Goal: Information Seeking & Learning: Check status

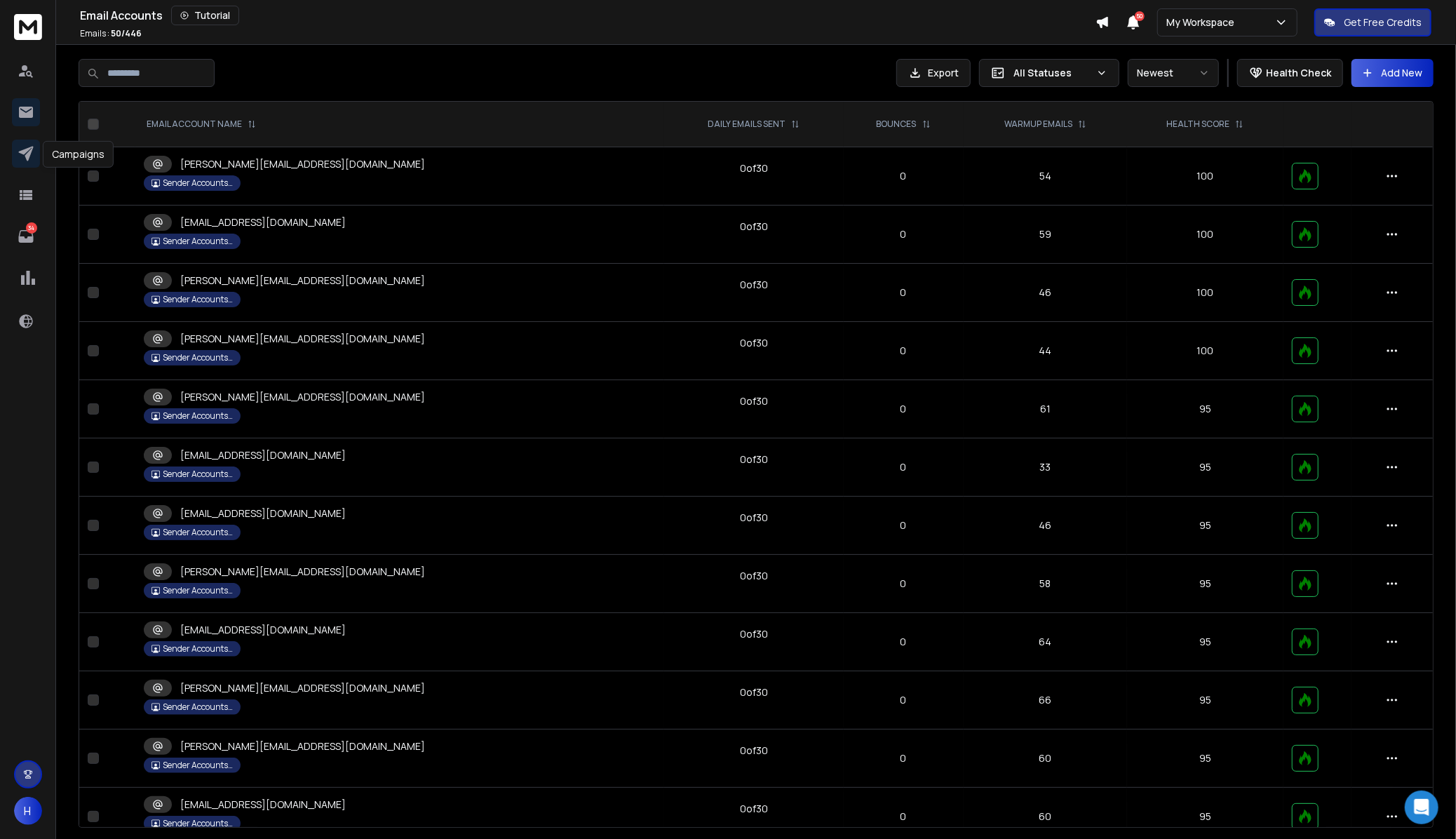
click at [24, 153] on icon at bounding box center [25, 154] width 15 height 15
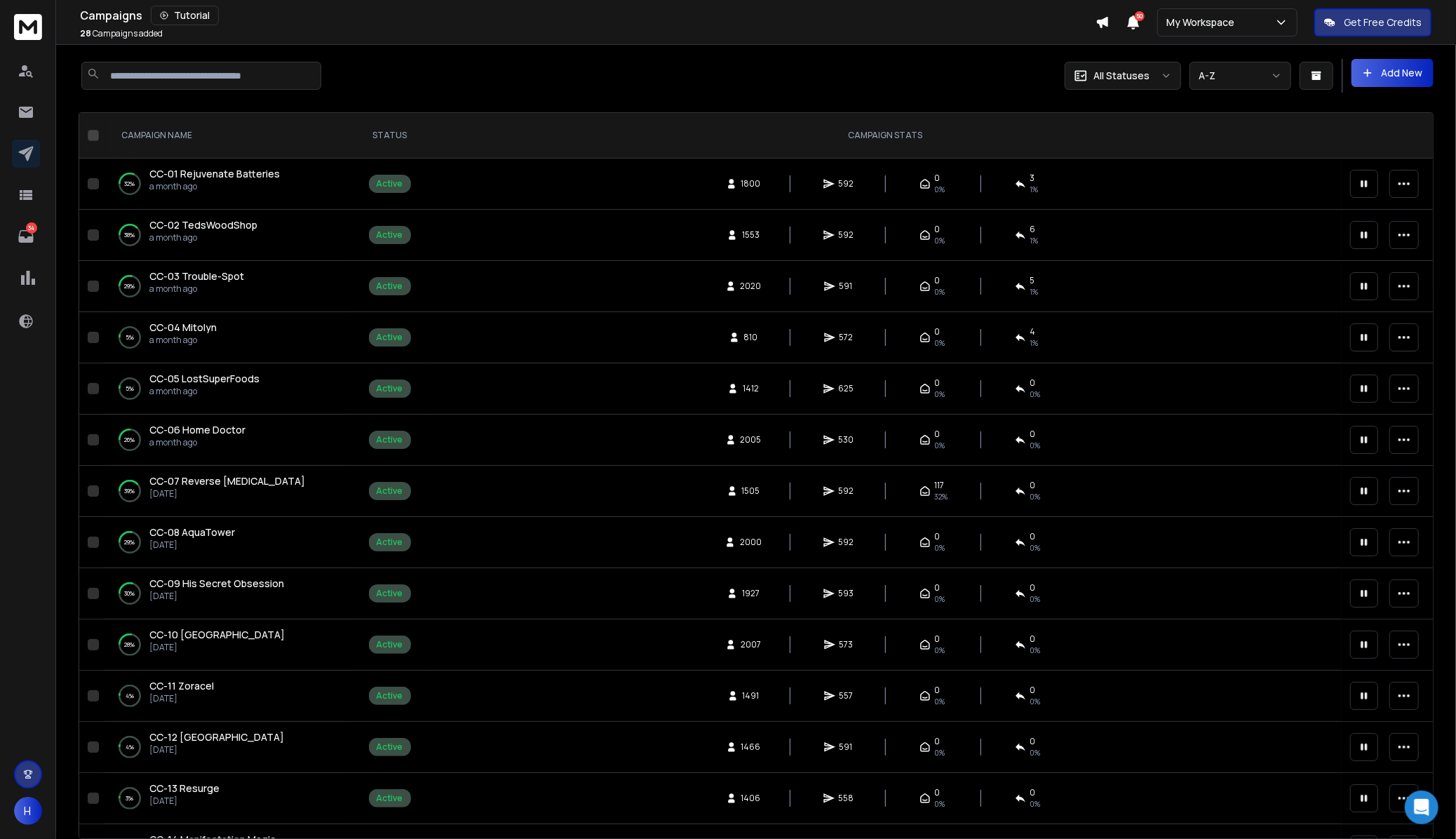
click at [174, 181] on p "a month ago" at bounding box center [215, 187] width 131 height 11
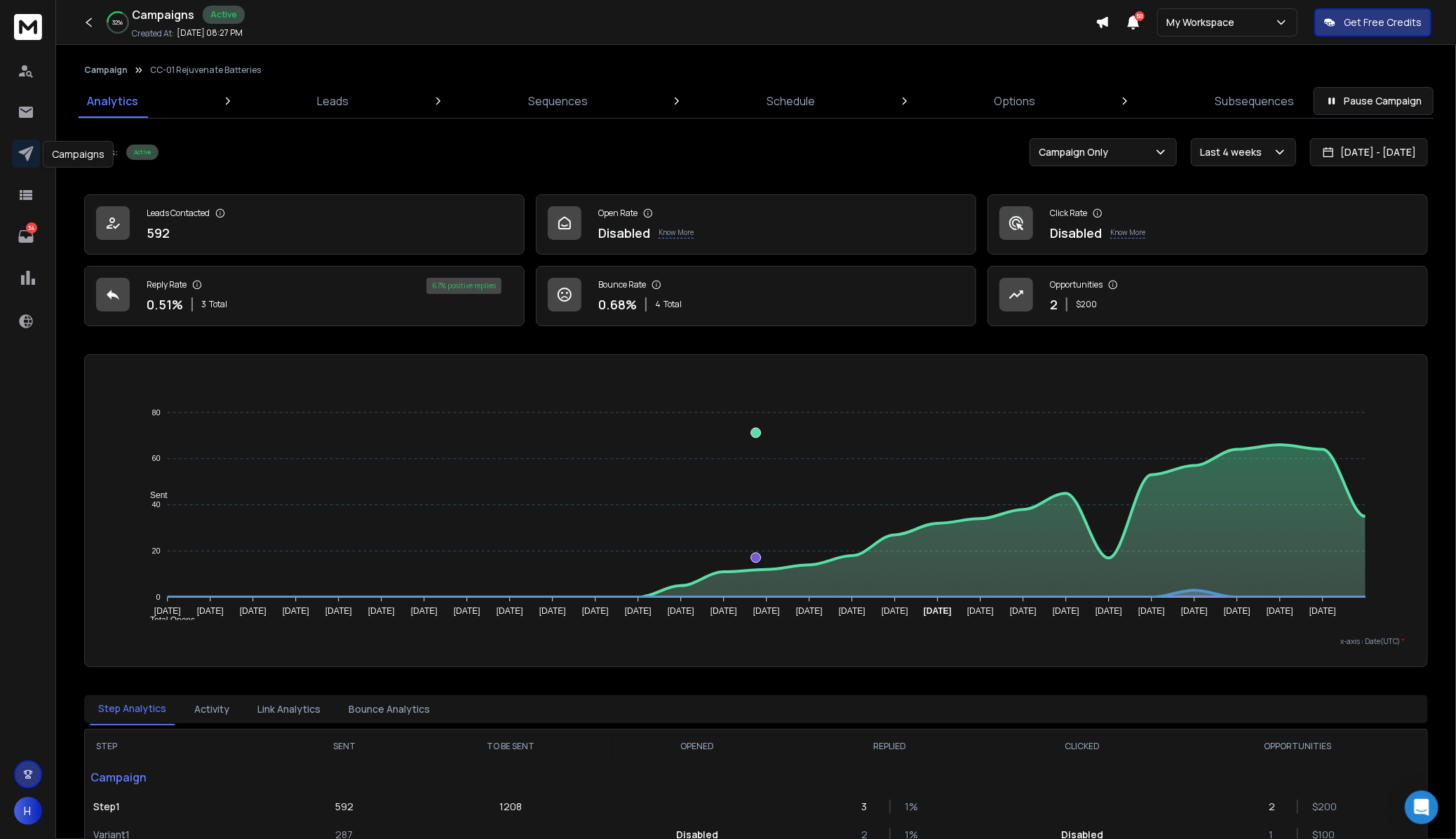
click at [20, 151] on icon at bounding box center [25, 154] width 15 height 15
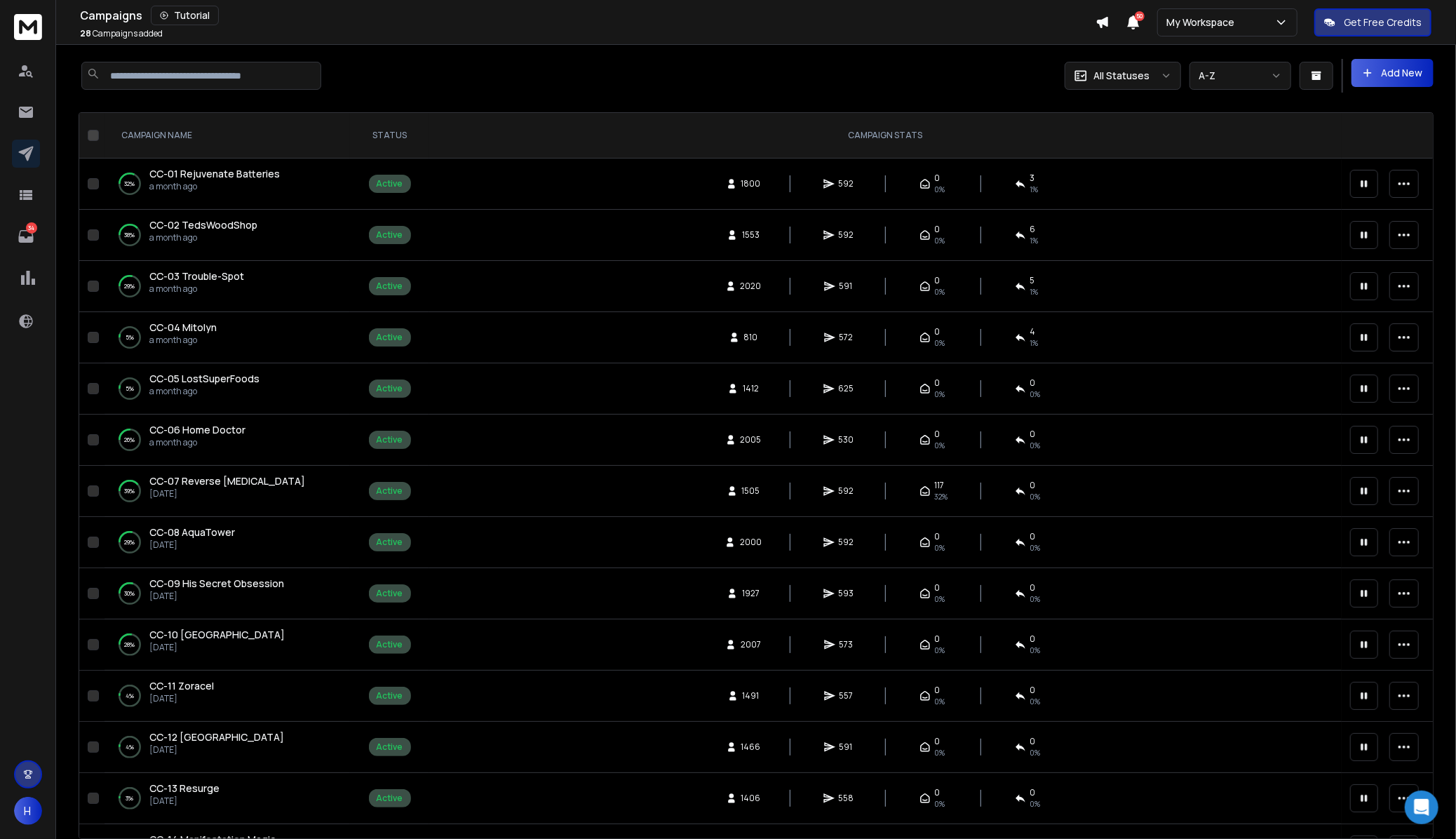
click at [225, 225] on span "CC-02 TedsWoodShop" at bounding box center [203, 225] width 108 height 14
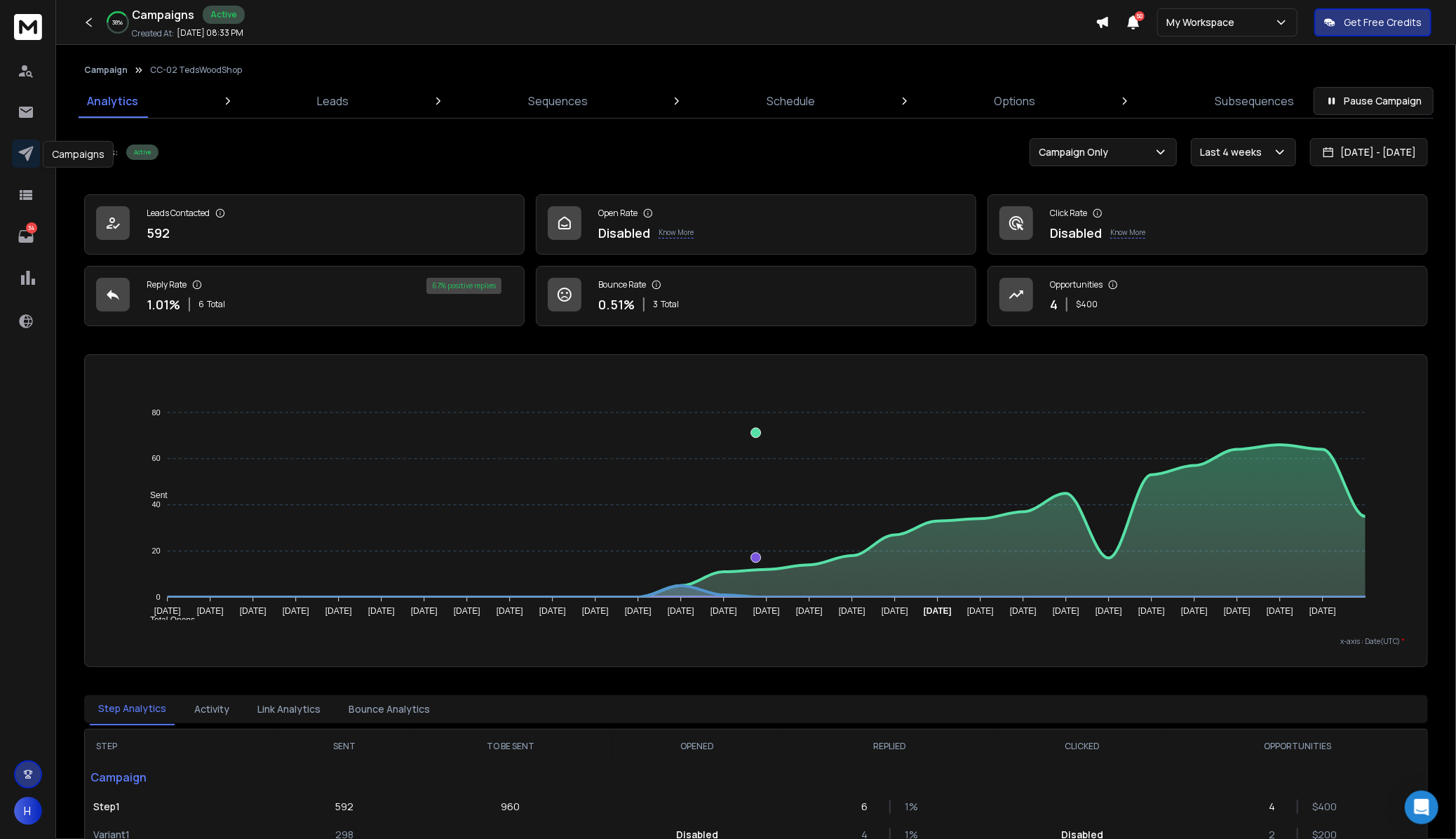
click at [20, 151] on icon at bounding box center [25, 154] width 15 height 15
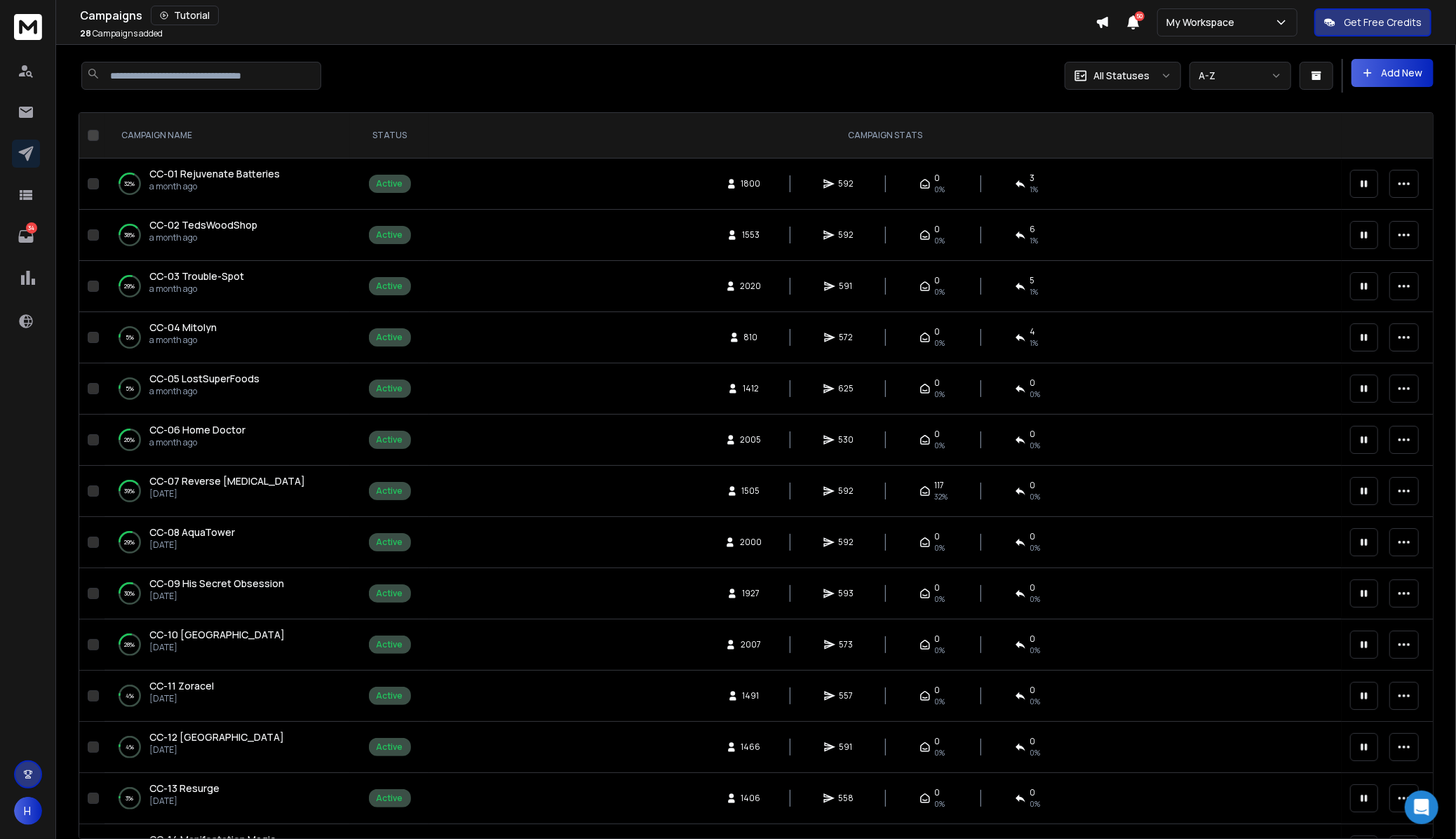
click at [192, 276] on span "CC-03 Trouble-Spot" at bounding box center [197, 276] width 95 height 14
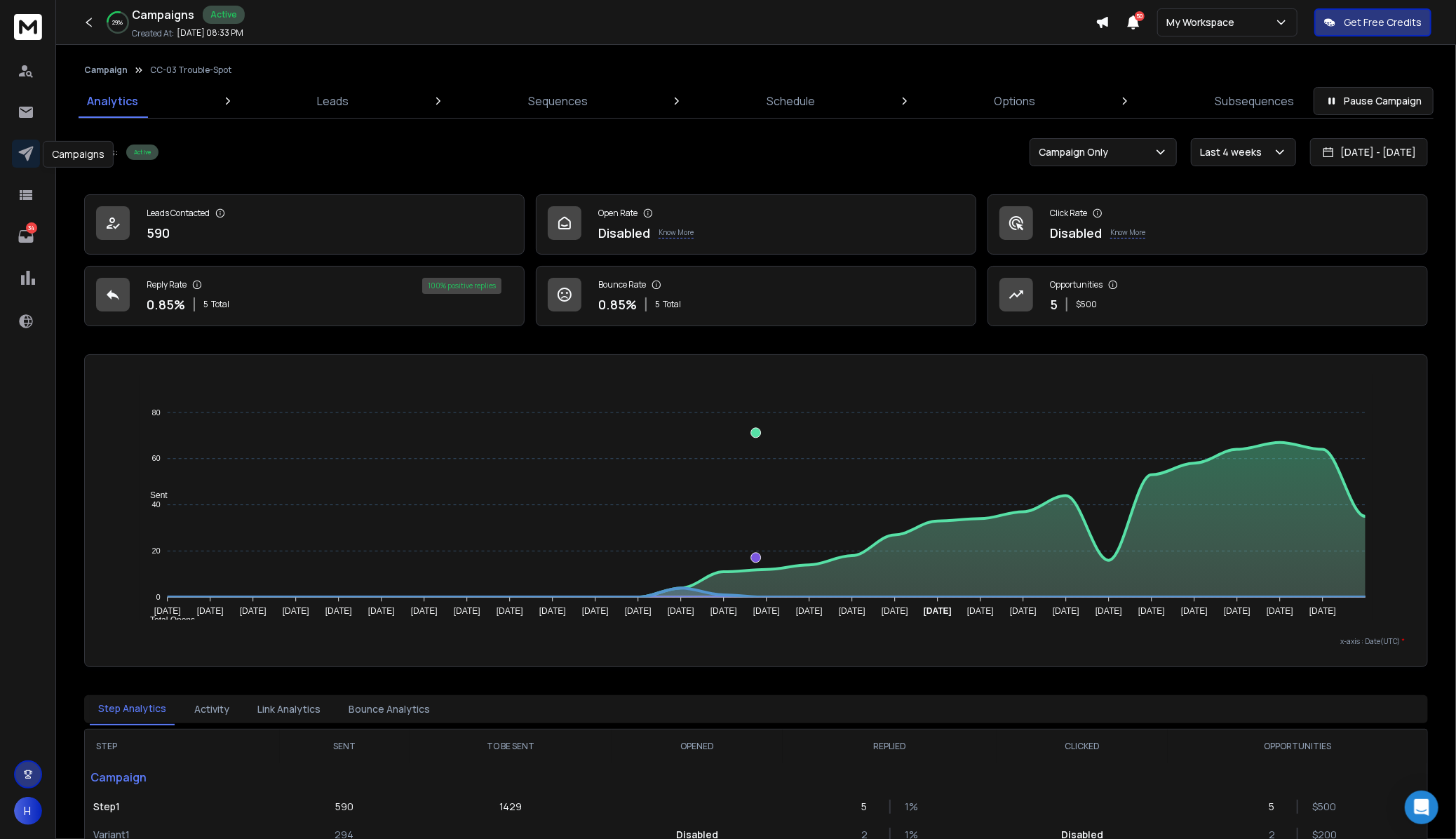
click at [23, 155] on icon at bounding box center [25, 153] width 17 height 17
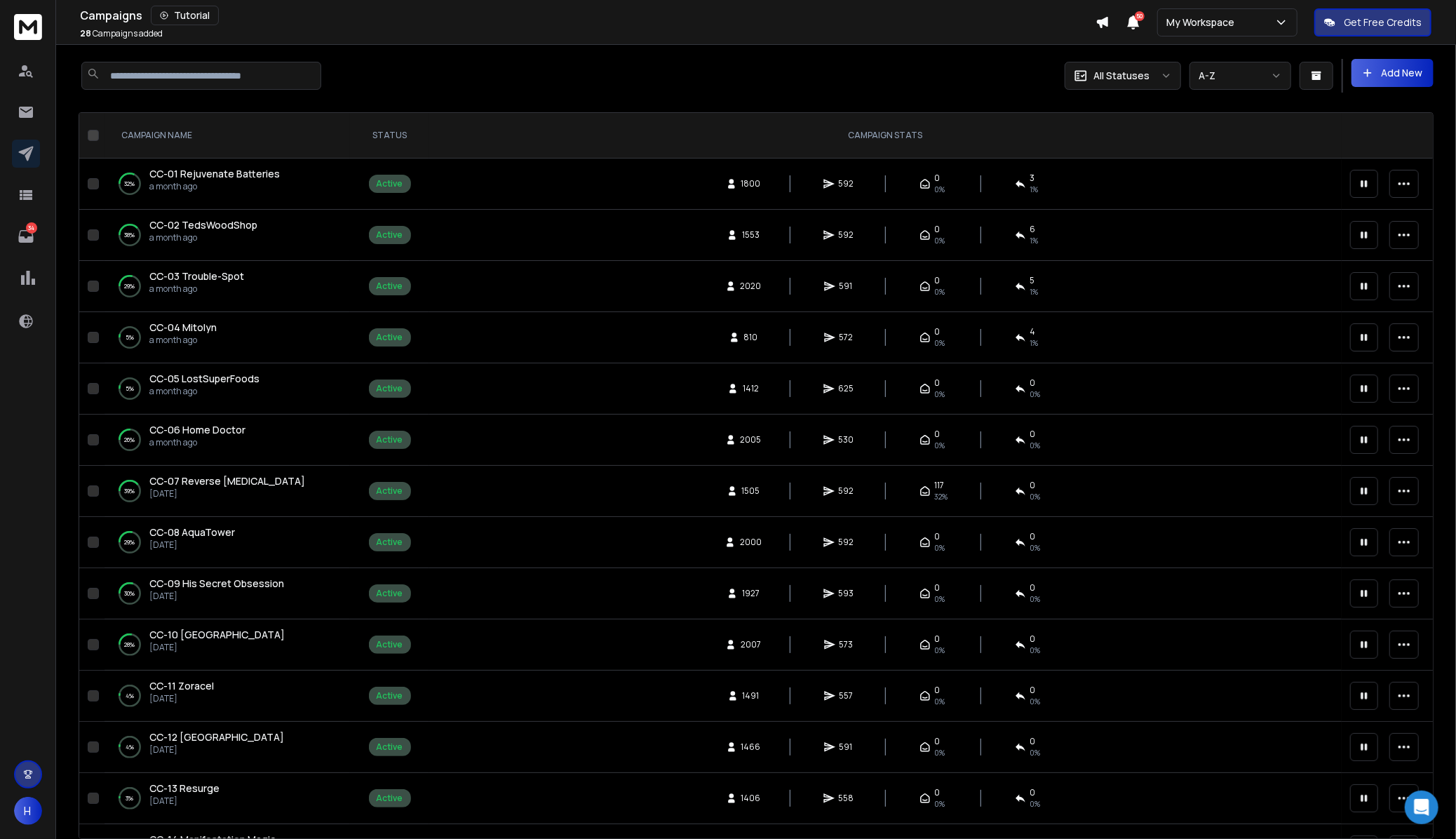
click at [199, 342] on p "a month ago" at bounding box center [183, 340] width 67 height 11
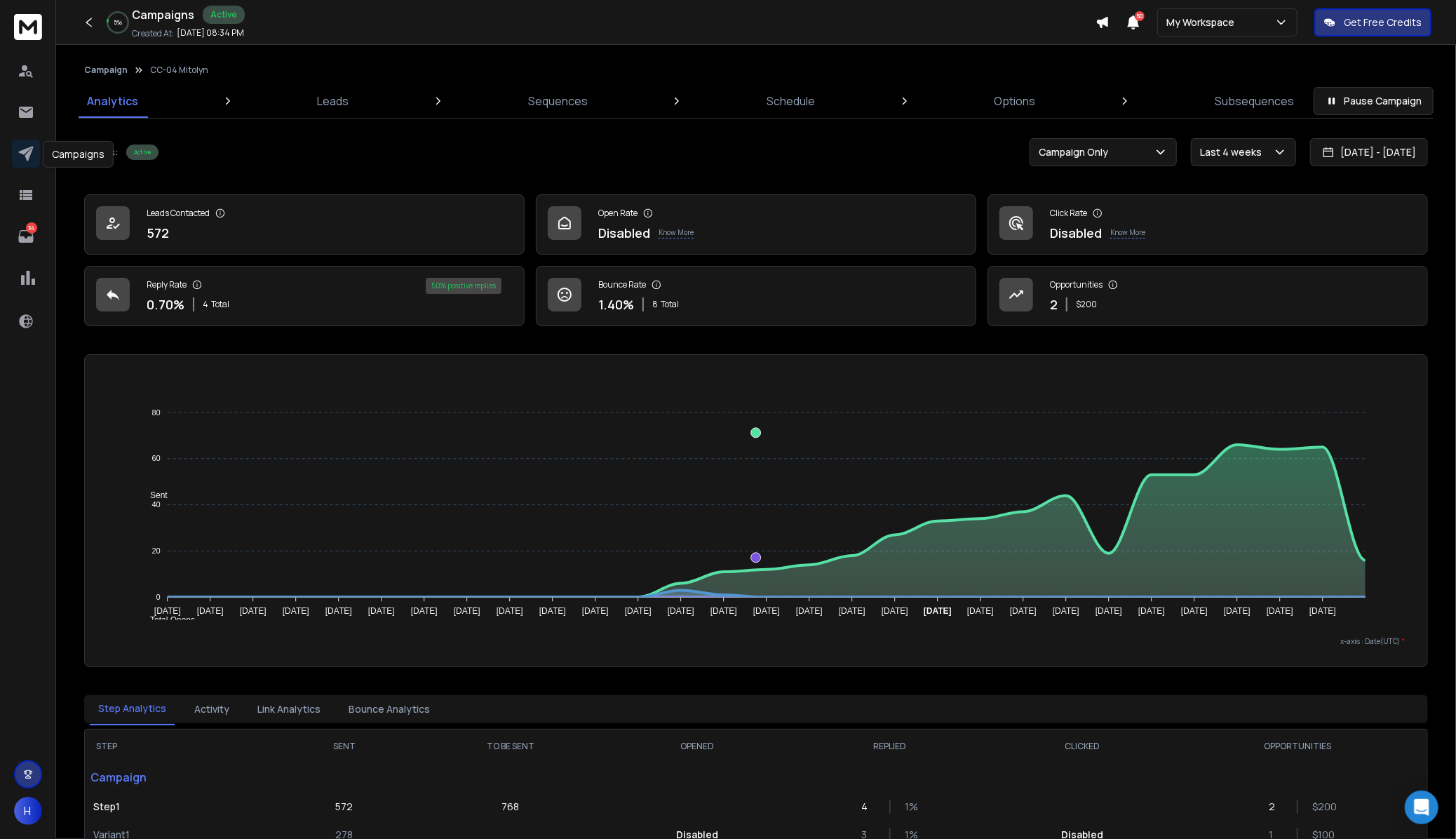
click at [23, 151] on icon at bounding box center [25, 154] width 15 height 15
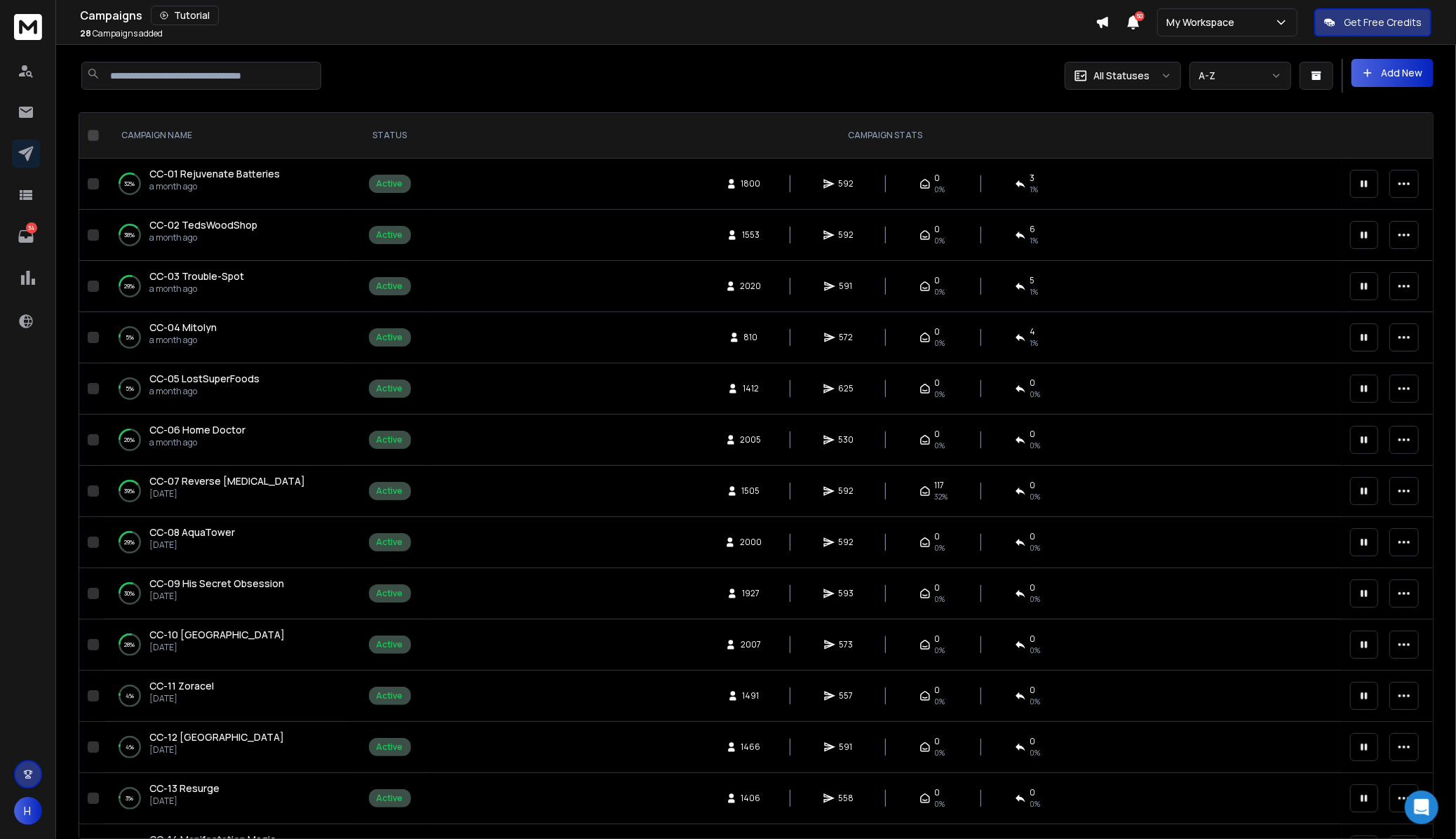
click at [199, 389] on p "a month ago" at bounding box center [204, 392] width 110 height 11
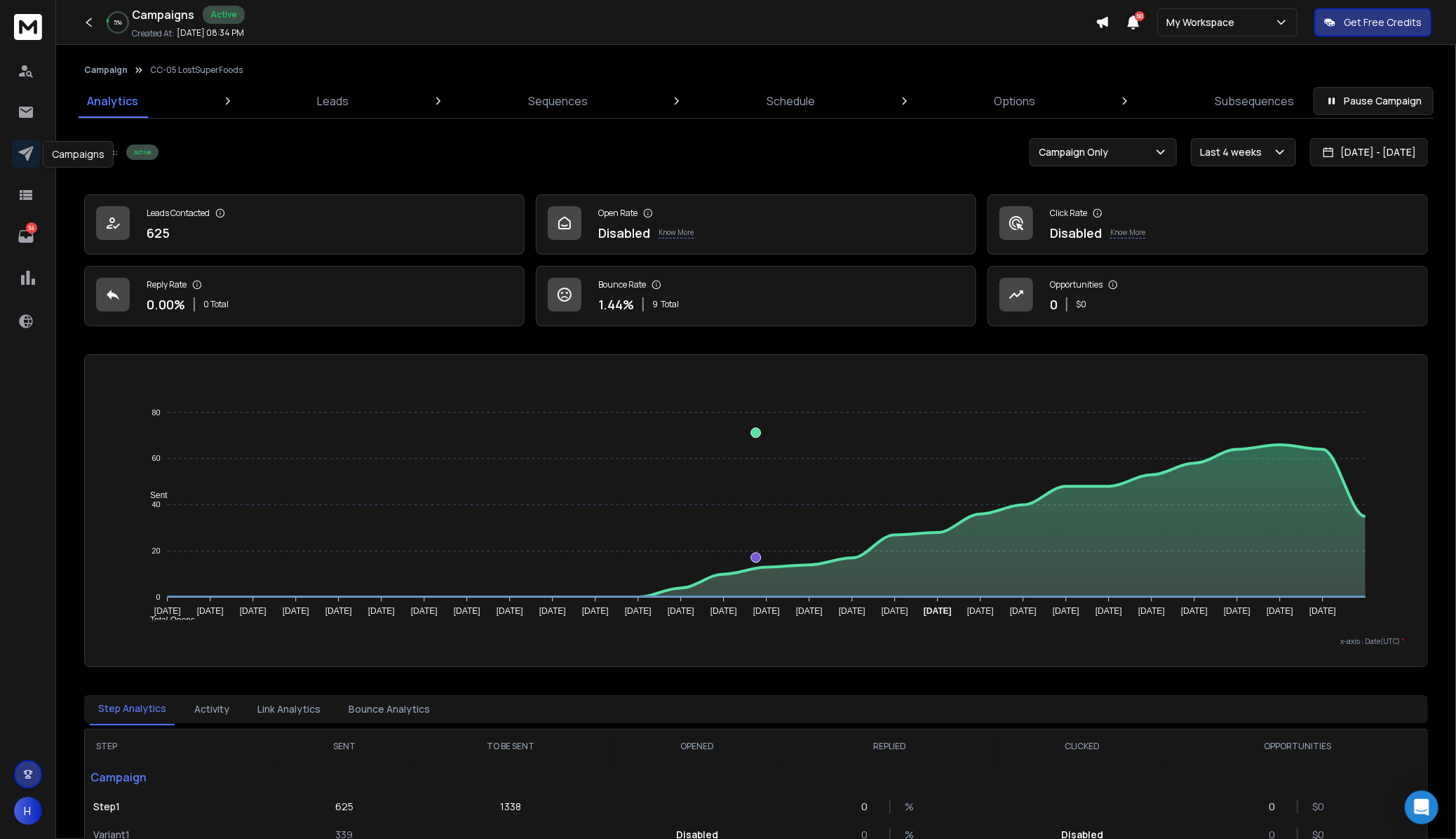
click at [30, 159] on icon at bounding box center [25, 153] width 17 height 17
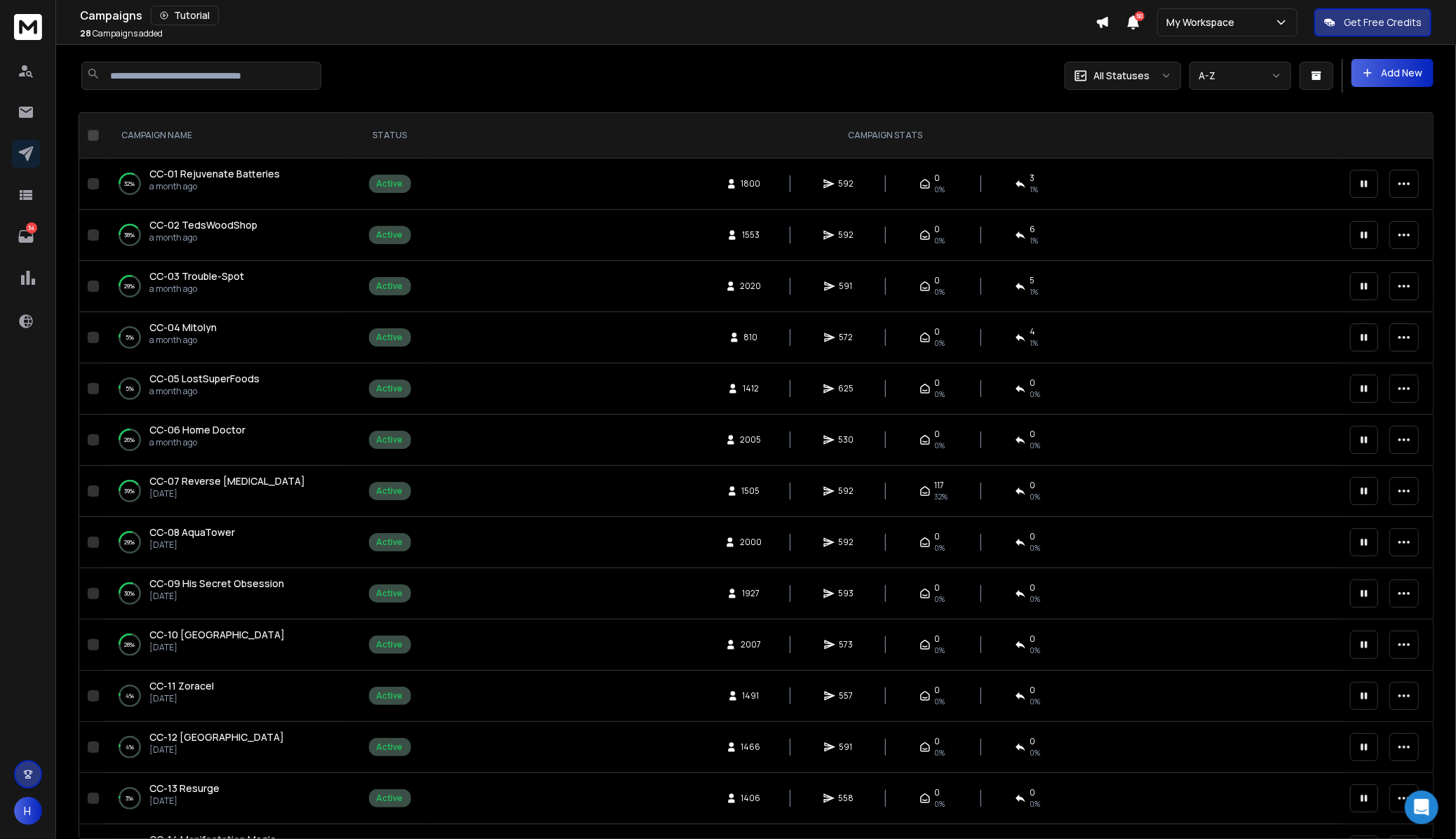
click at [189, 423] on span "CC-06 Home Doctor" at bounding box center [197, 429] width 96 height 14
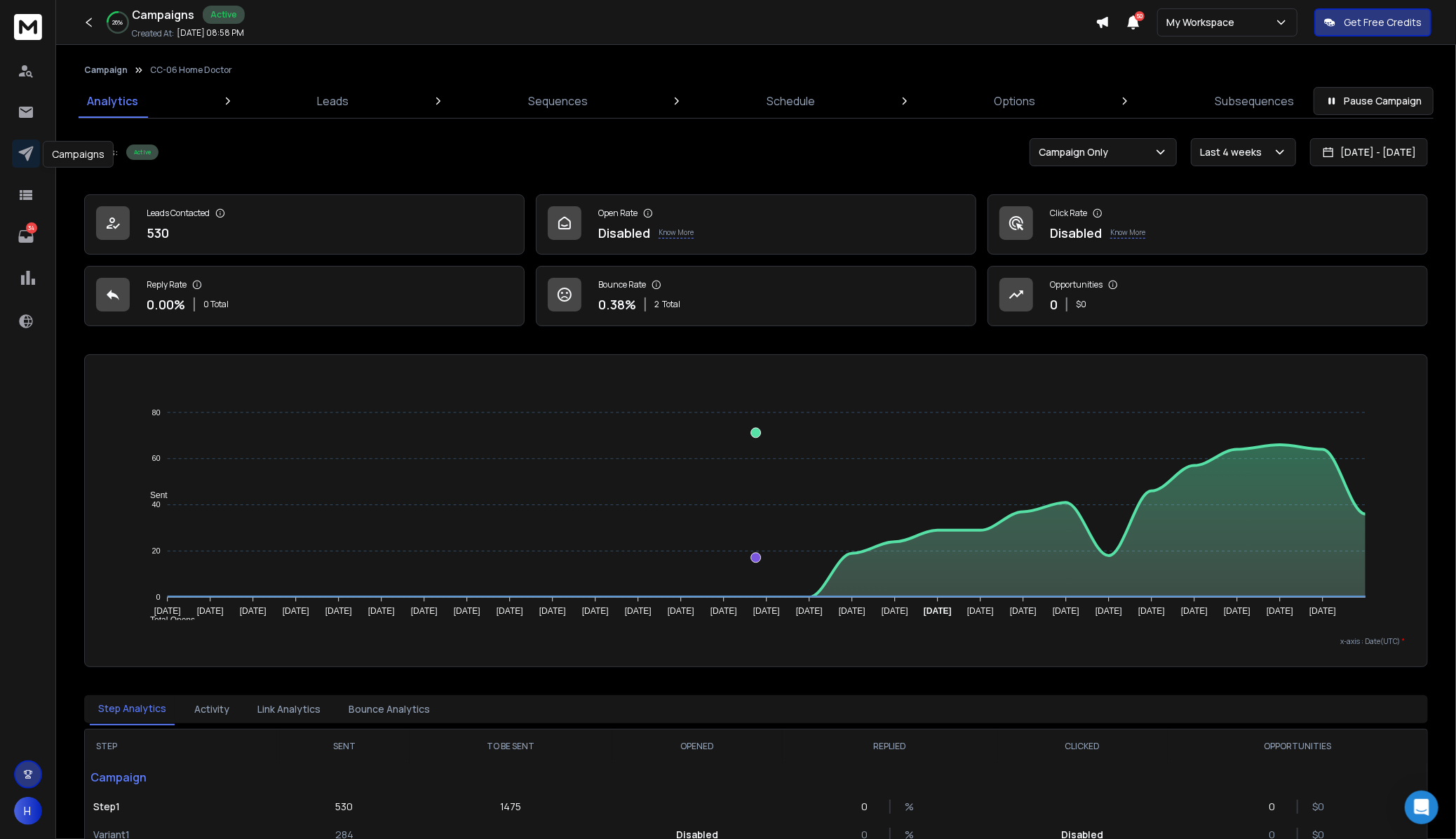
click at [22, 159] on icon at bounding box center [25, 153] width 17 height 17
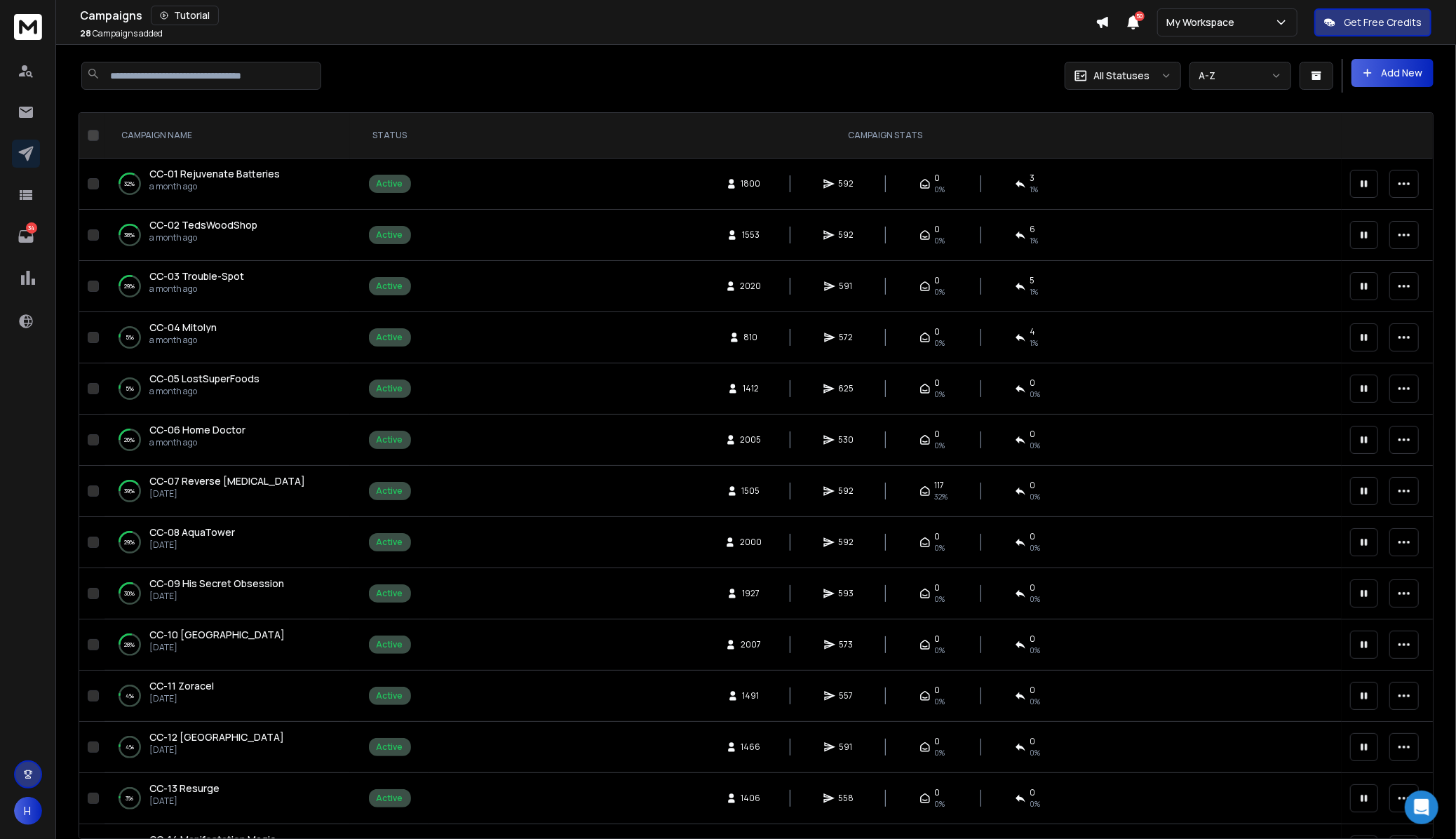
click at [217, 479] on span "CC-07 Reverse [MEDICAL_DATA]" at bounding box center [227, 481] width 156 height 14
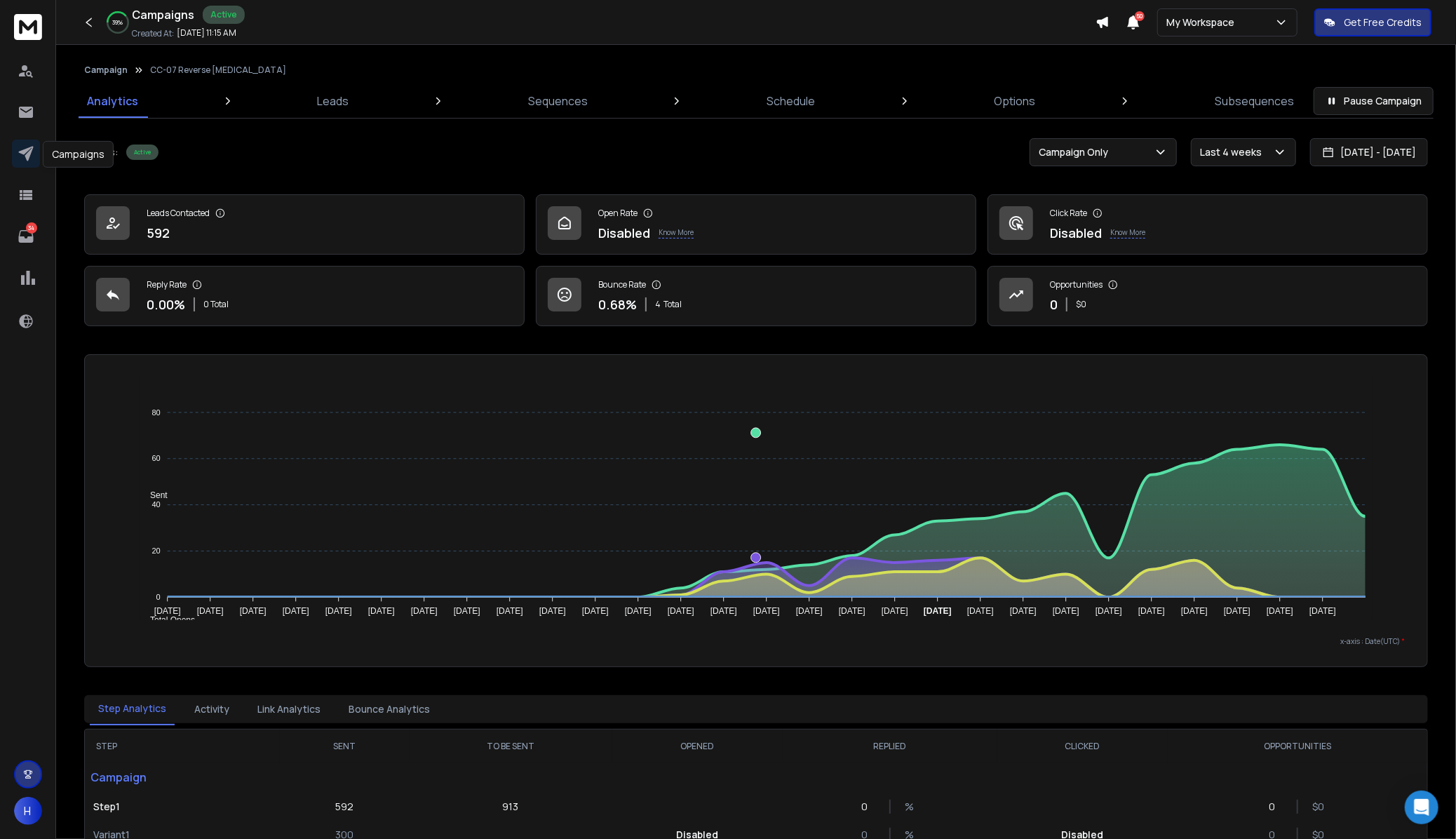
click at [19, 150] on icon at bounding box center [25, 153] width 17 height 17
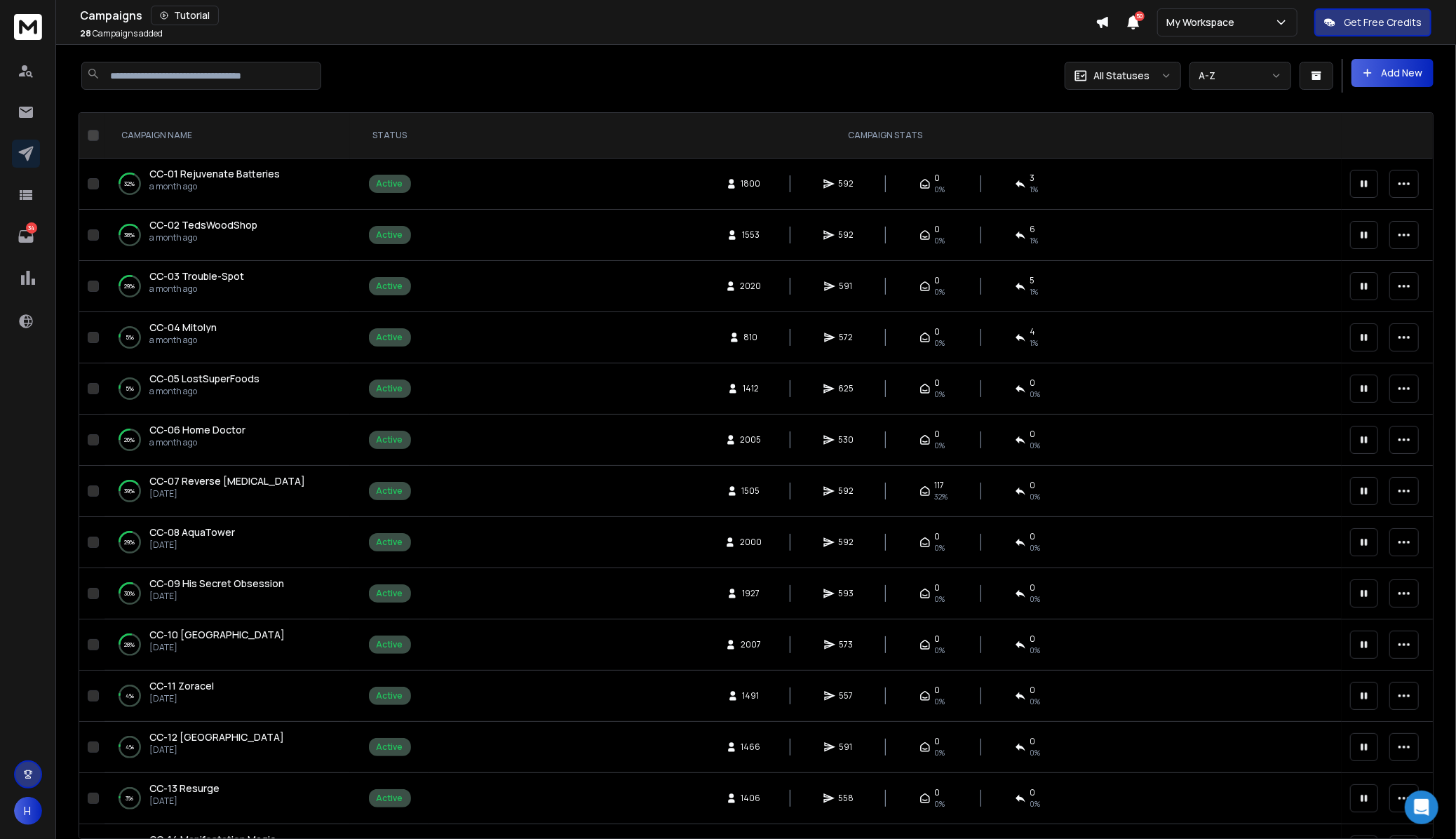
click at [220, 488] on p "[DATE]" at bounding box center [227, 494] width 156 height 11
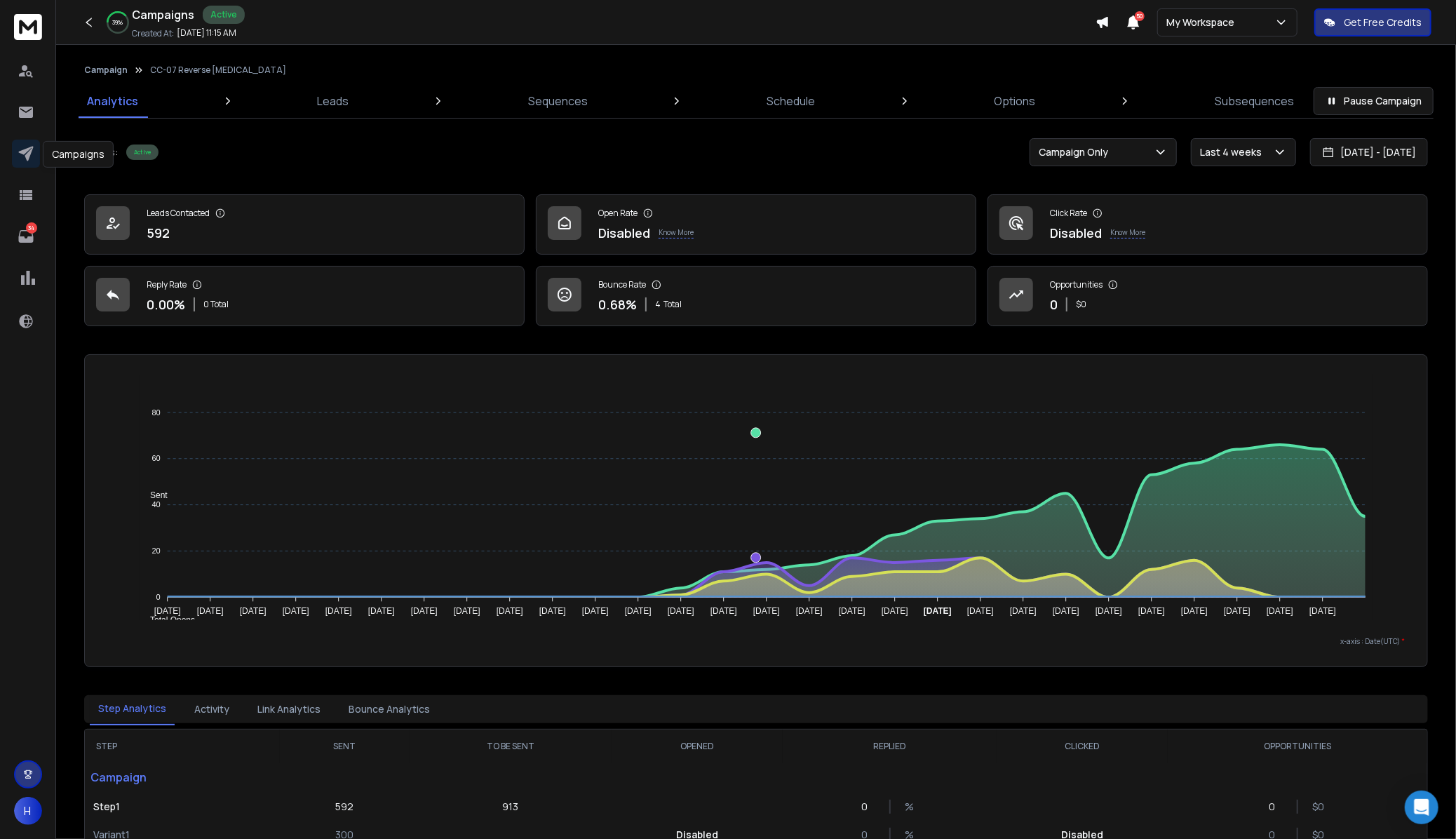
click at [26, 153] on icon at bounding box center [25, 153] width 17 height 17
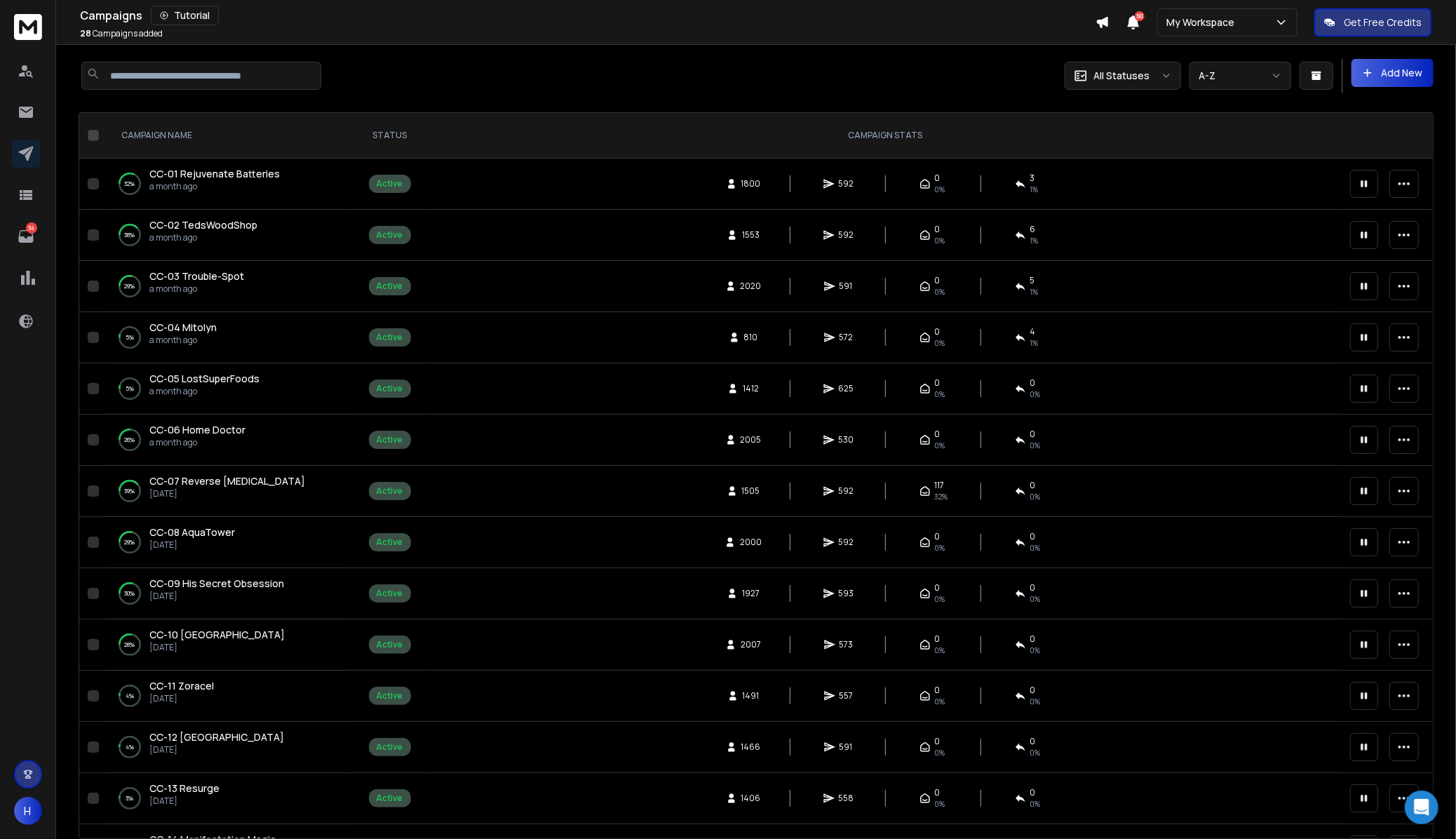
click at [239, 540] on div "29 % CC-08 AquaTower [DATE]" at bounding box center [227, 542] width 217 height 34
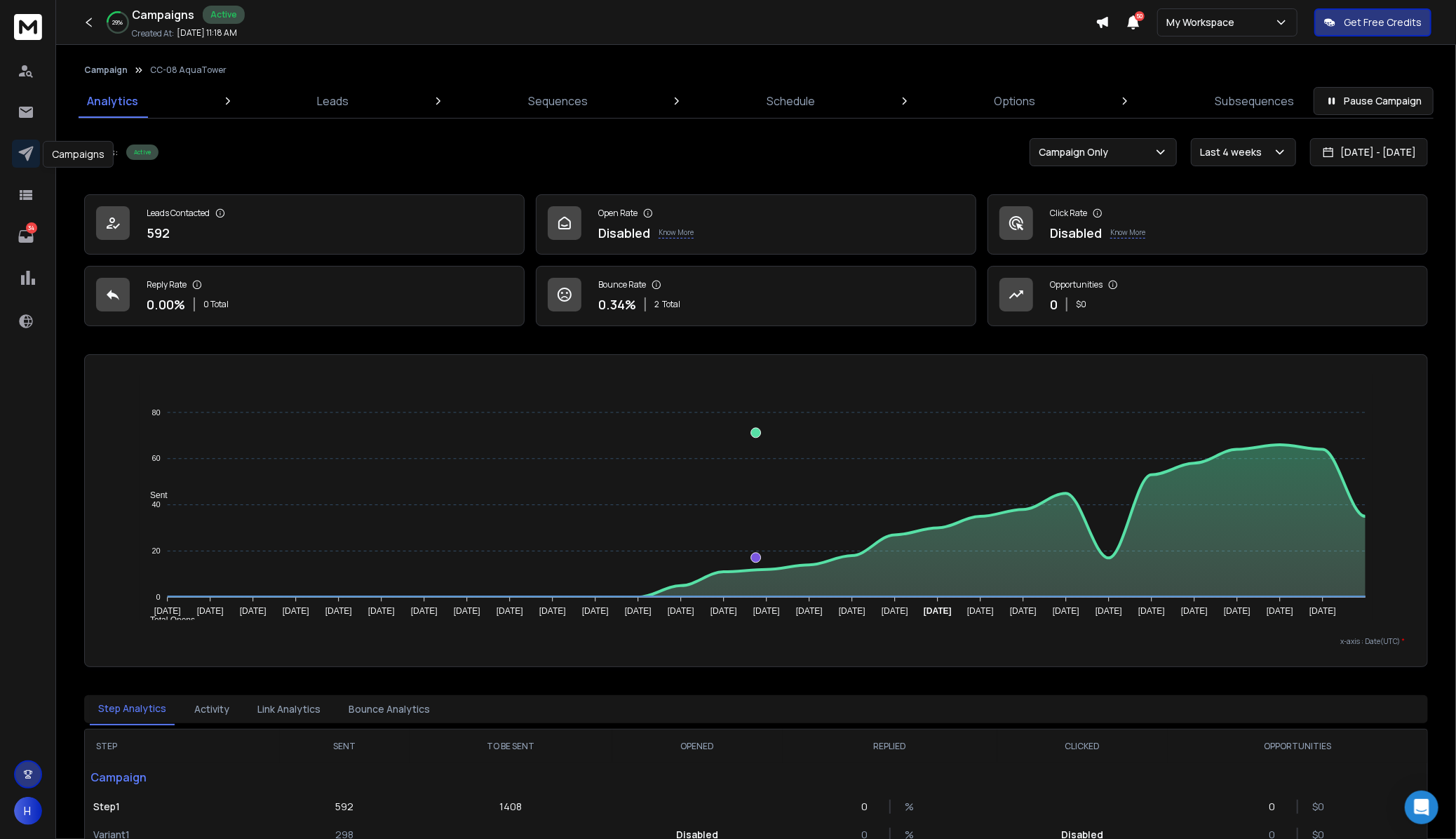
click at [25, 151] on icon at bounding box center [25, 154] width 15 height 15
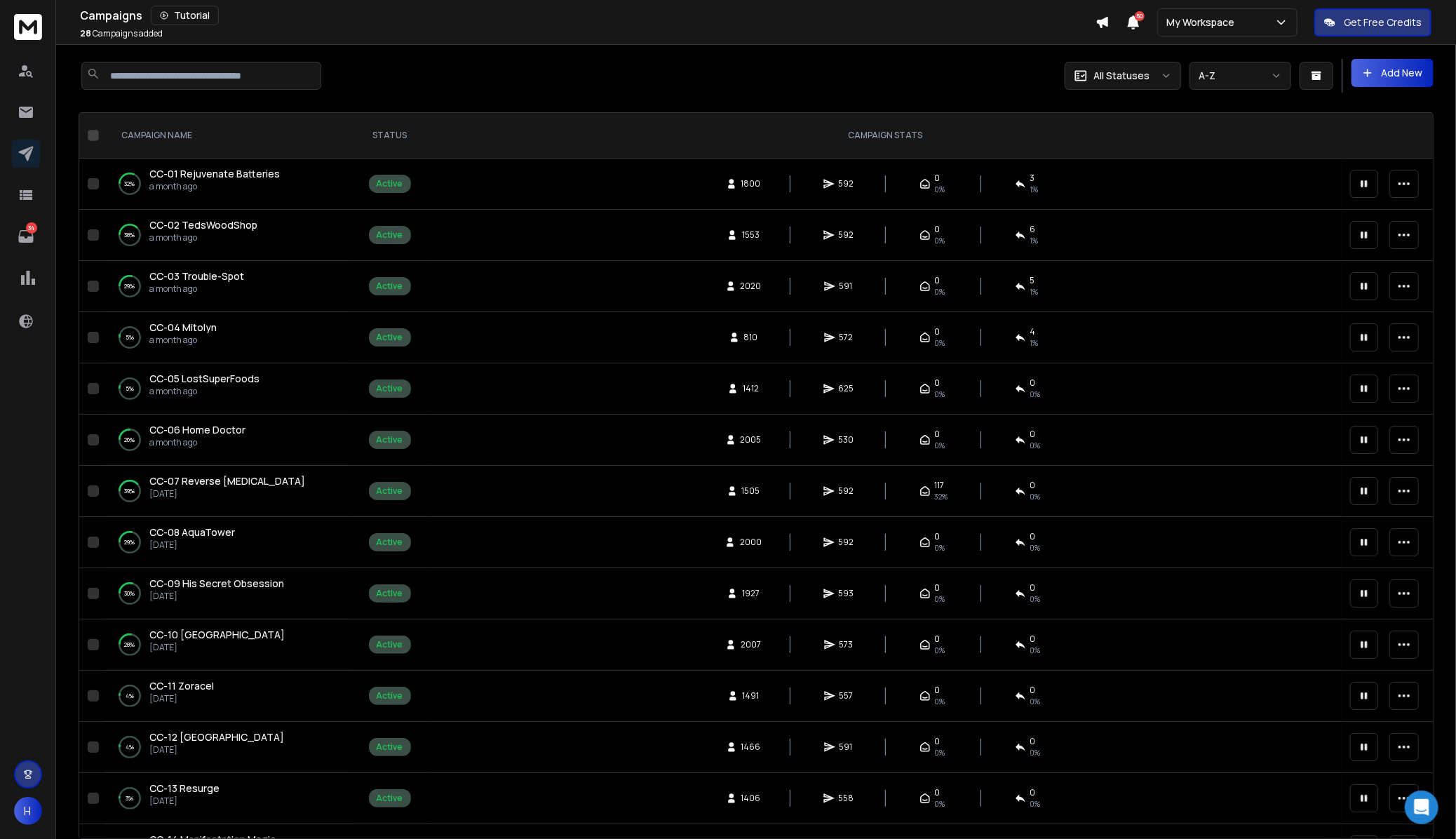
click at [162, 589] on span "CC-09 His Secret Obsession" at bounding box center [217, 583] width 135 height 14
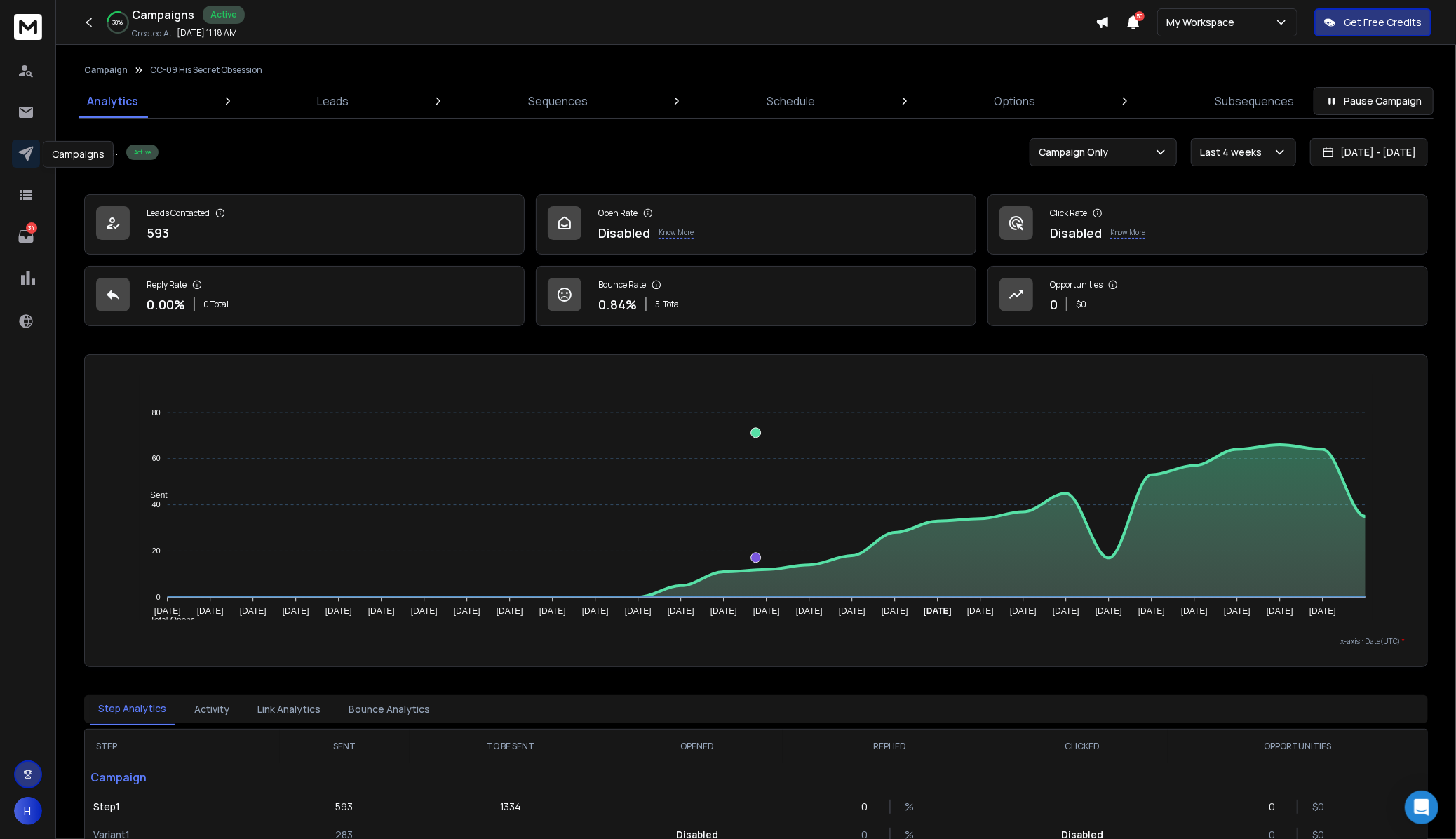
click at [29, 157] on icon at bounding box center [25, 153] width 17 height 17
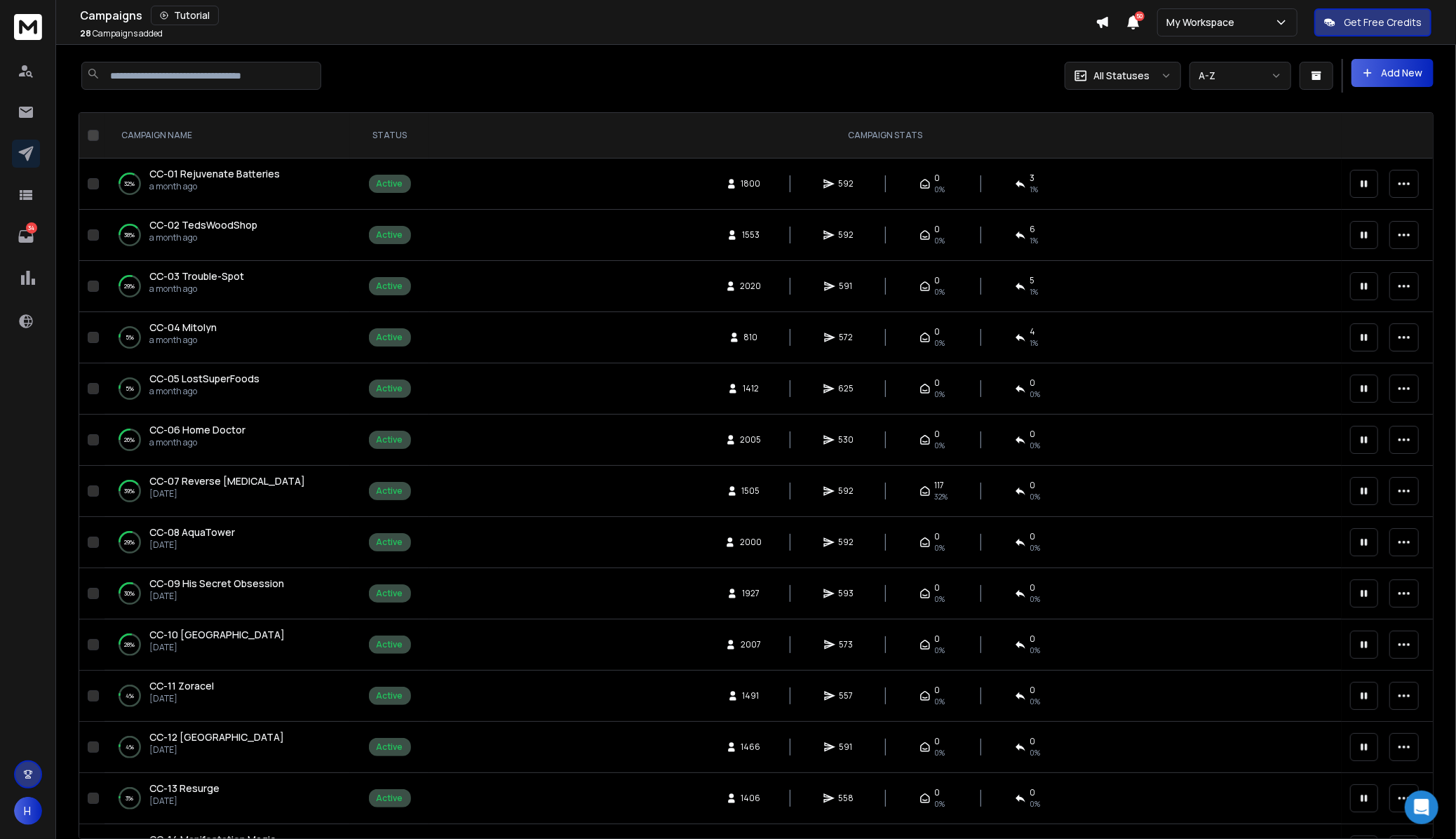
click at [216, 645] on div "28 % CC-10 [GEOGRAPHIC_DATA] [DATE]" at bounding box center [227, 645] width 217 height 34
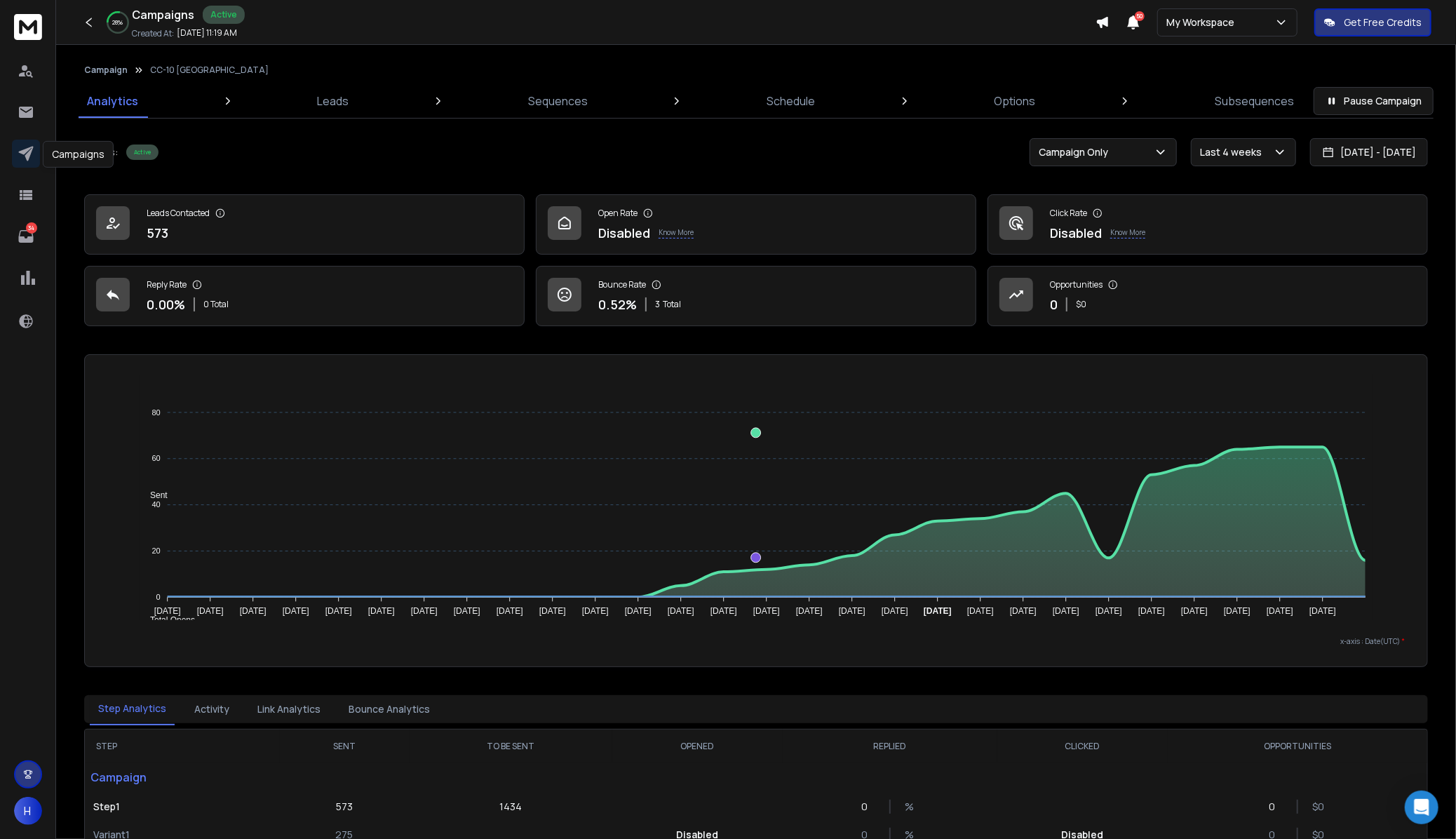
click at [22, 147] on icon at bounding box center [25, 153] width 17 height 17
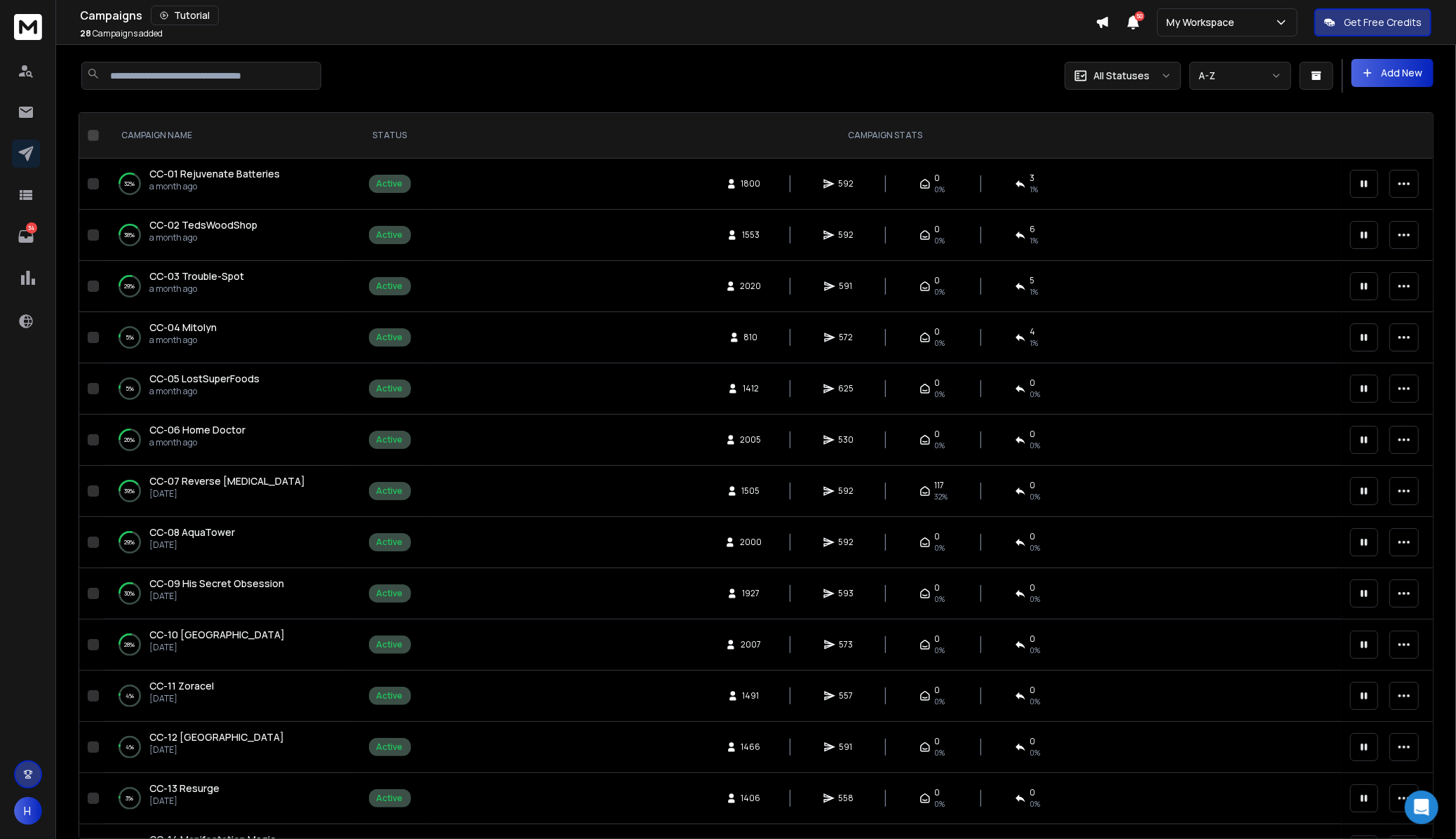
click at [187, 688] on span "CC-11 Zoracel" at bounding box center [182, 685] width 65 height 14
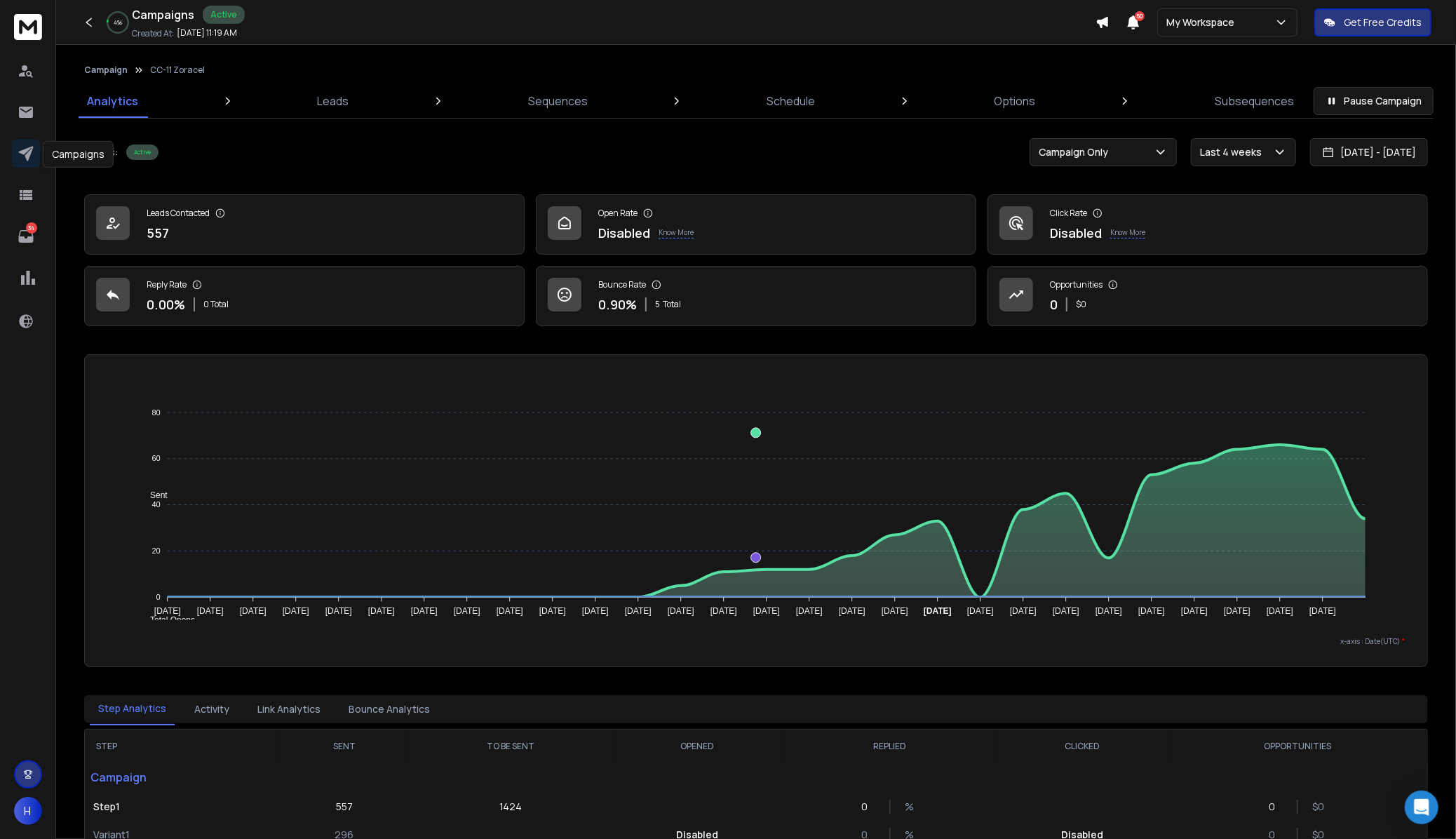
click at [22, 149] on icon at bounding box center [25, 153] width 17 height 17
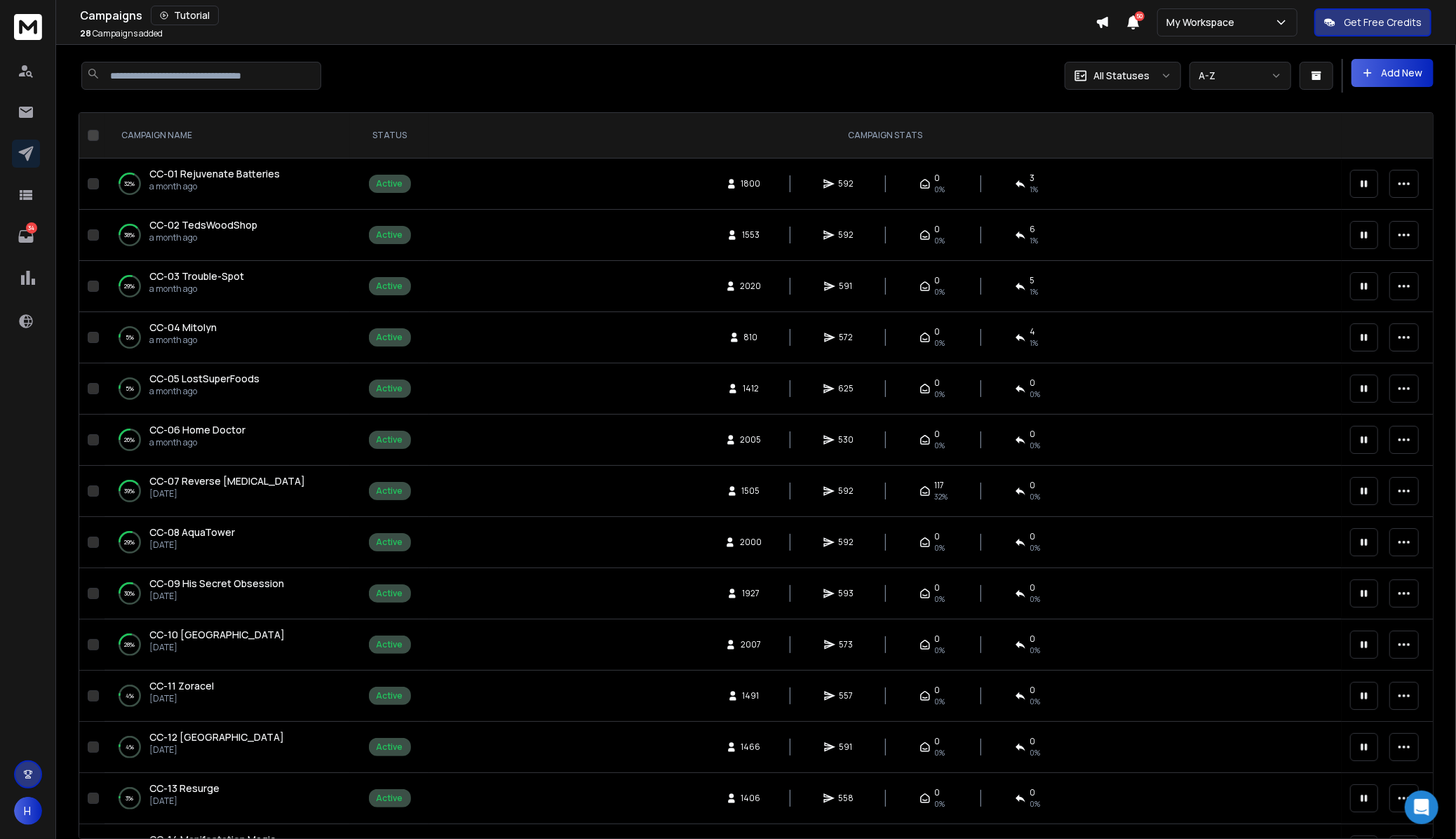
click at [190, 744] on p "[DATE]" at bounding box center [217, 750] width 135 height 11
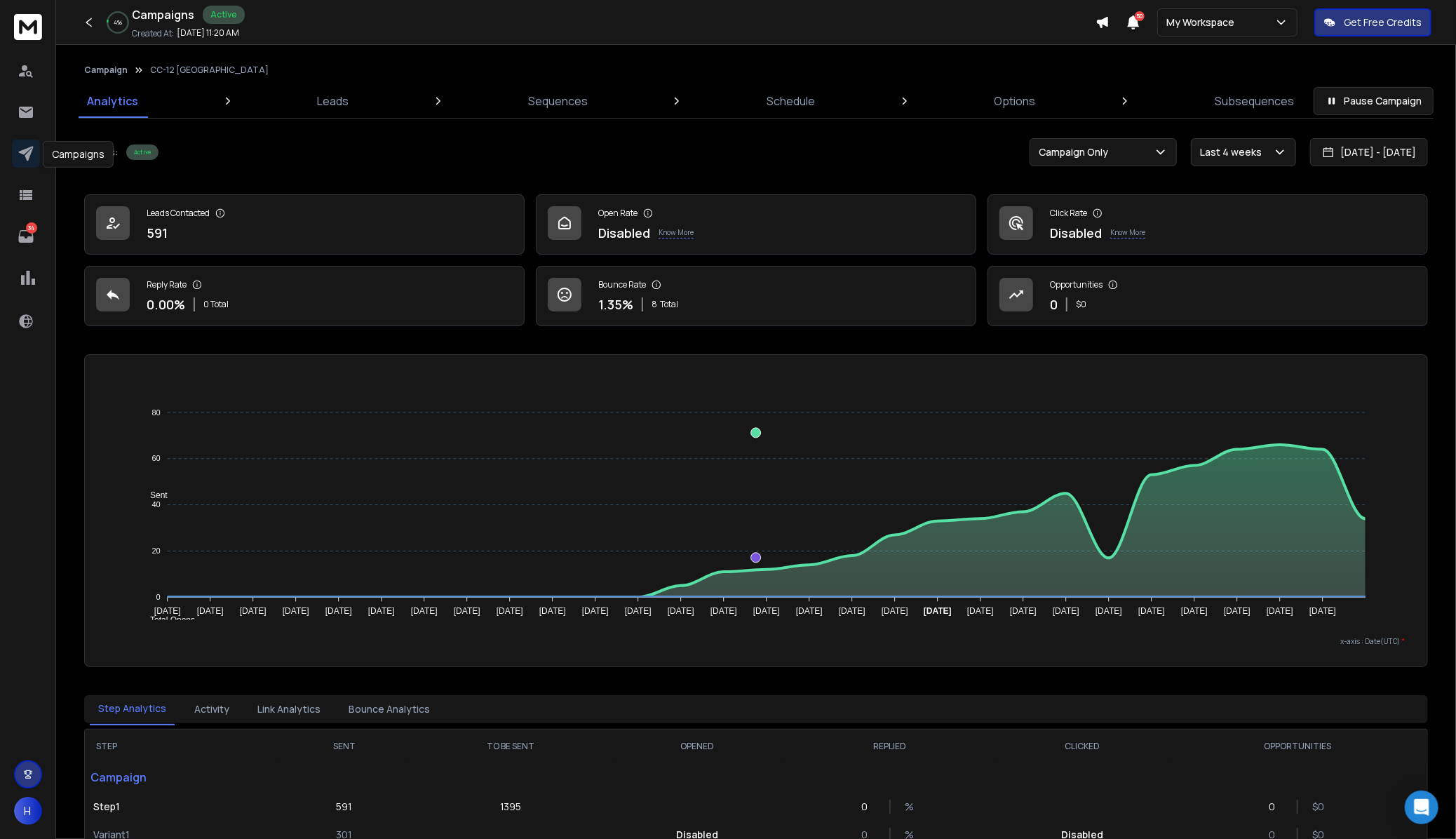
click at [22, 163] on link at bounding box center [26, 154] width 28 height 28
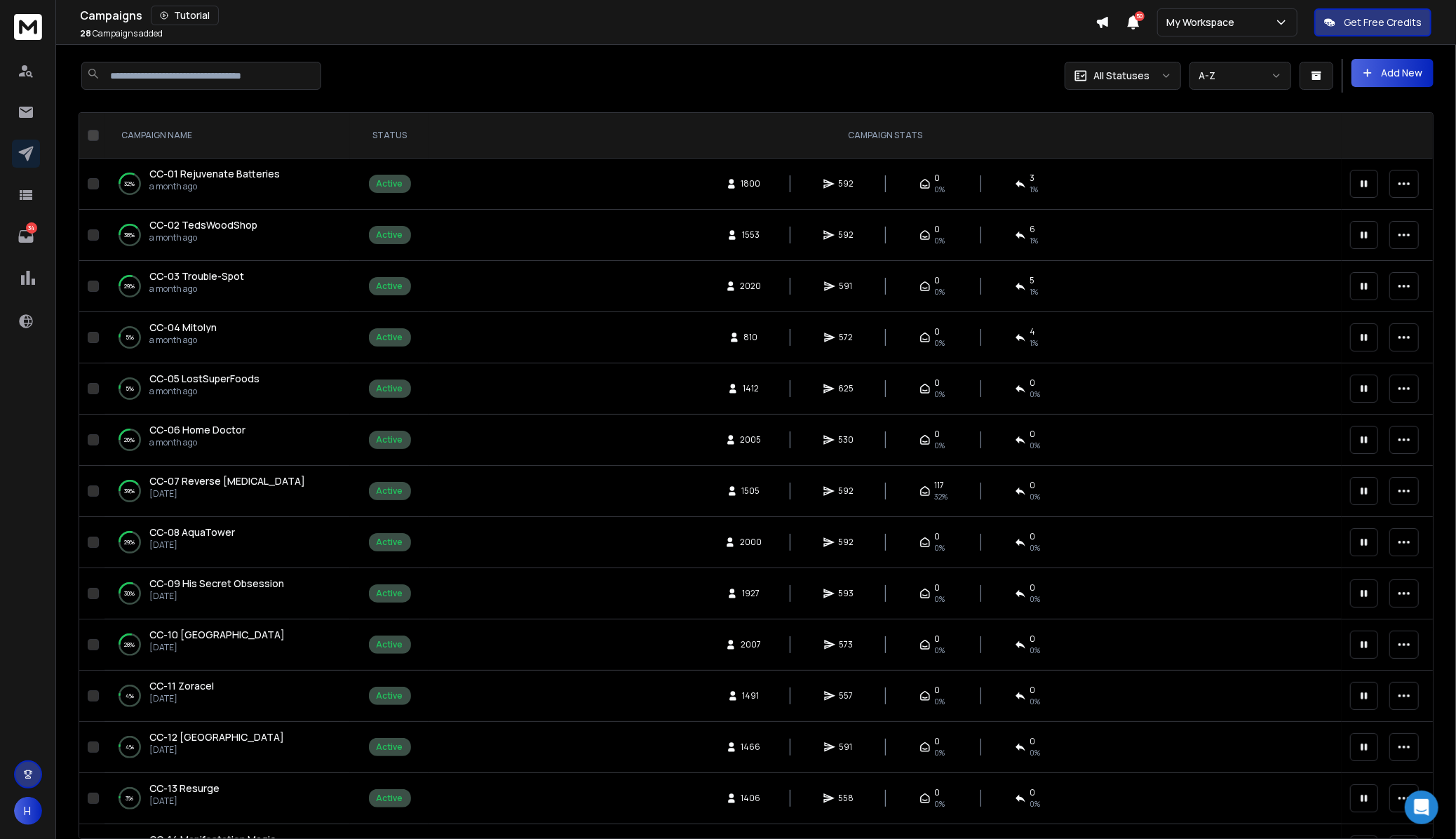
click at [213, 784] on span "CC-13 Resurge" at bounding box center [184, 788] width 70 height 14
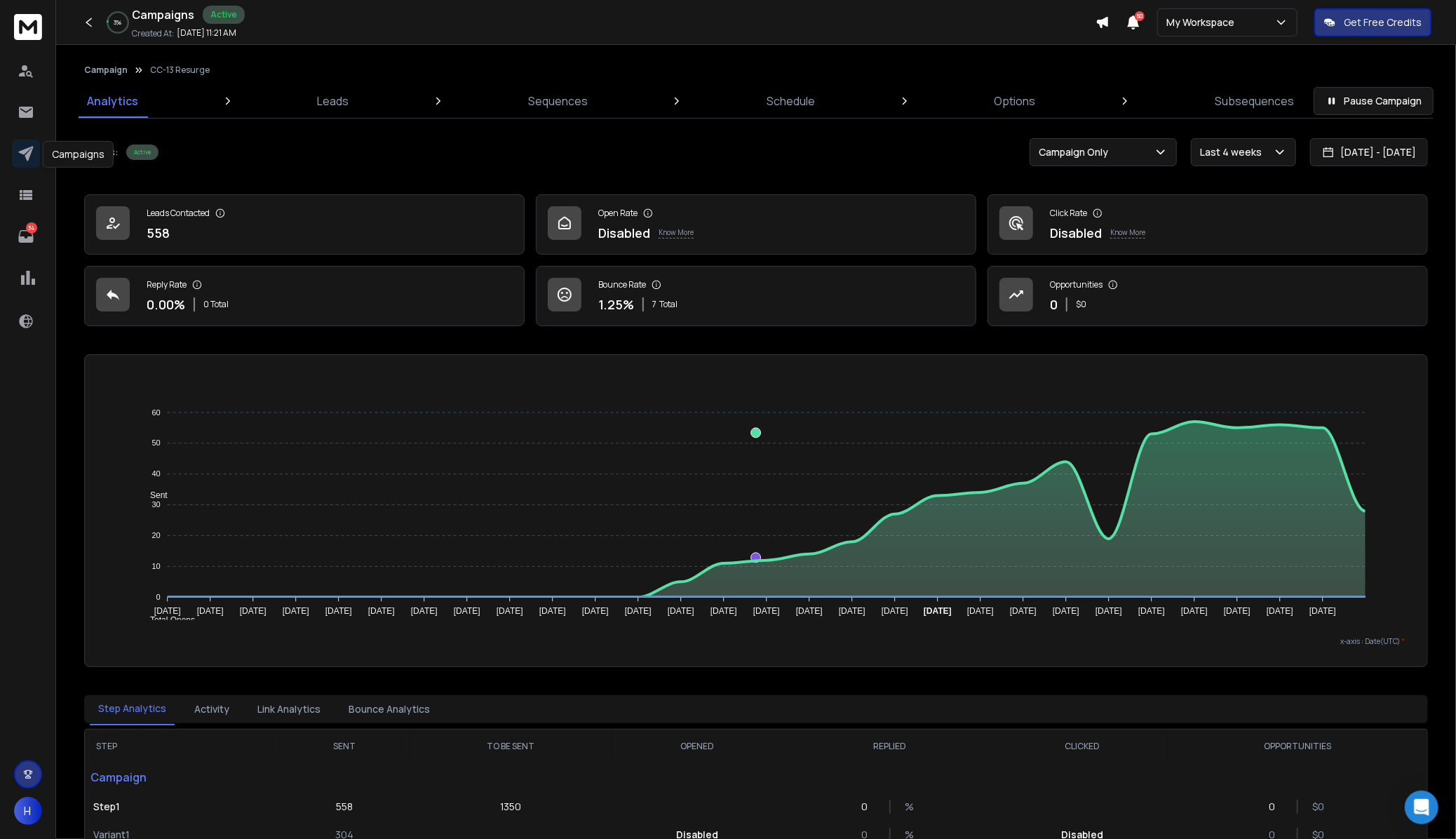
click at [35, 147] on link at bounding box center [26, 154] width 28 height 28
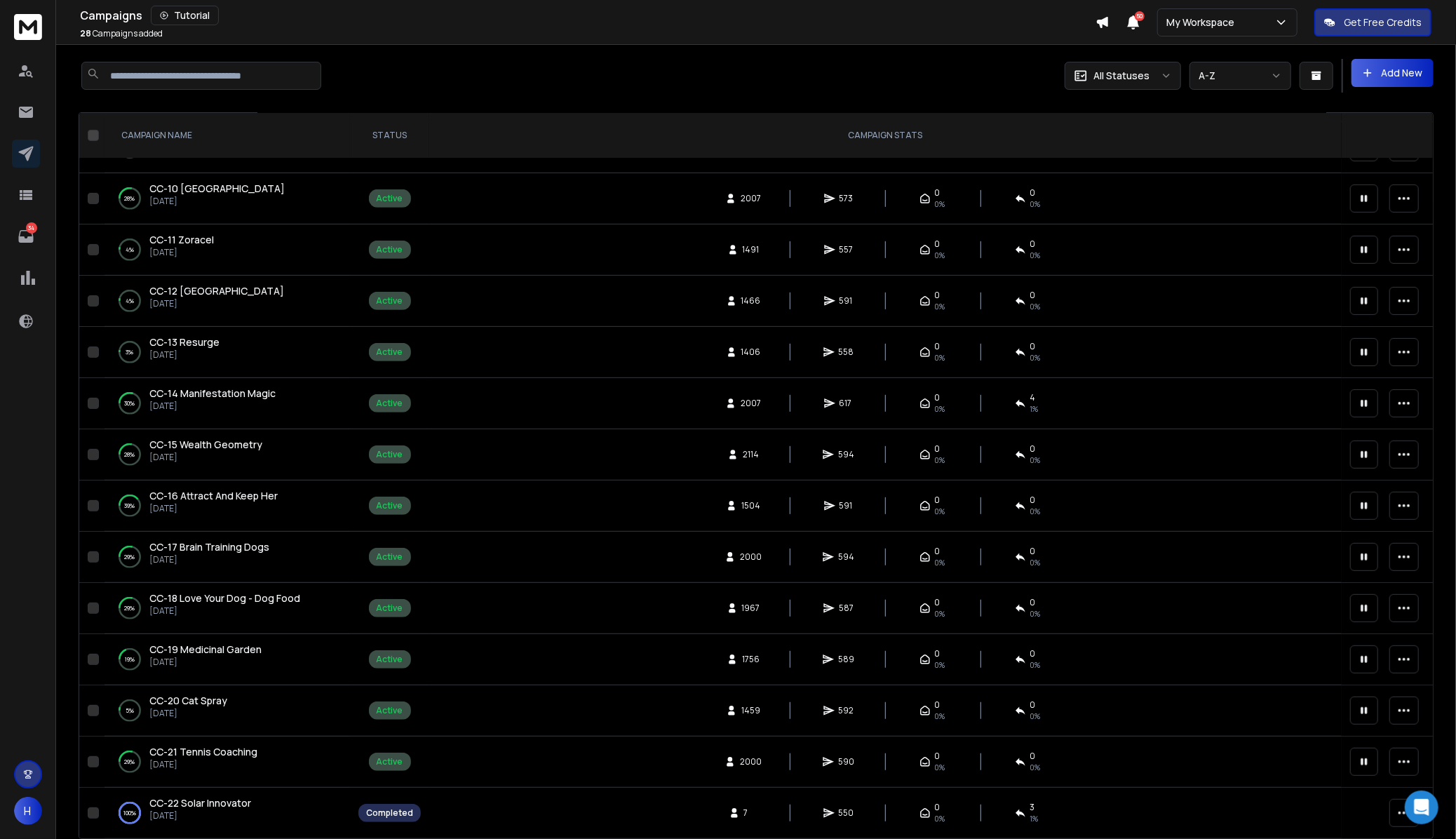
scroll to position [510, 0]
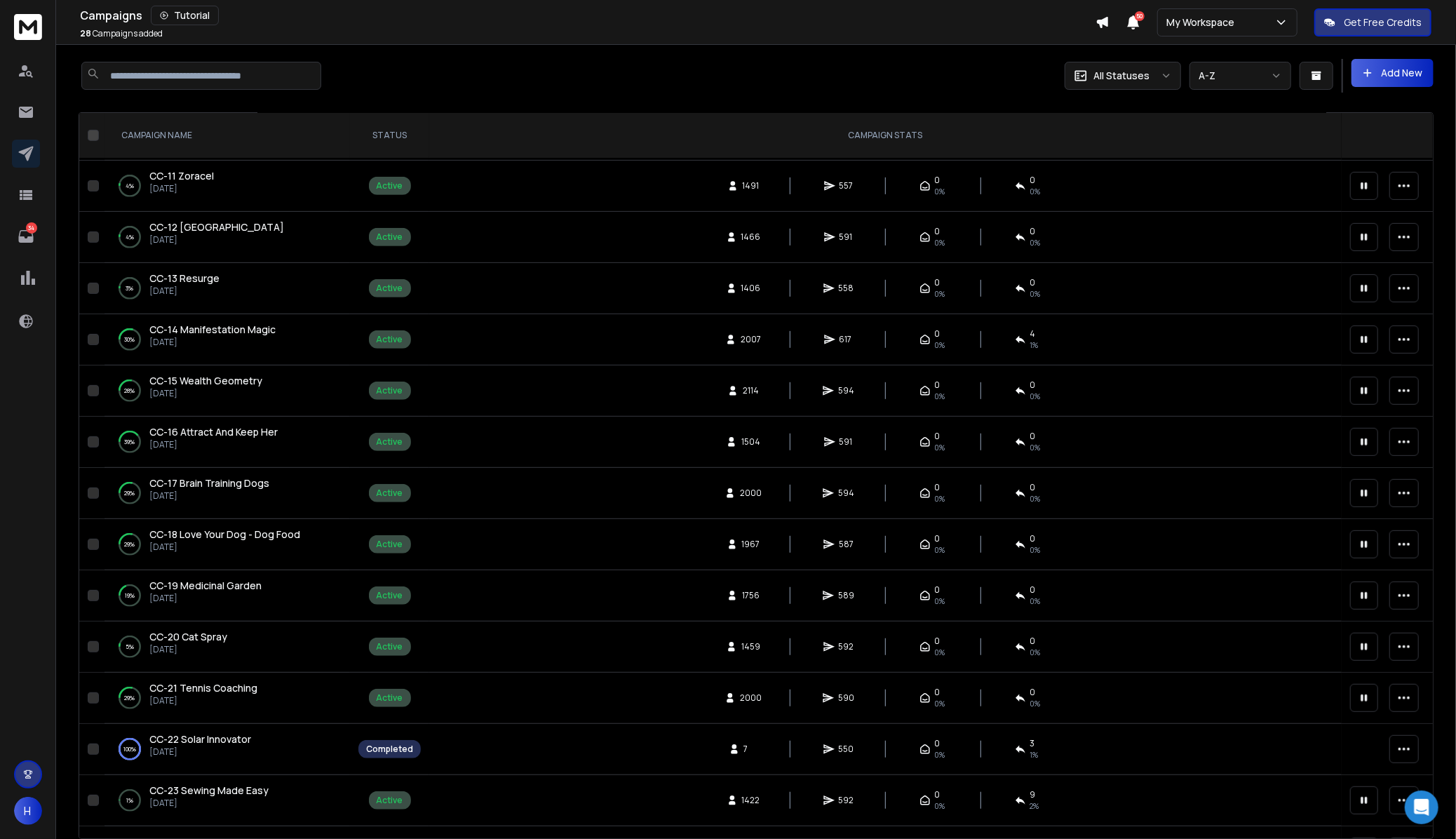
click at [202, 337] on p "[DATE]" at bounding box center [212, 342] width 126 height 11
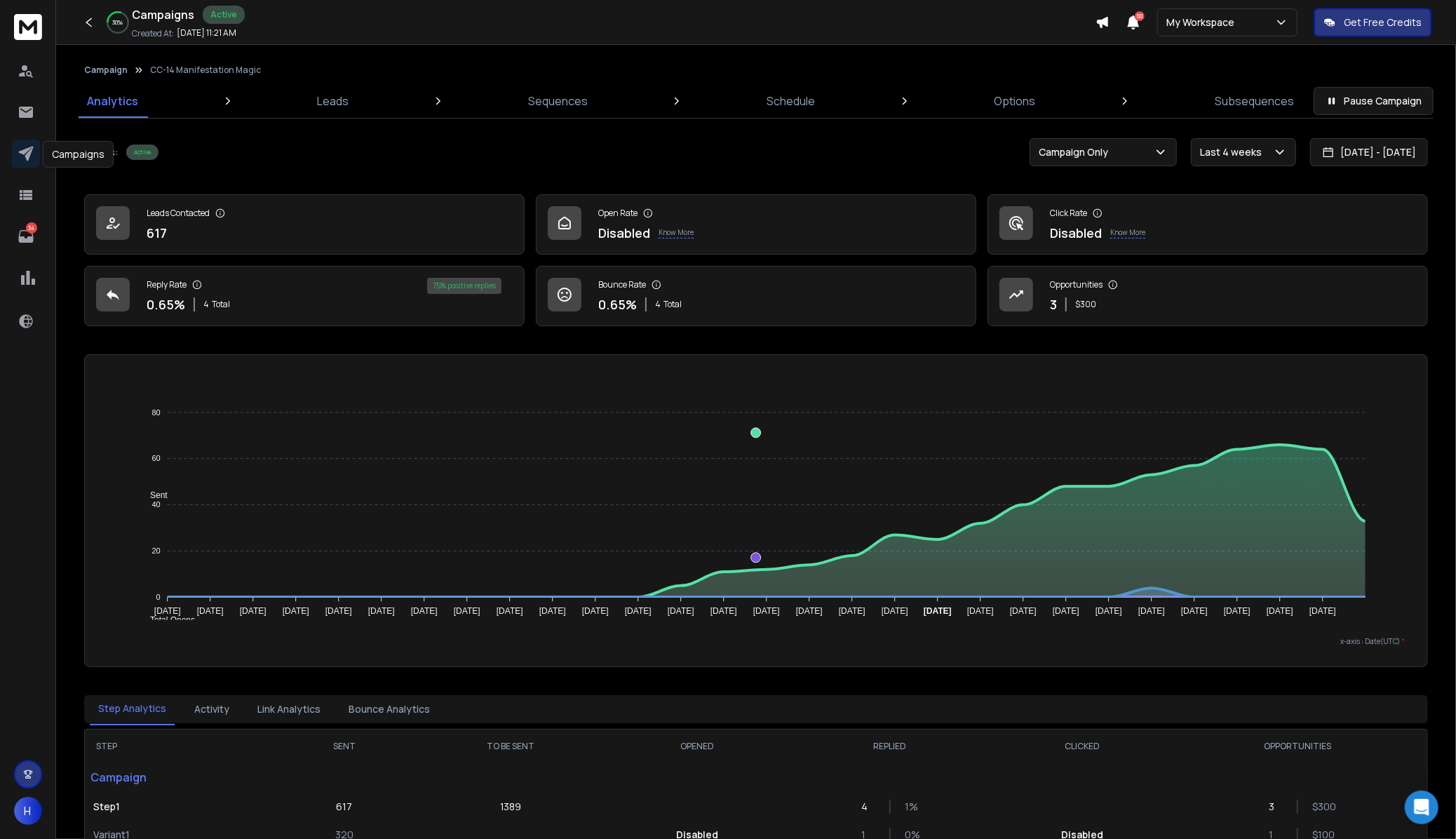
click at [32, 155] on icon at bounding box center [25, 153] width 17 height 17
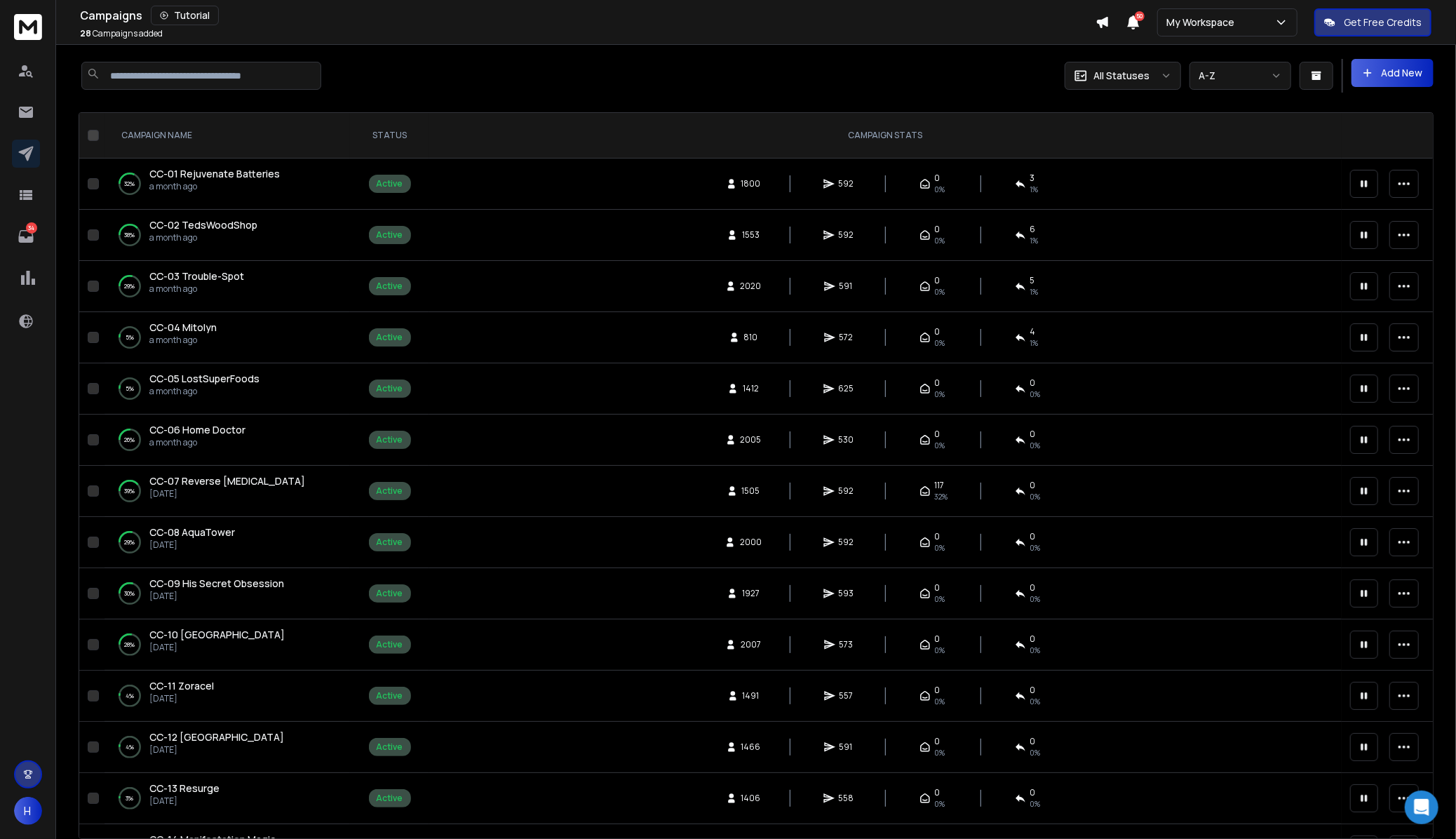
scroll to position [127, 0]
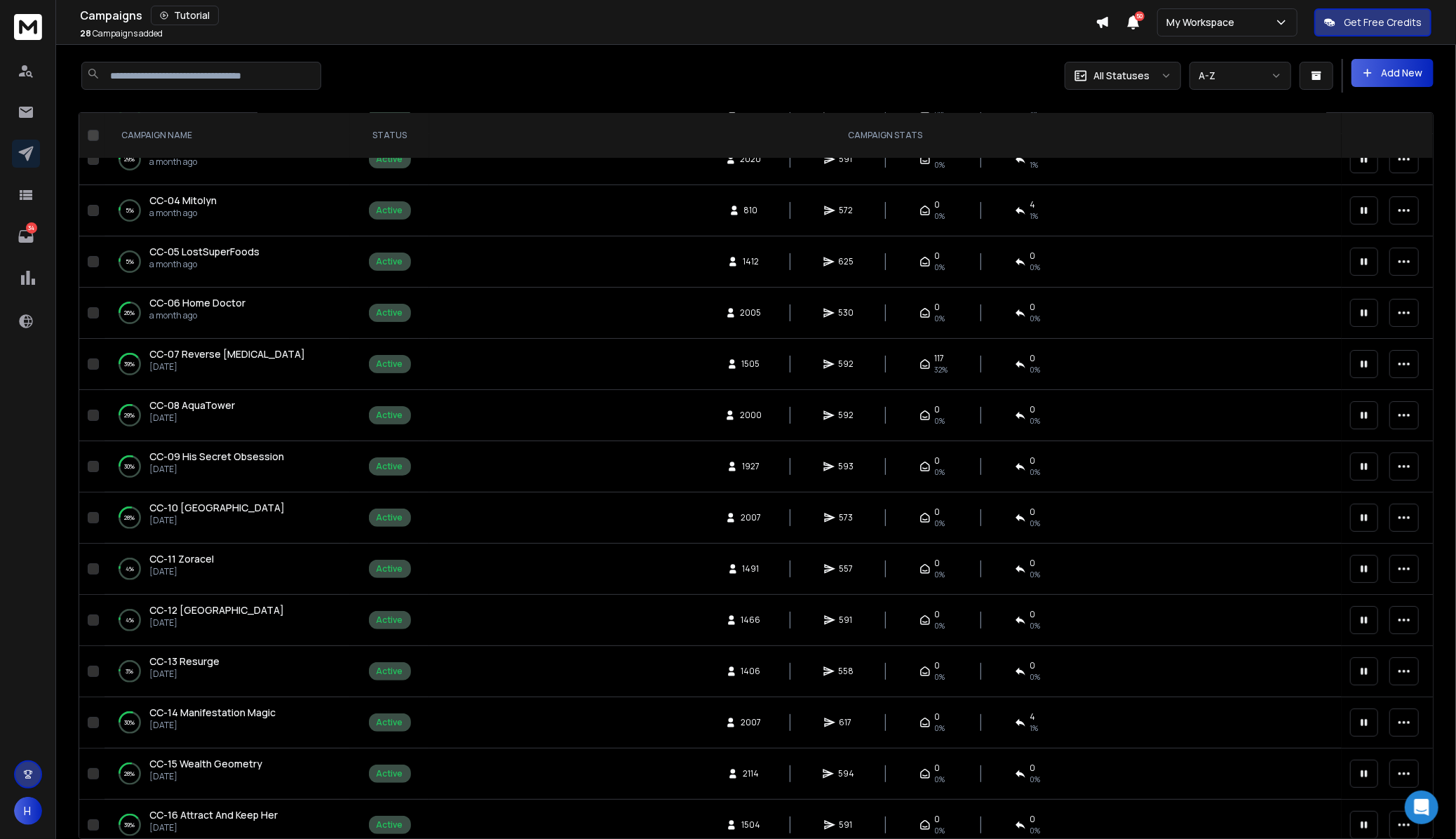
click at [205, 771] on p "[DATE]" at bounding box center [205, 777] width 113 height 11
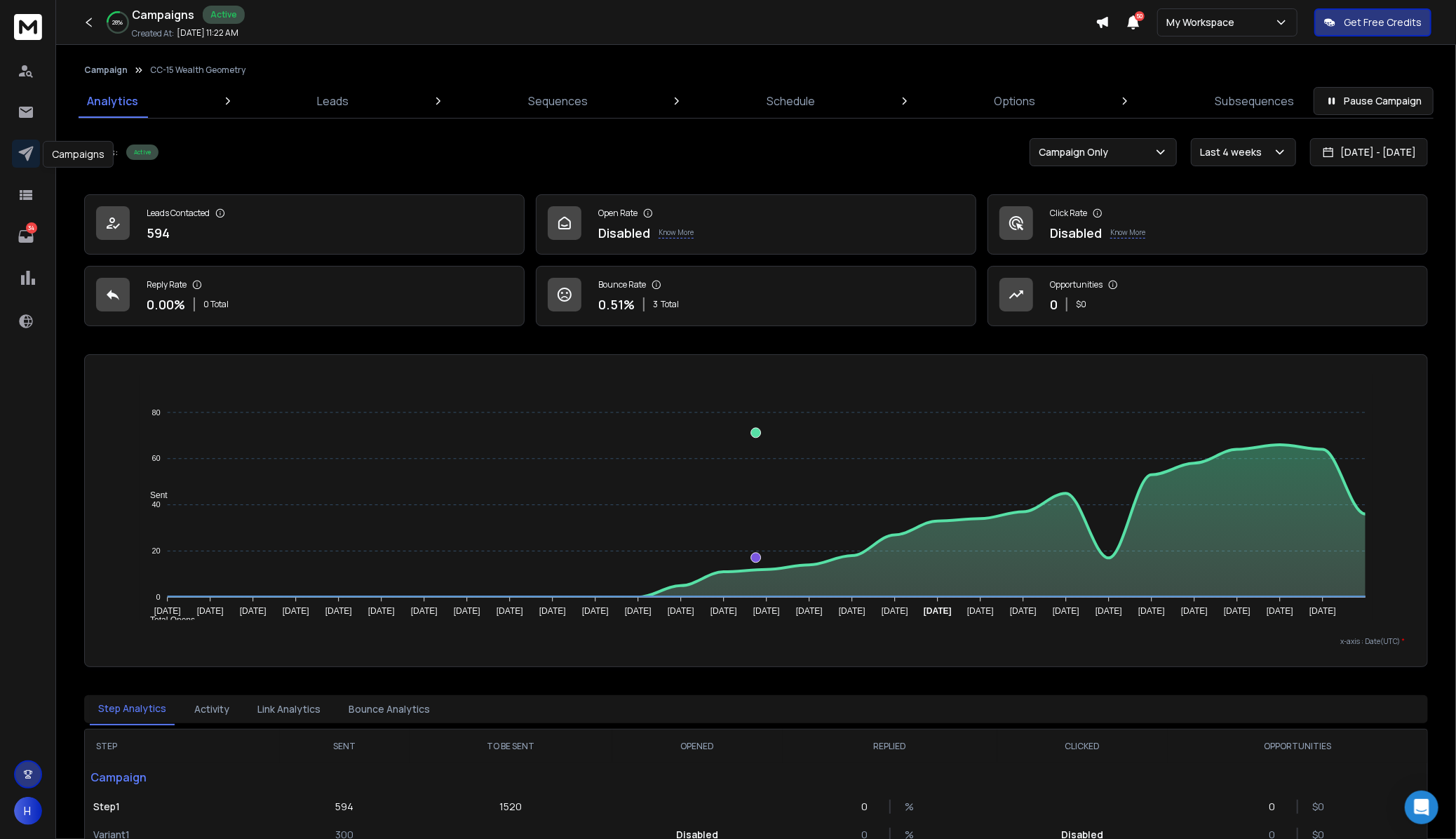
click at [32, 155] on icon at bounding box center [25, 153] width 17 height 17
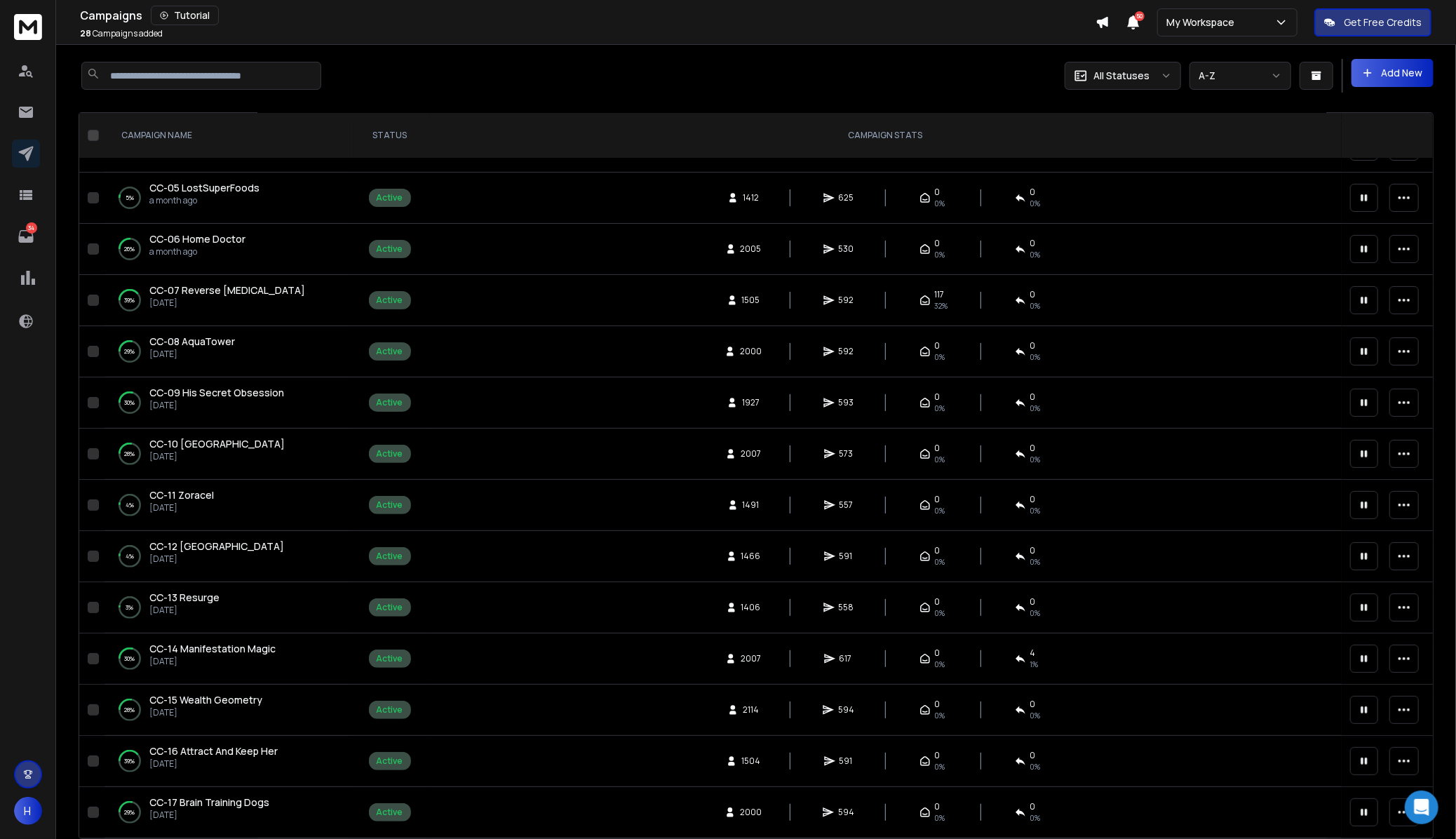
scroll to position [255, 0]
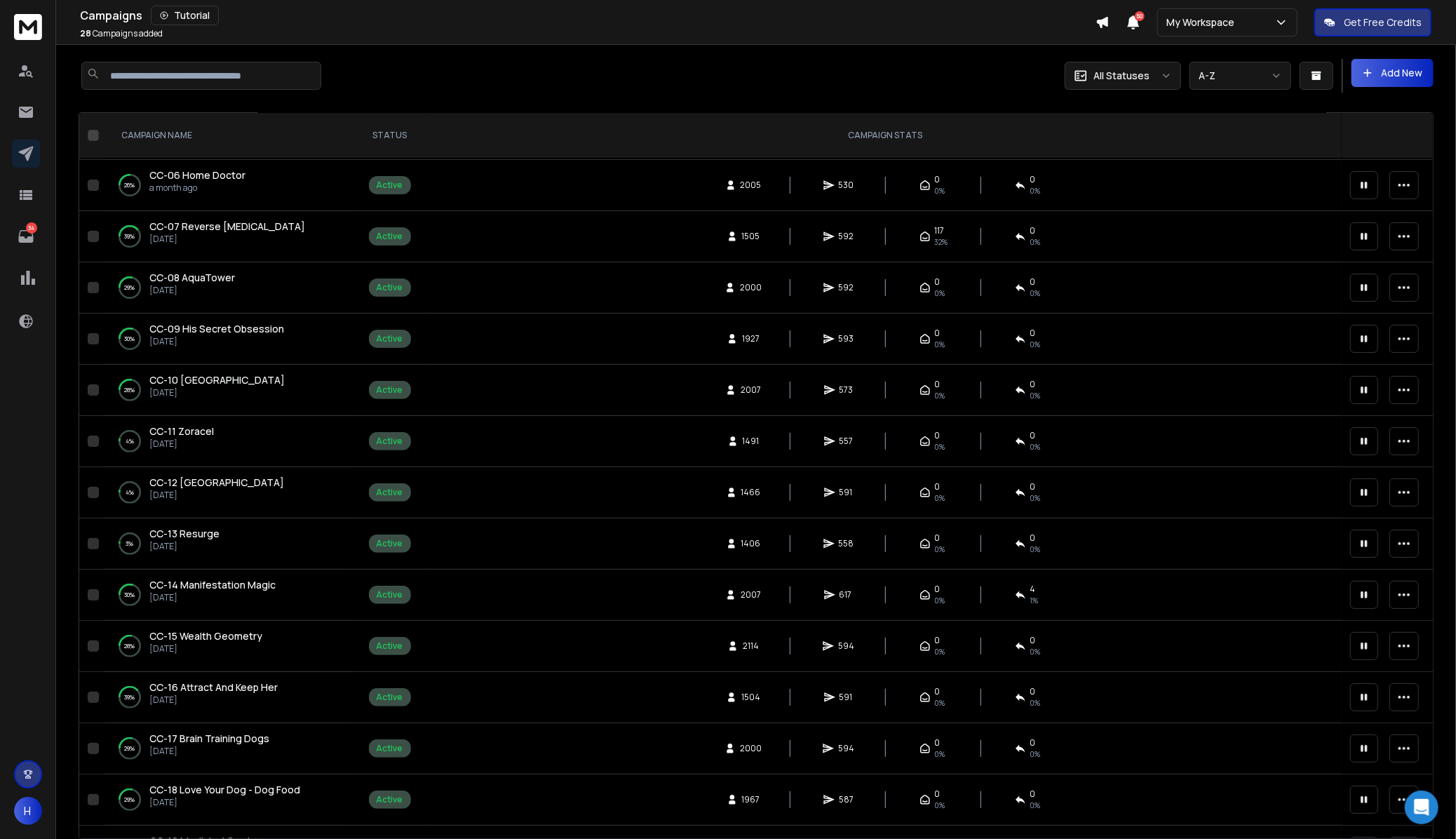
click at [204, 689] on span "CC-16 Attract And Keep Her" at bounding box center [213, 687] width 128 height 14
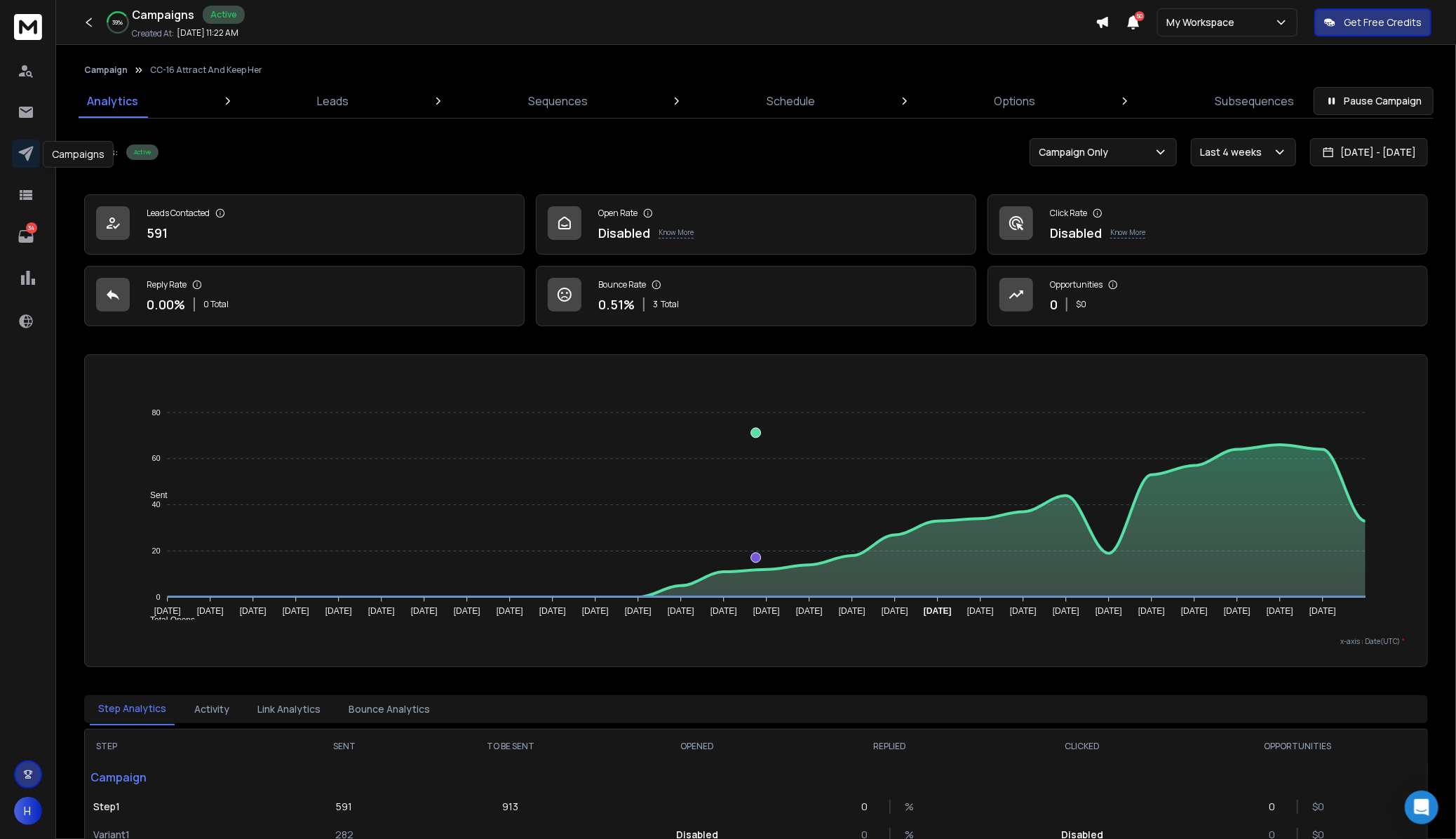
click at [24, 155] on icon at bounding box center [25, 153] width 17 height 17
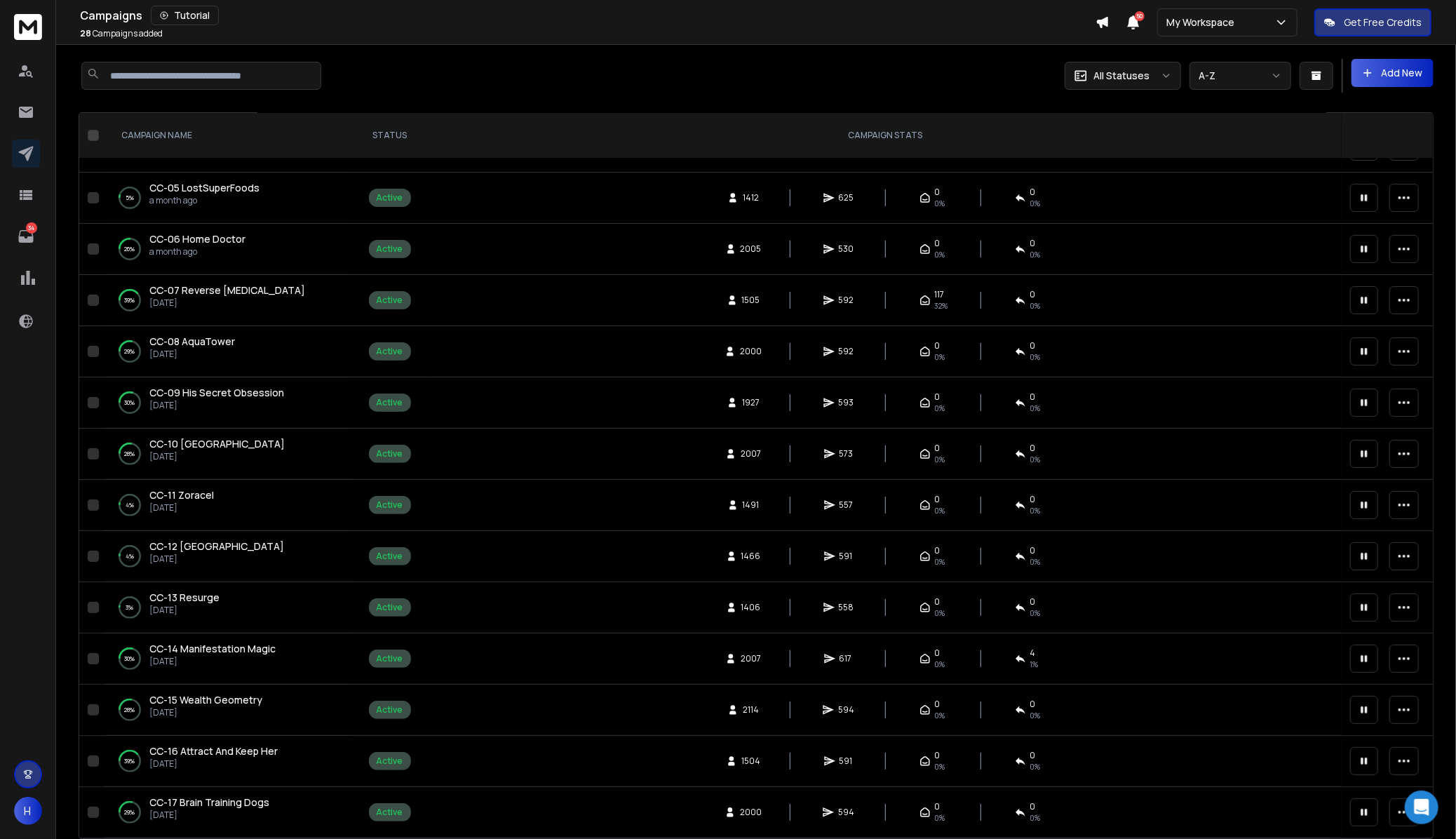
scroll to position [255, 0]
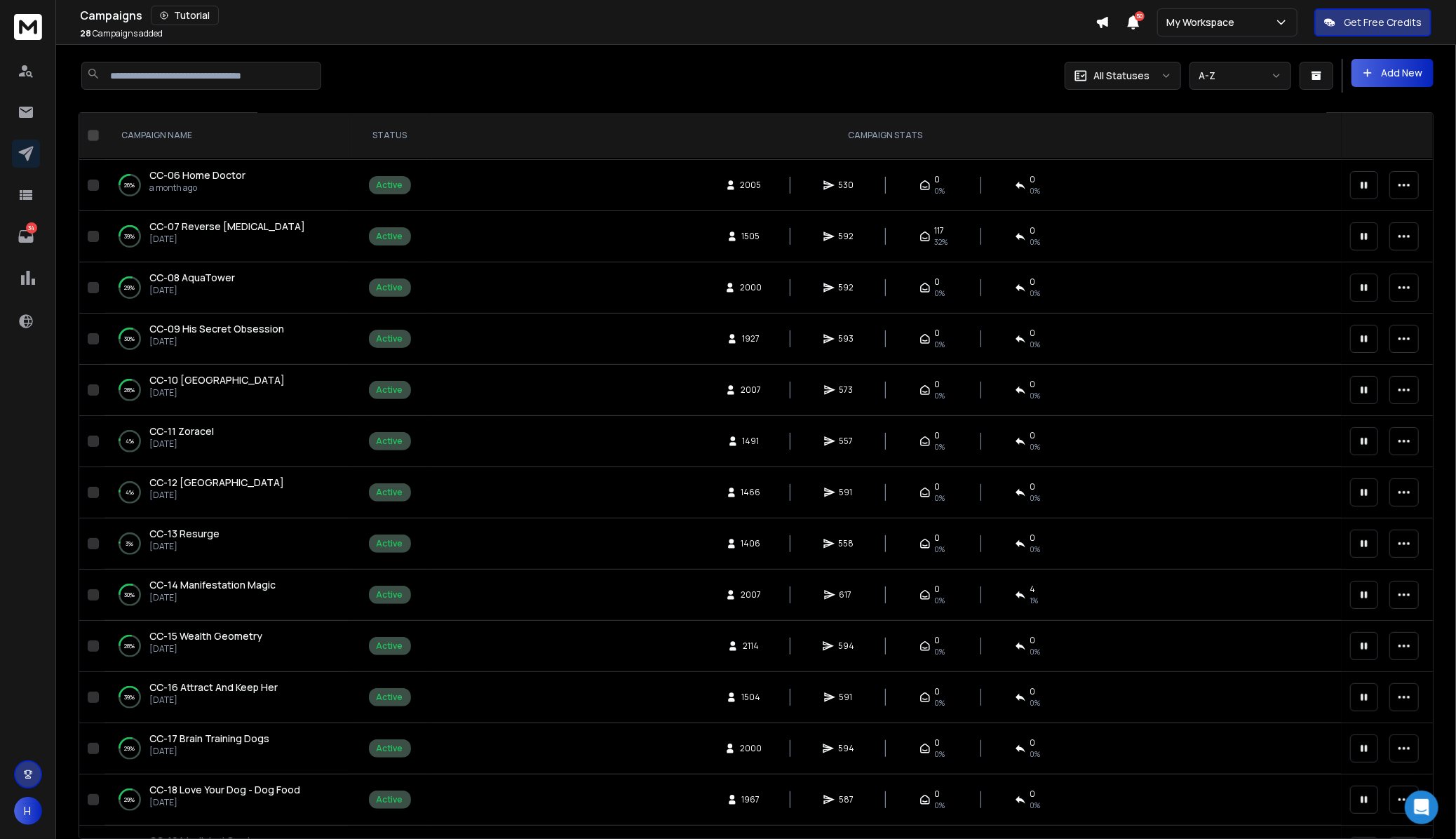
click at [206, 739] on span "CC-17 Brain Training Dogs" at bounding box center [209, 738] width 120 height 14
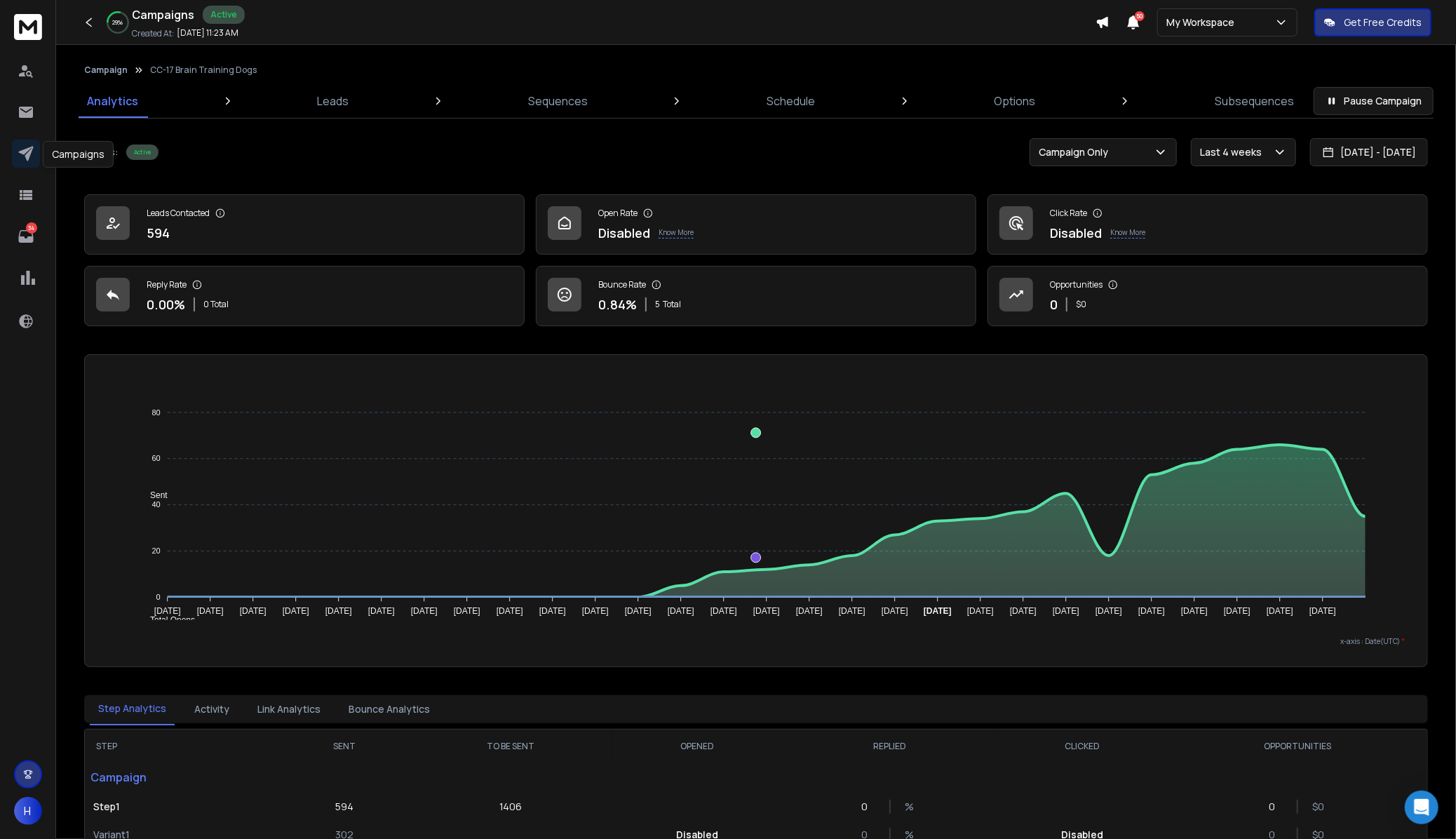
click at [31, 147] on icon at bounding box center [25, 154] width 15 height 15
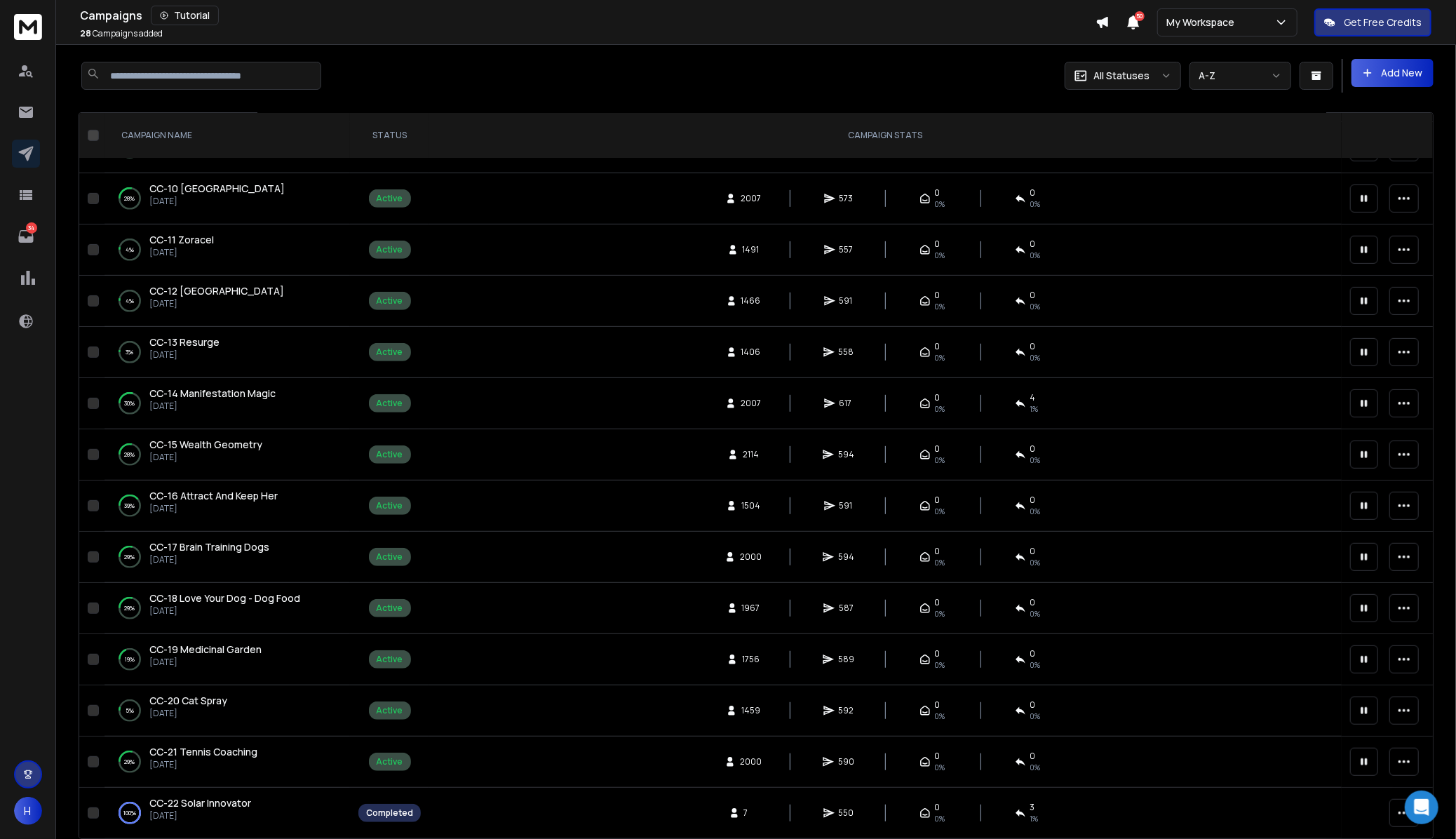
scroll to position [510, 0]
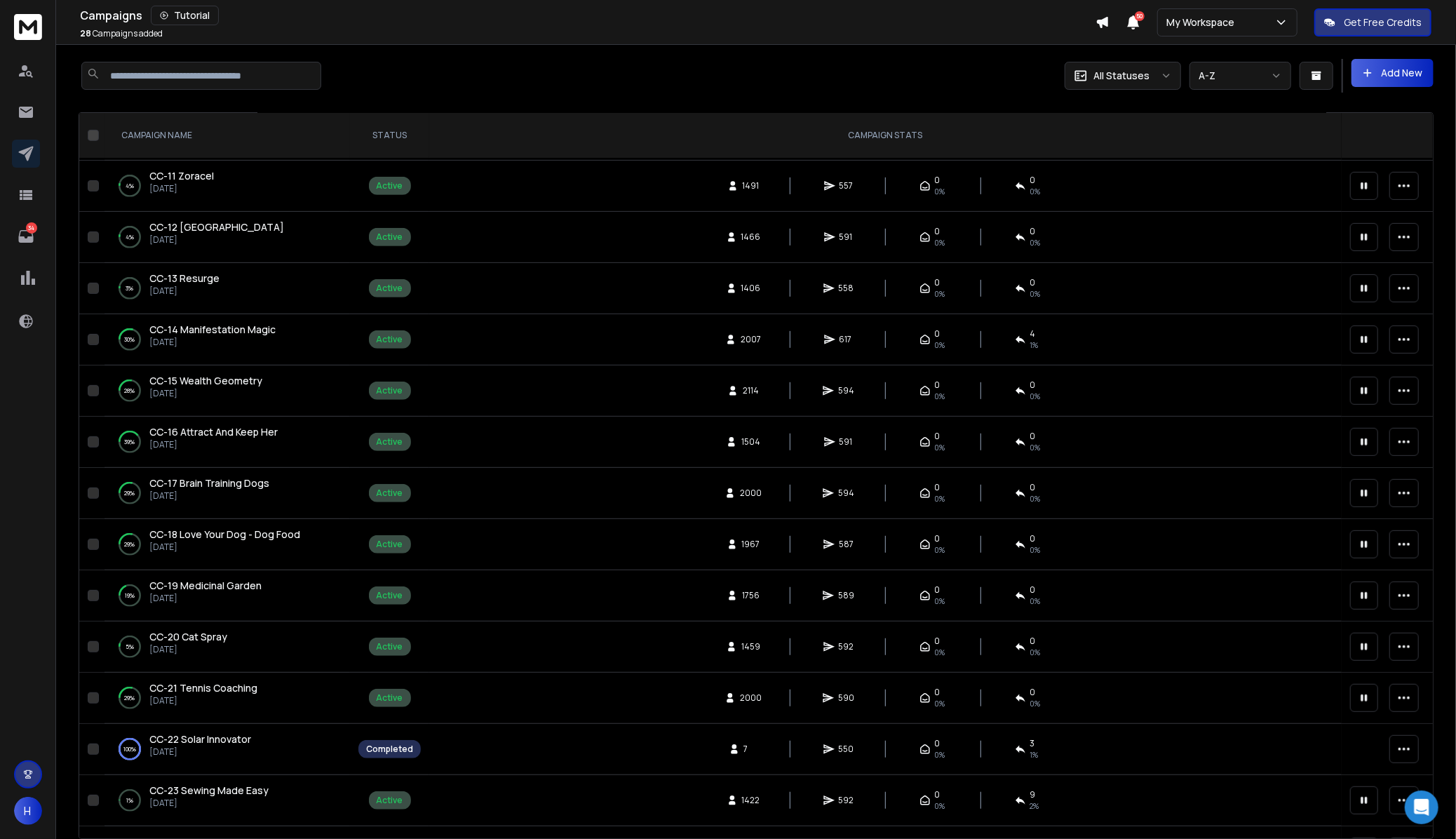
click at [205, 542] on p "[DATE]" at bounding box center [225, 548] width 151 height 11
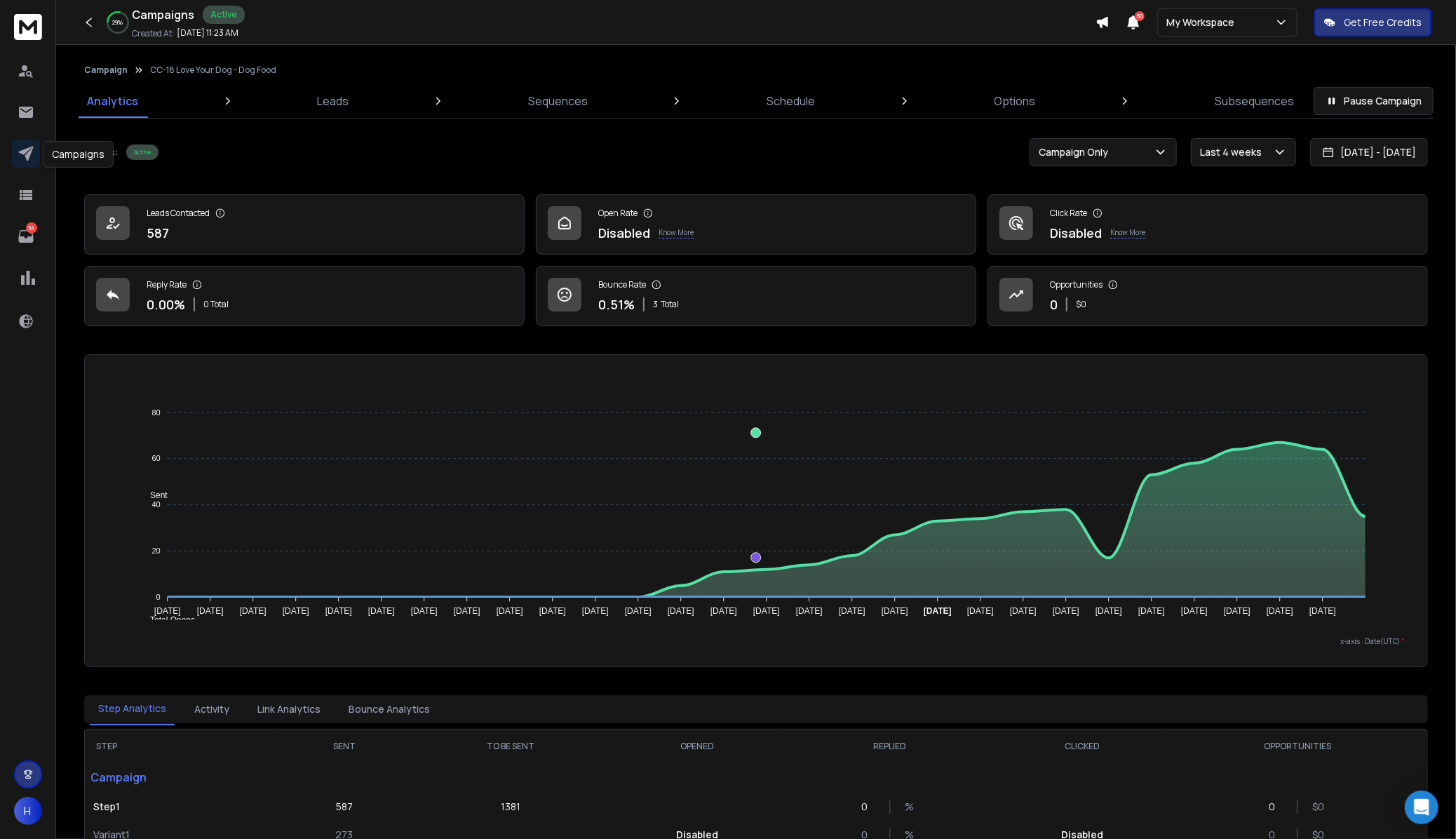
click at [20, 149] on icon at bounding box center [25, 153] width 17 height 17
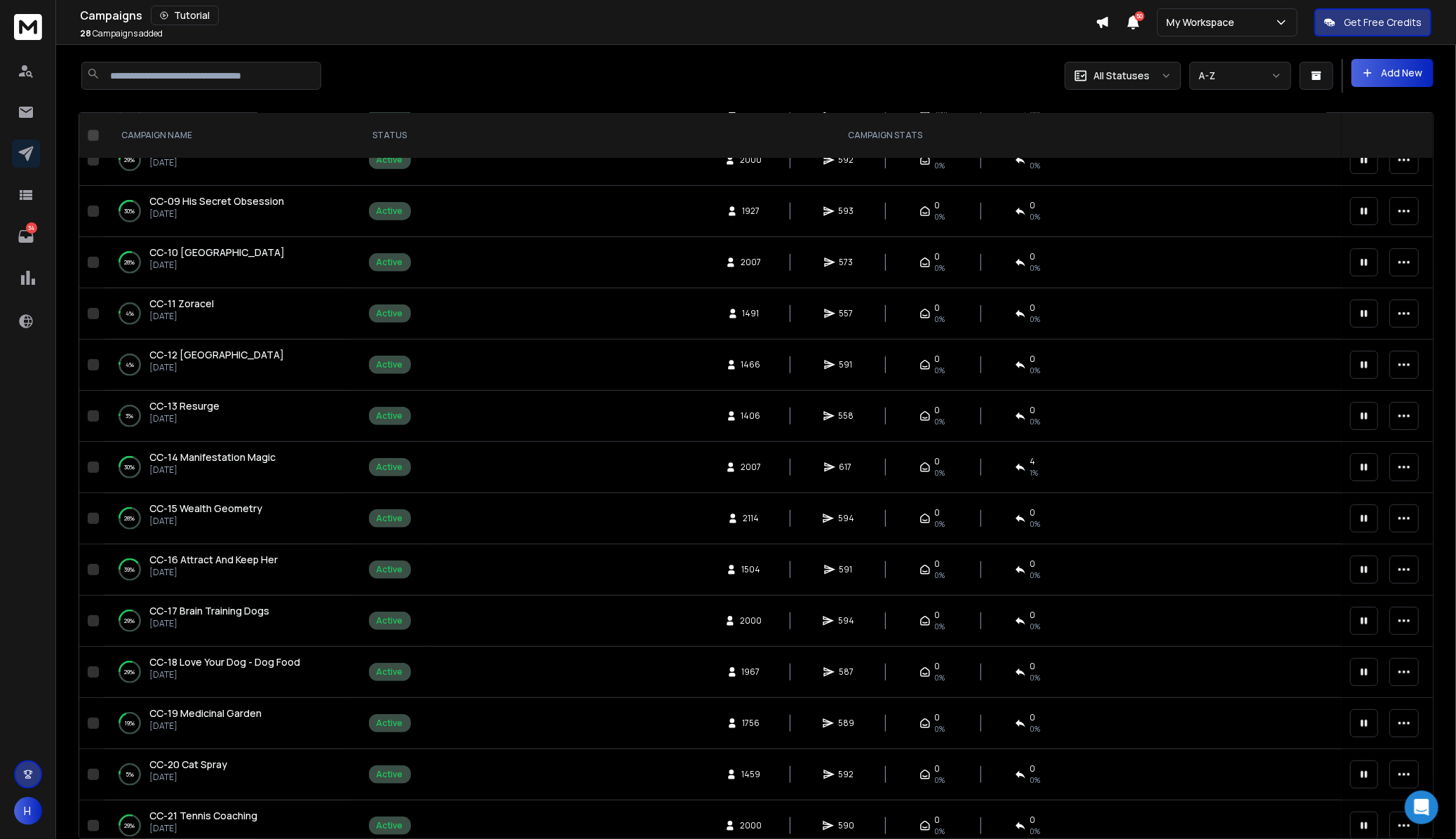
scroll to position [446, 0]
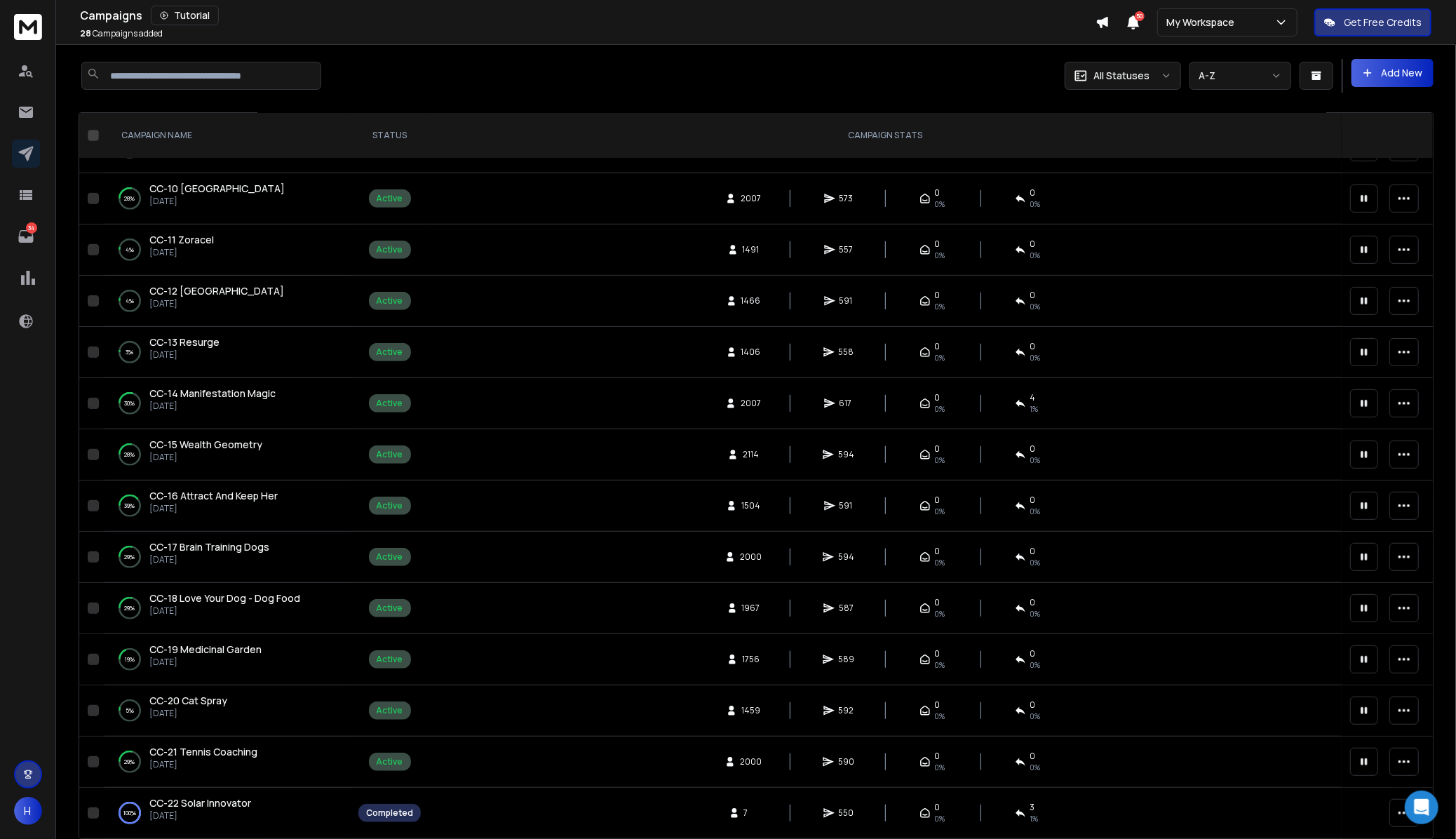
click at [204, 657] on p "[DATE]" at bounding box center [205, 662] width 112 height 11
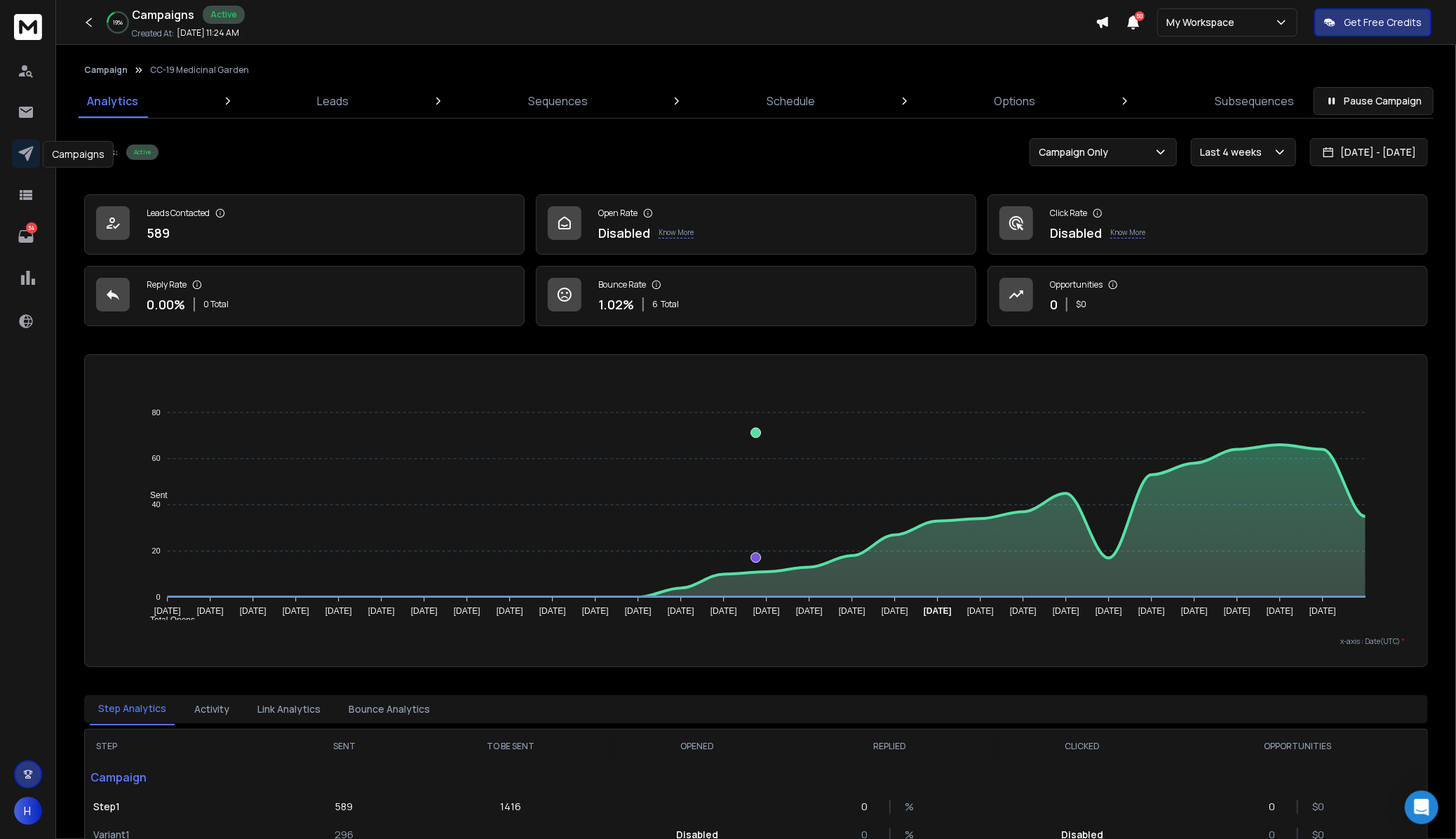
click at [34, 151] on icon at bounding box center [25, 153] width 17 height 17
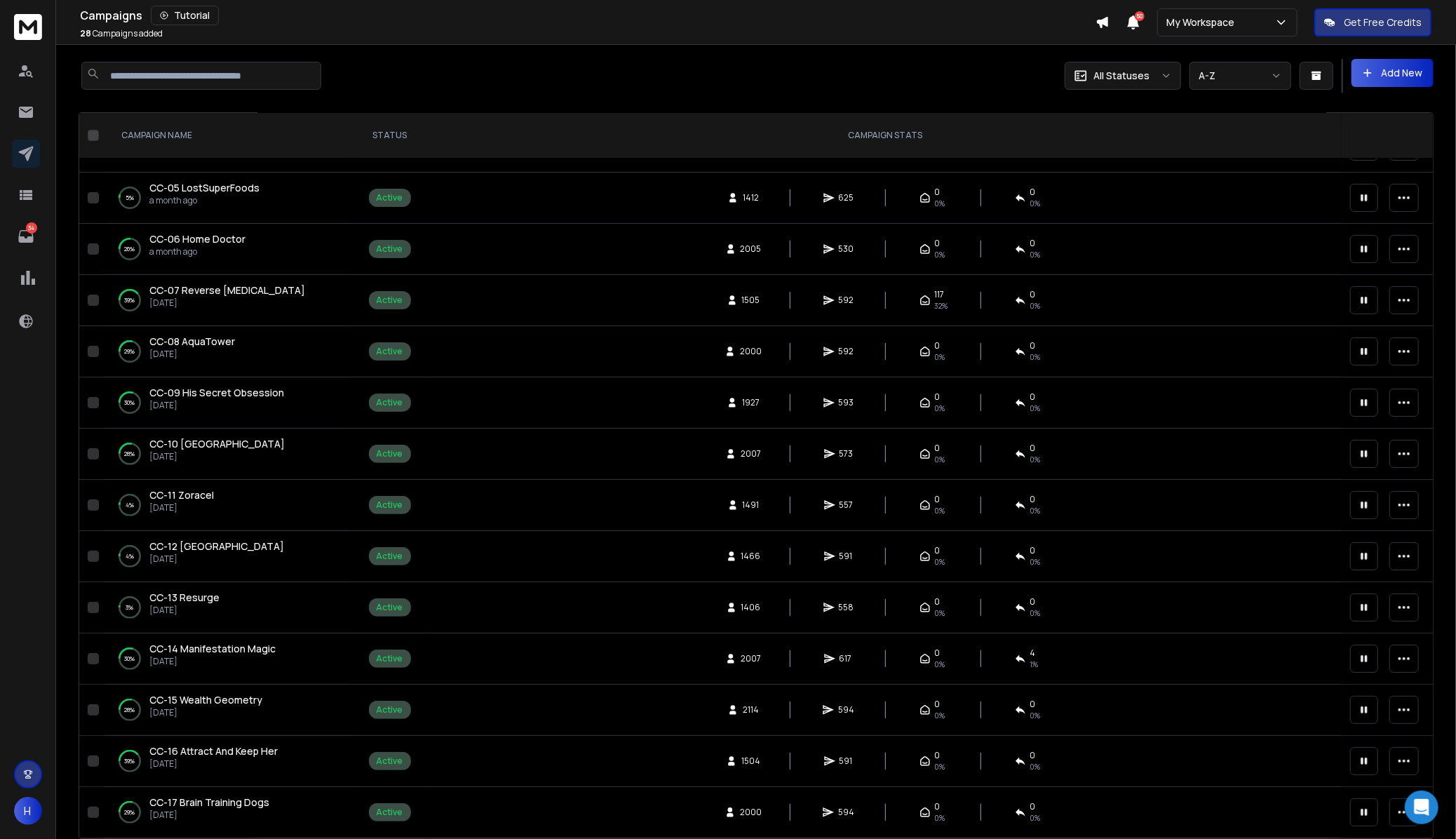
scroll to position [319, 0]
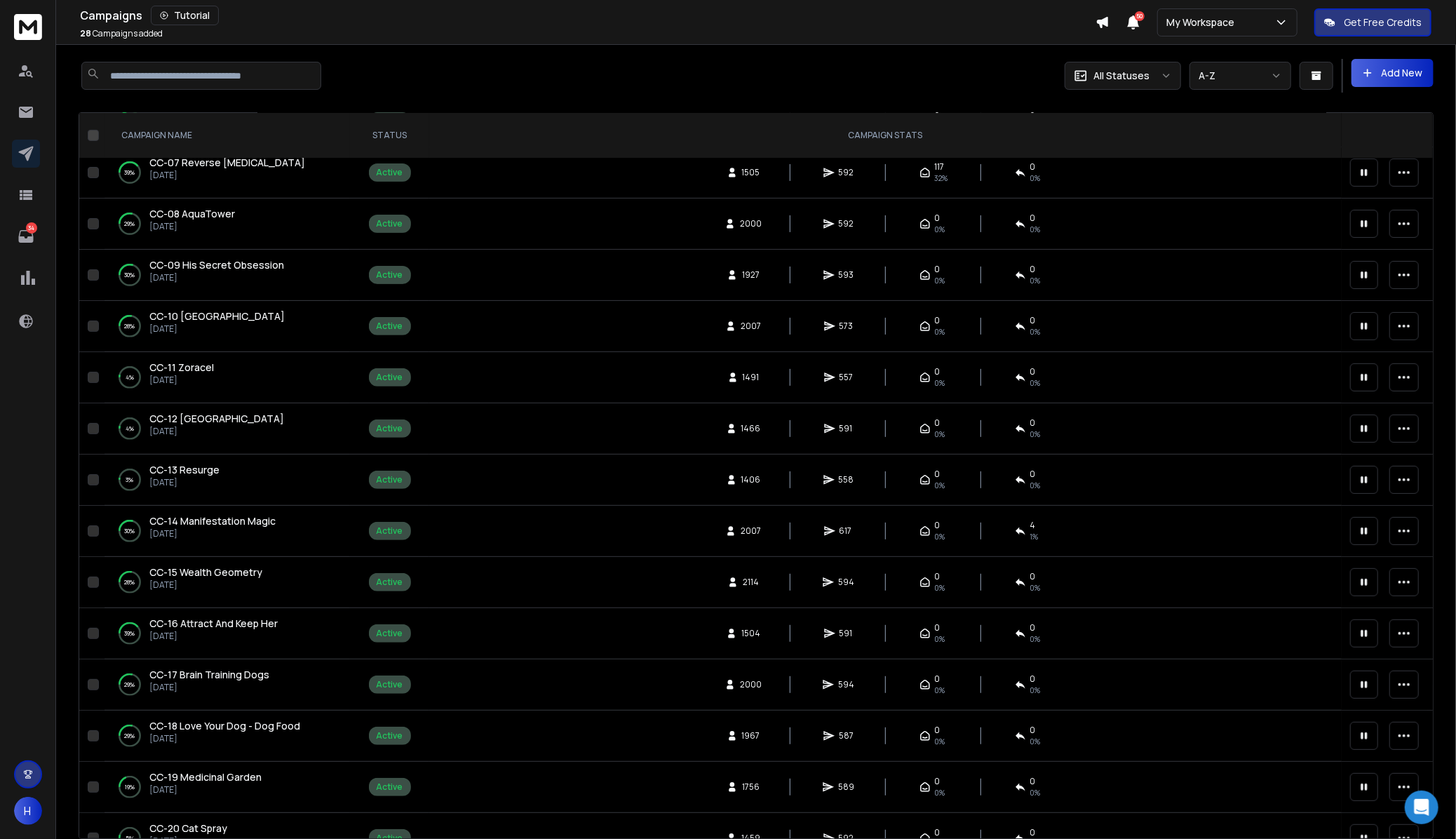
click at [185, 828] on span "CC-20 Cat Spray" at bounding box center [188, 828] width 78 height 14
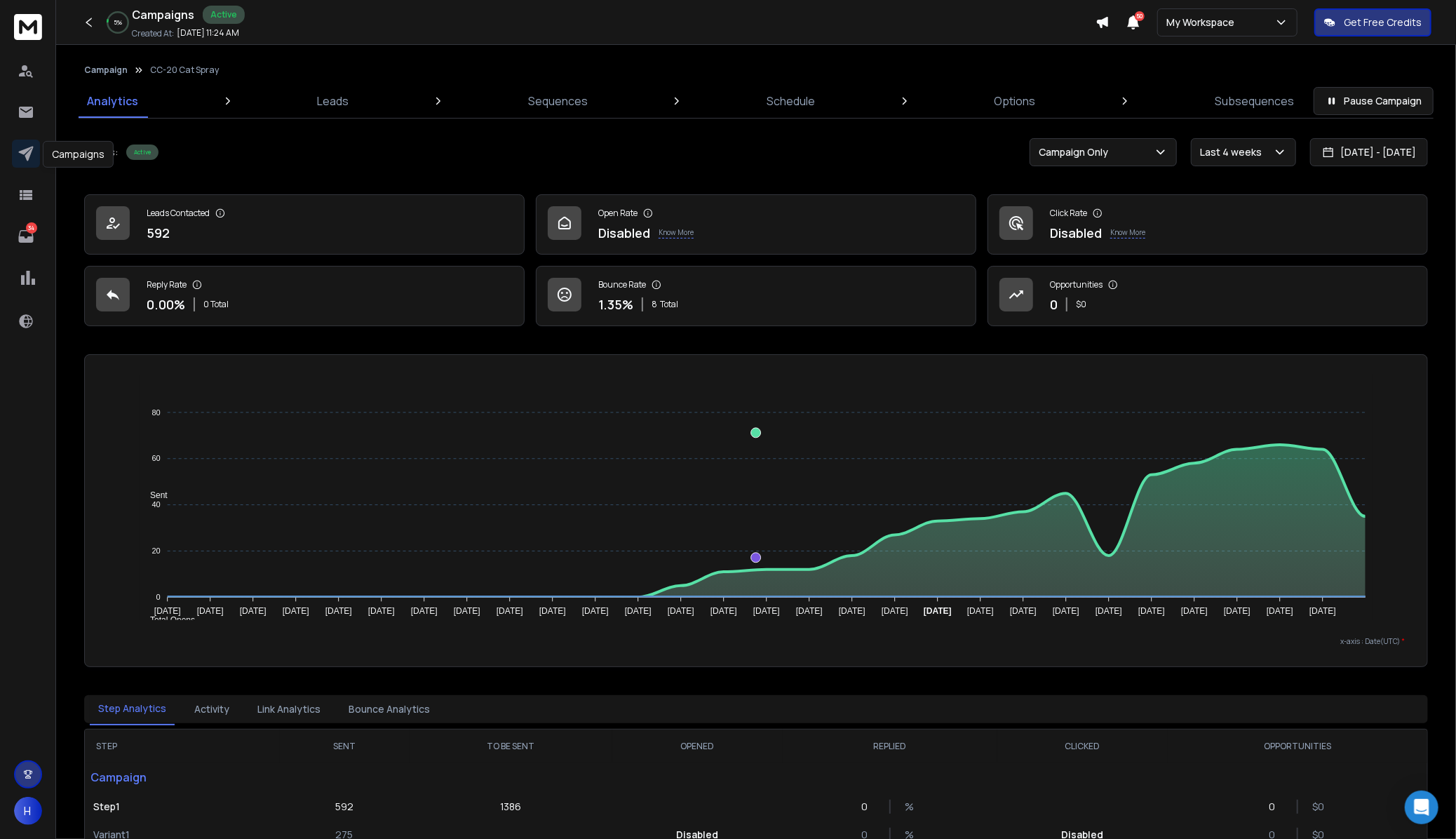
click at [18, 154] on icon at bounding box center [25, 153] width 17 height 17
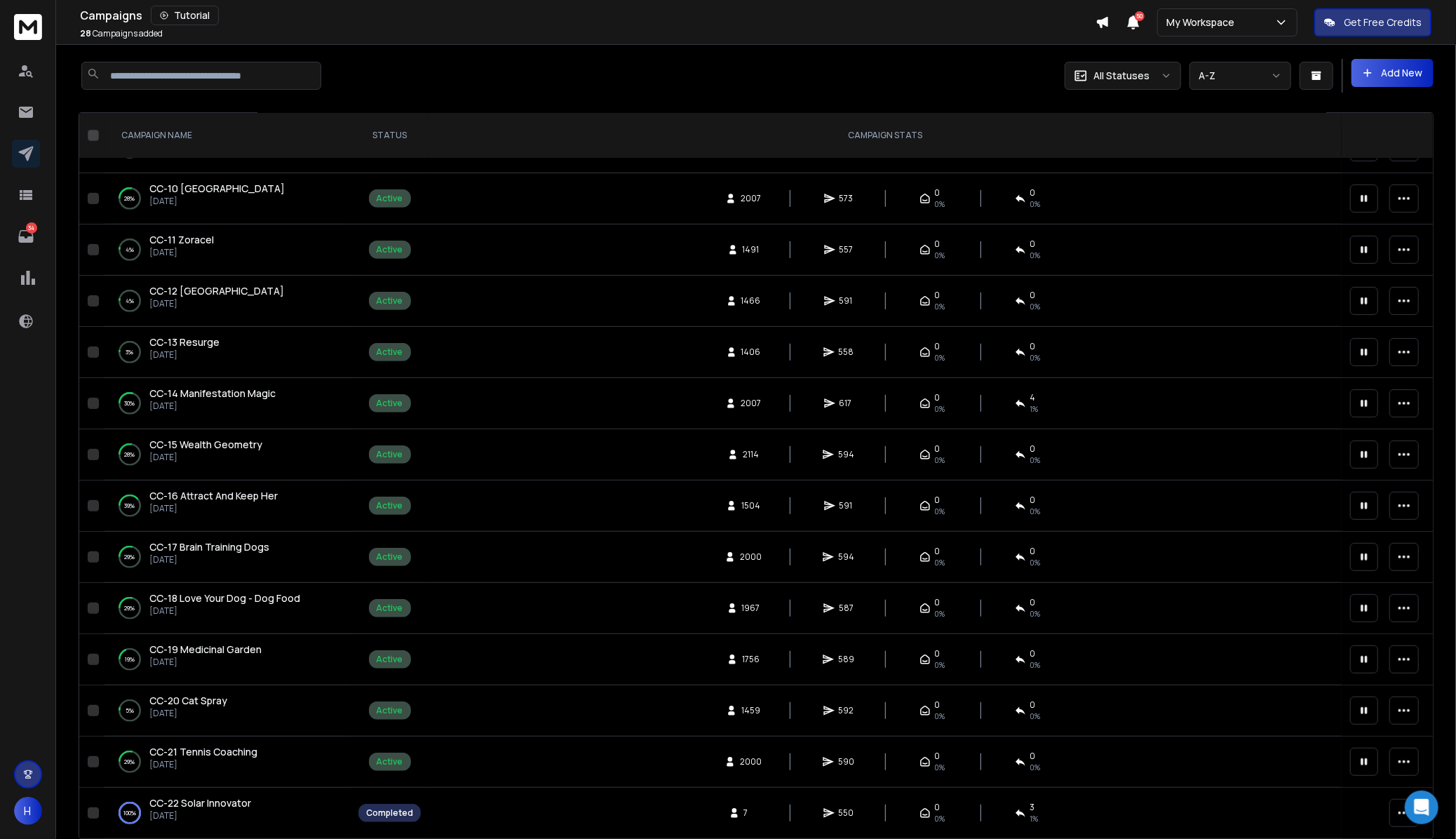
scroll to position [574, 0]
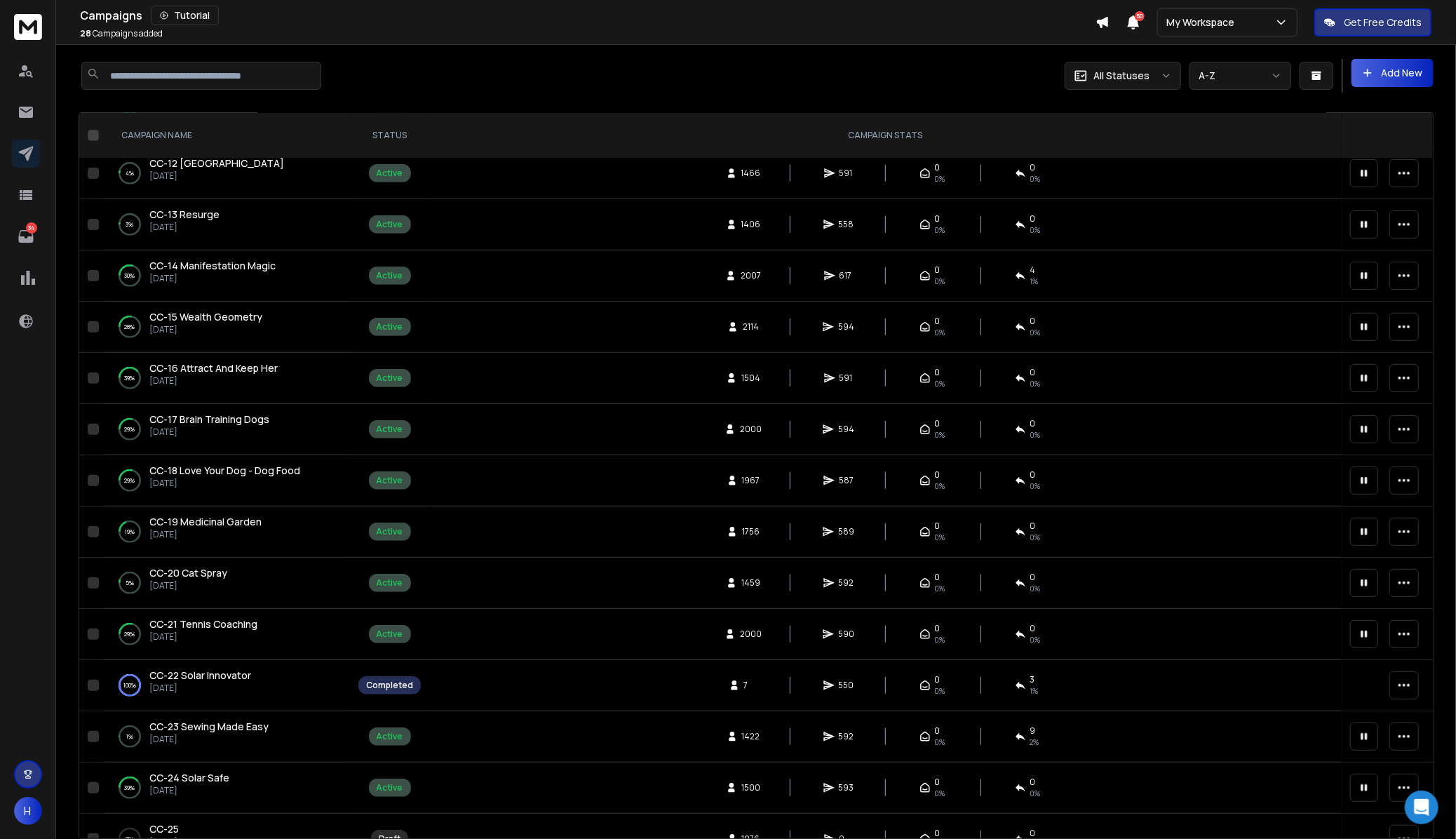
click at [198, 624] on span "CC-21 Tennis Coaching" at bounding box center [203, 624] width 108 height 14
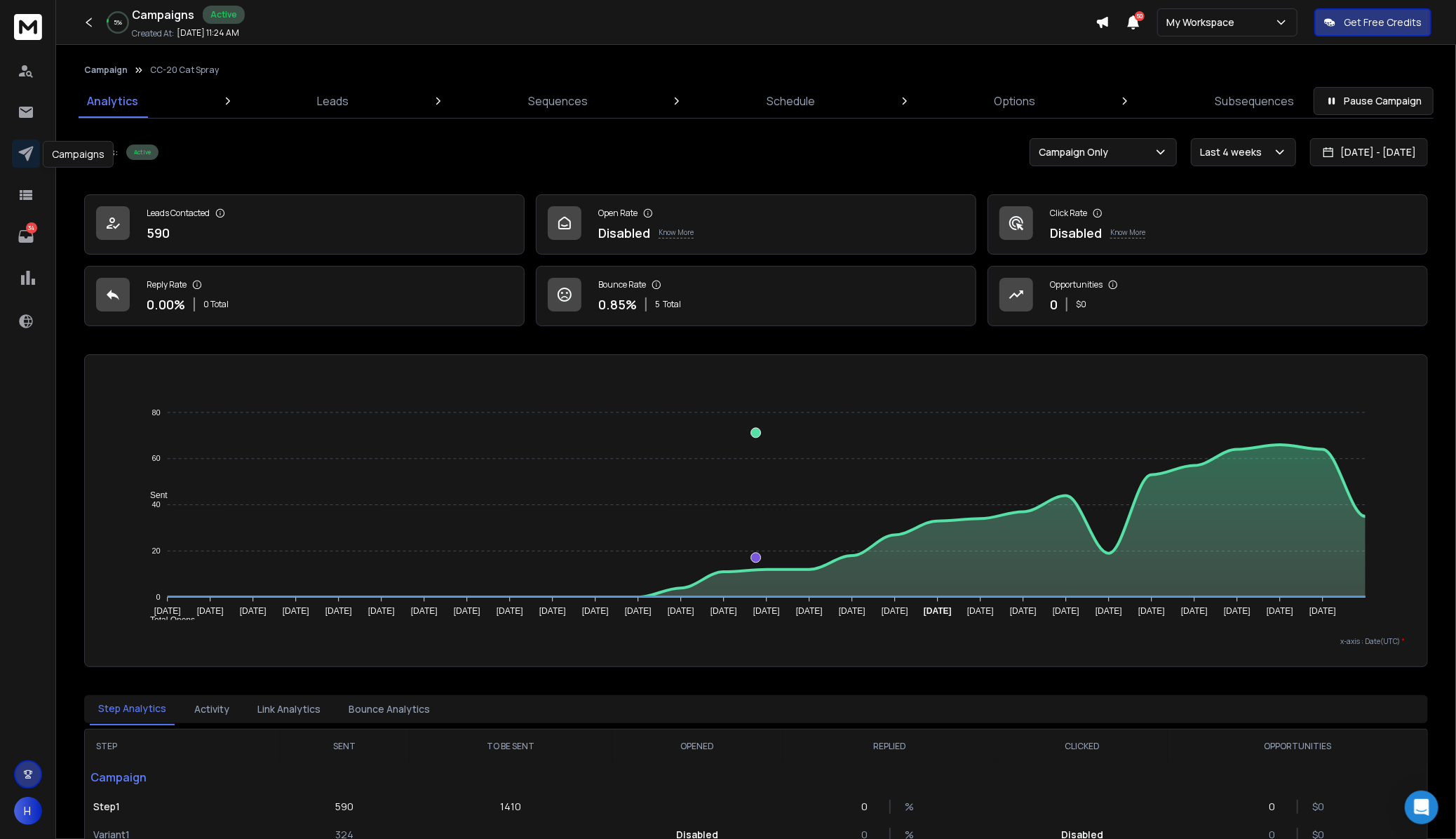
click at [30, 149] on icon at bounding box center [25, 153] width 17 height 17
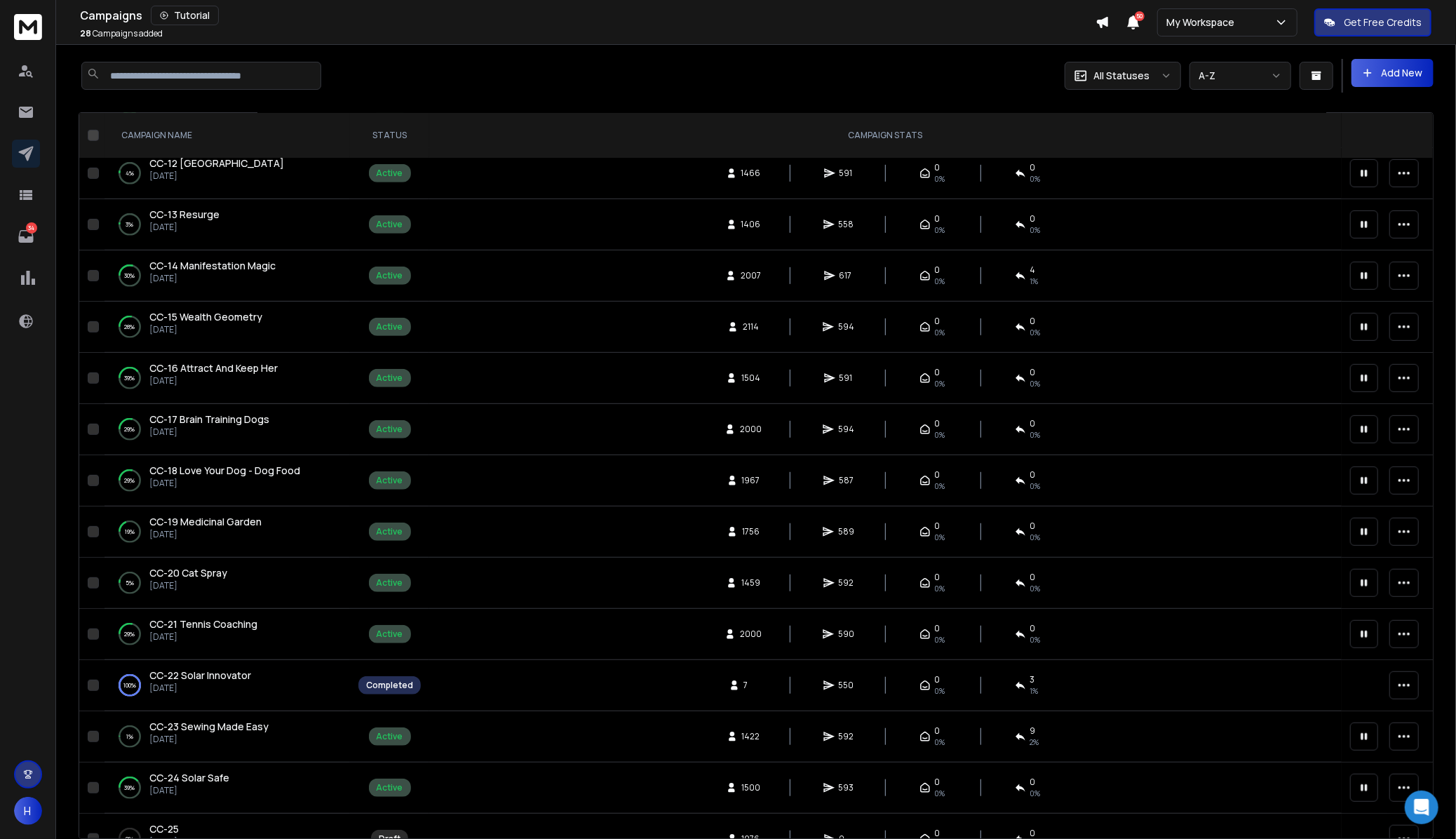
scroll to position [637, 0]
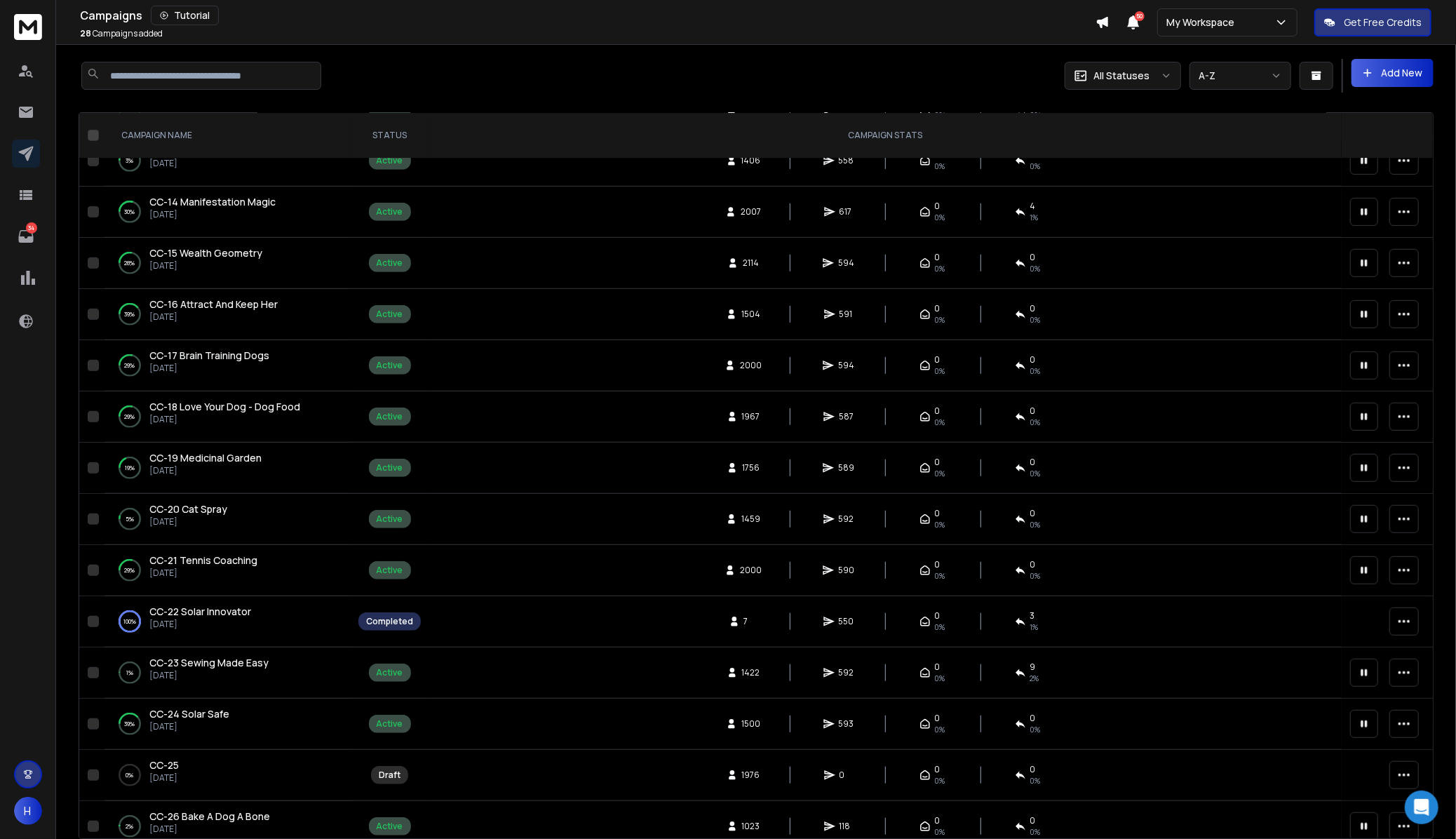
click at [223, 605] on span "CC-22 Solar Innovator" at bounding box center [200, 611] width 102 height 14
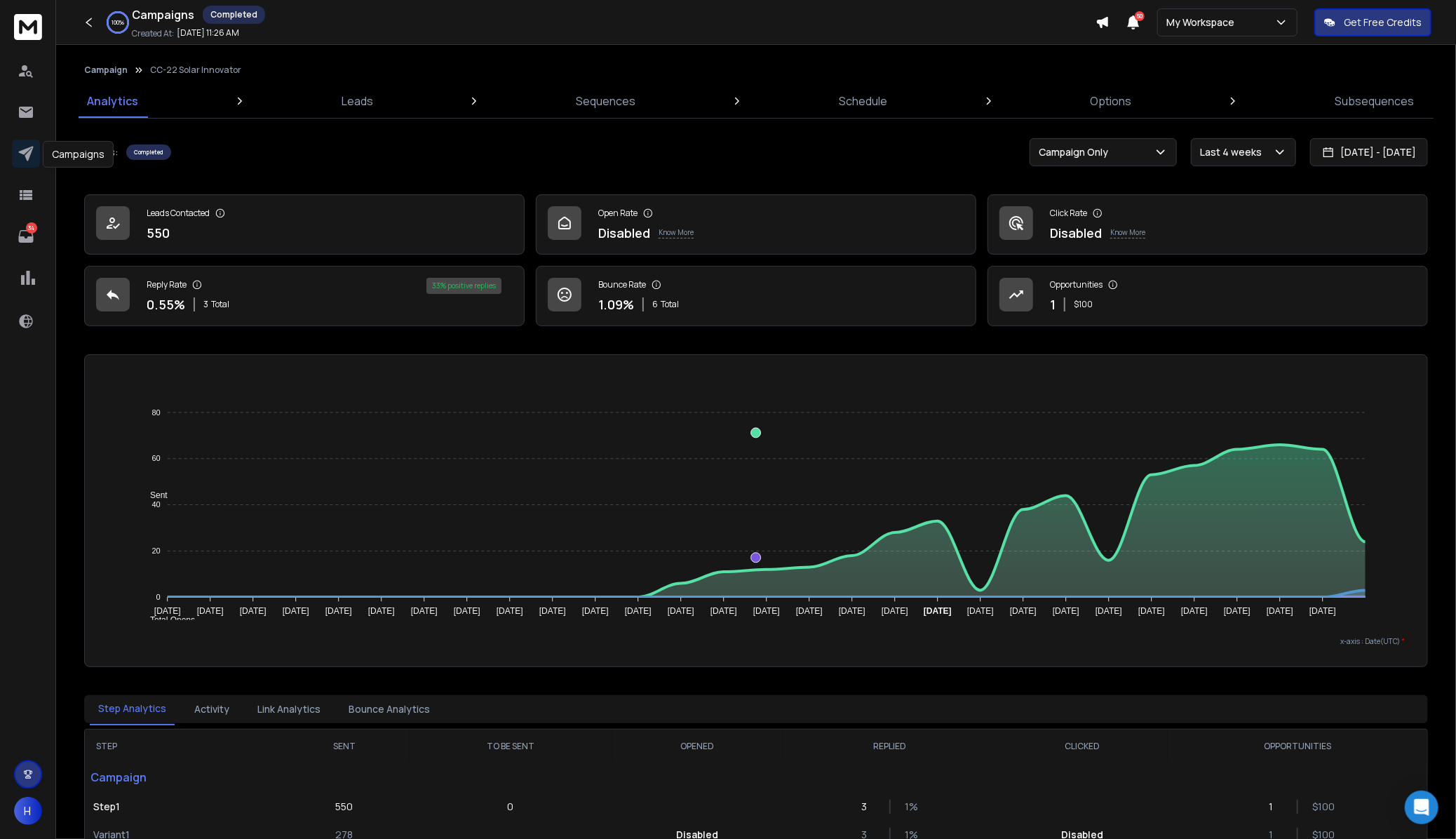
click at [30, 156] on icon at bounding box center [25, 153] width 17 height 17
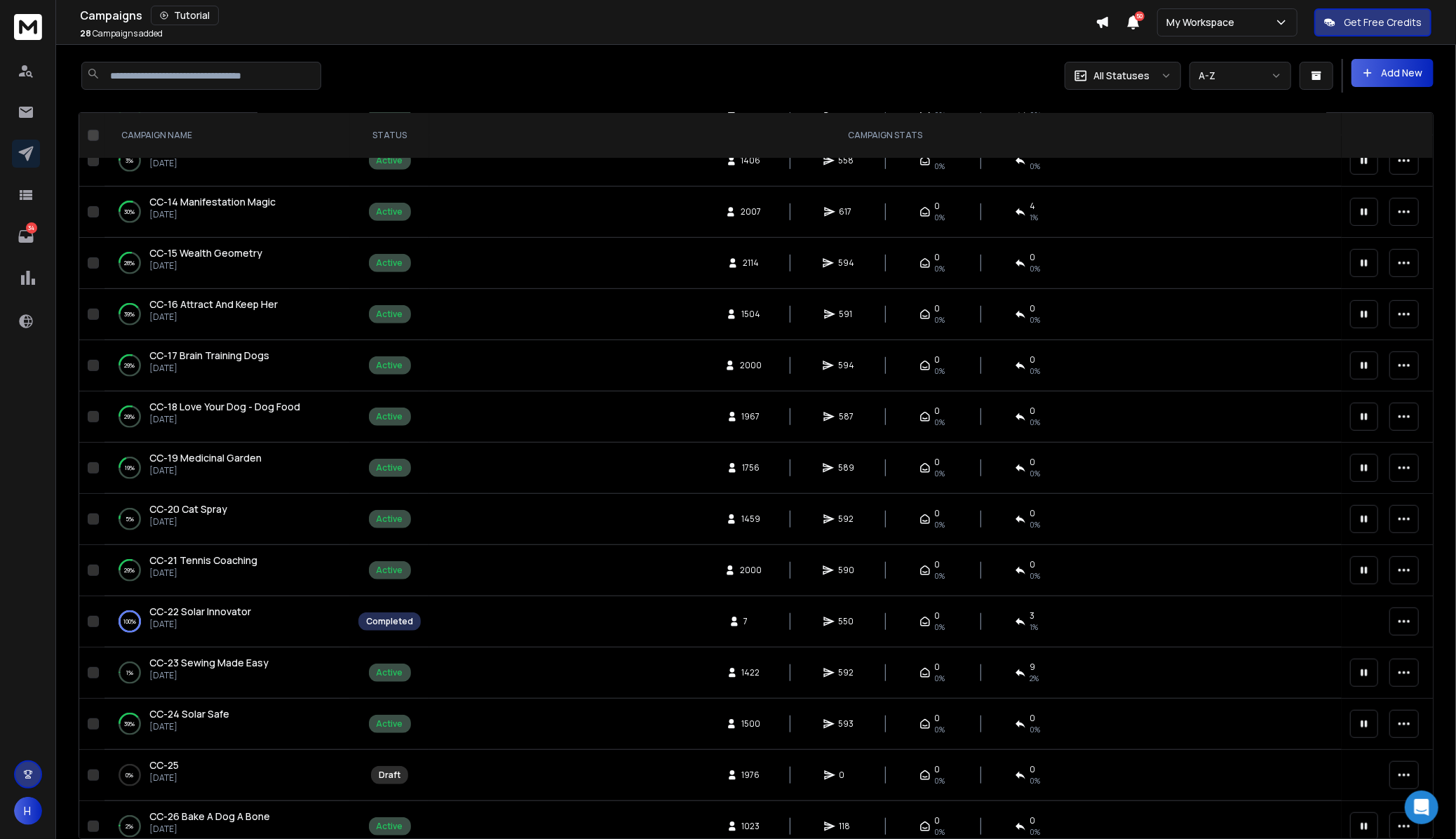
scroll to position [701, 0]
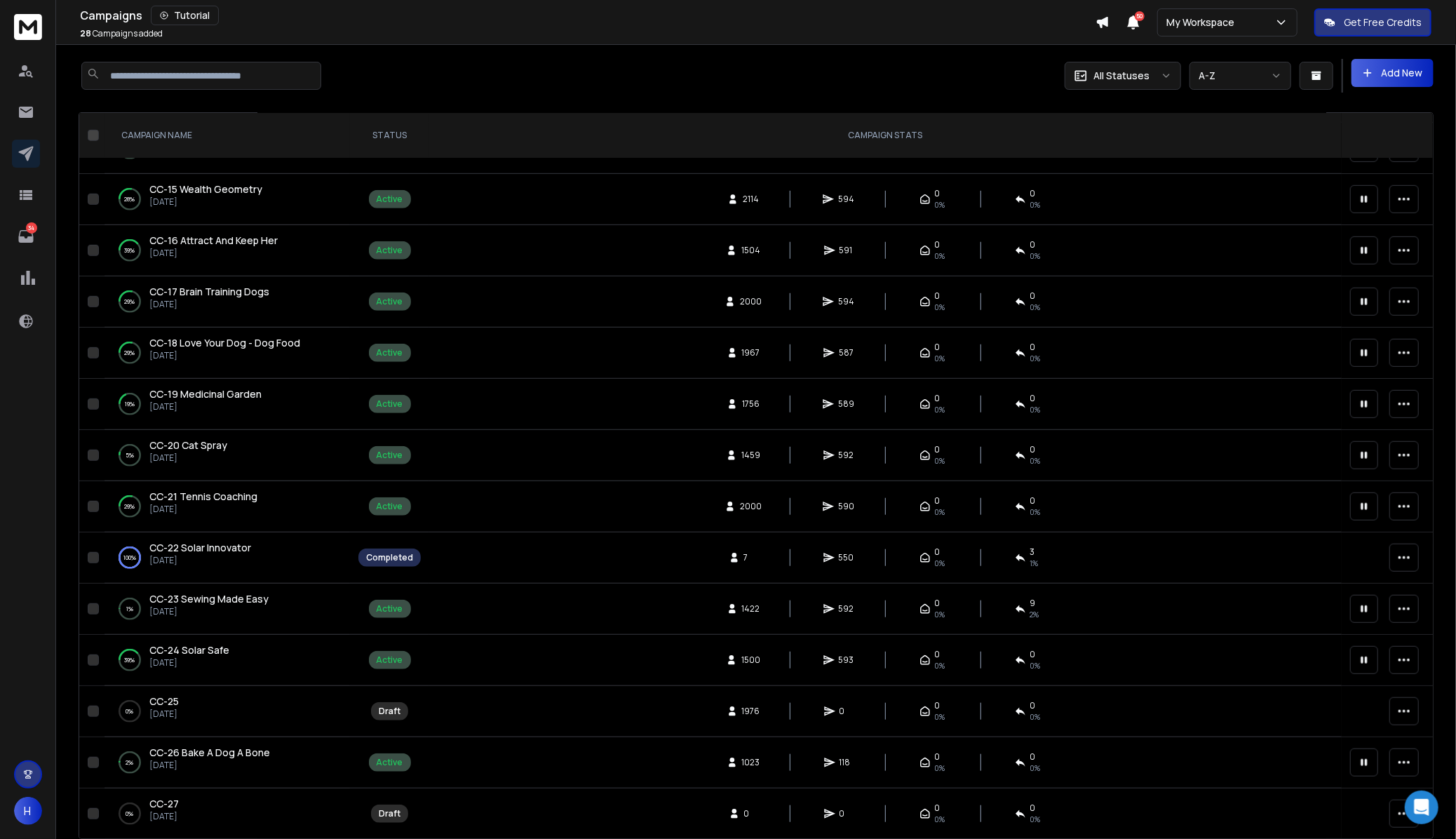
click at [217, 606] on p "[DATE]" at bounding box center [209, 611] width 119 height 11
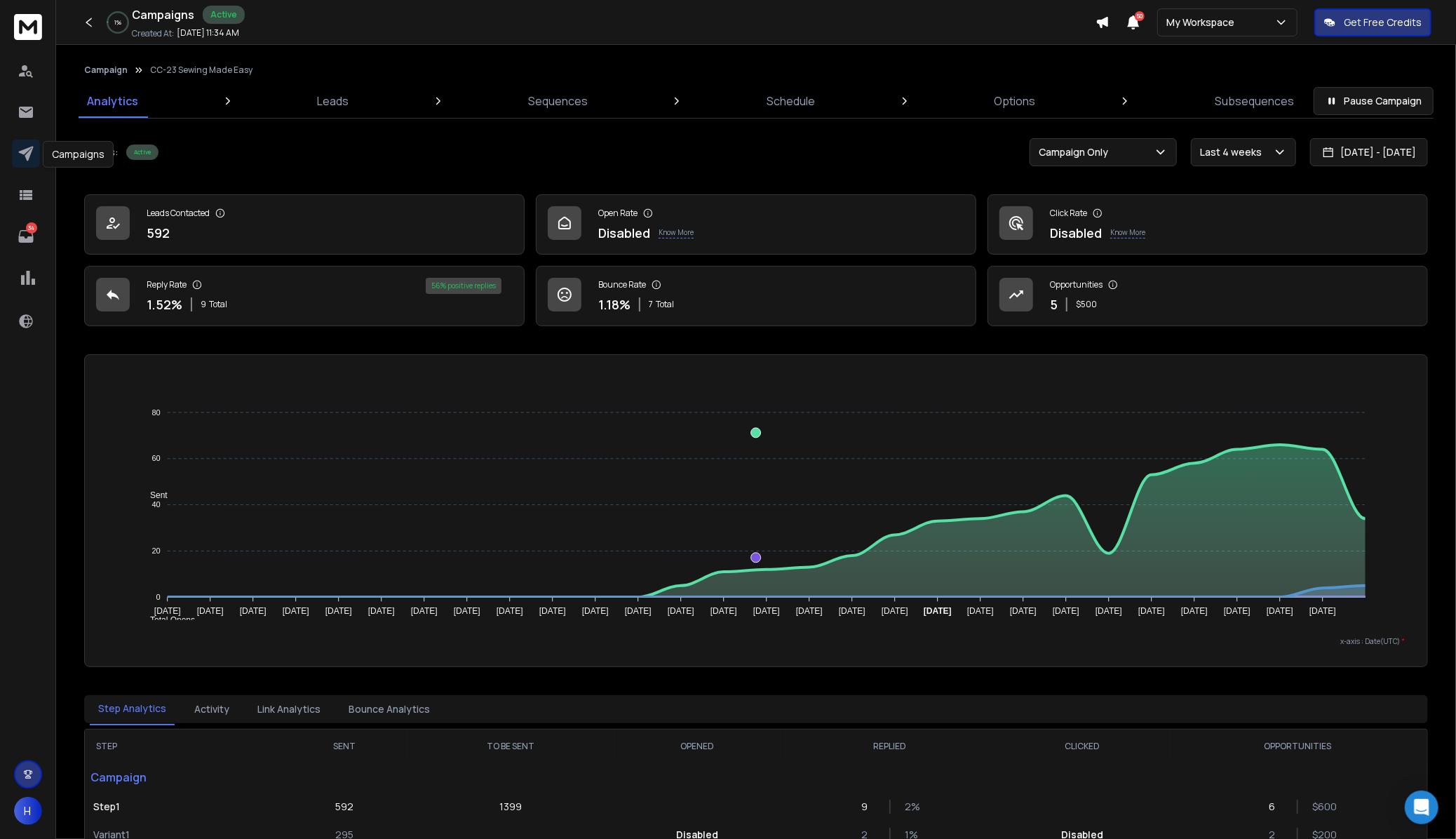
click at [20, 147] on icon at bounding box center [25, 153] width 17 height 17
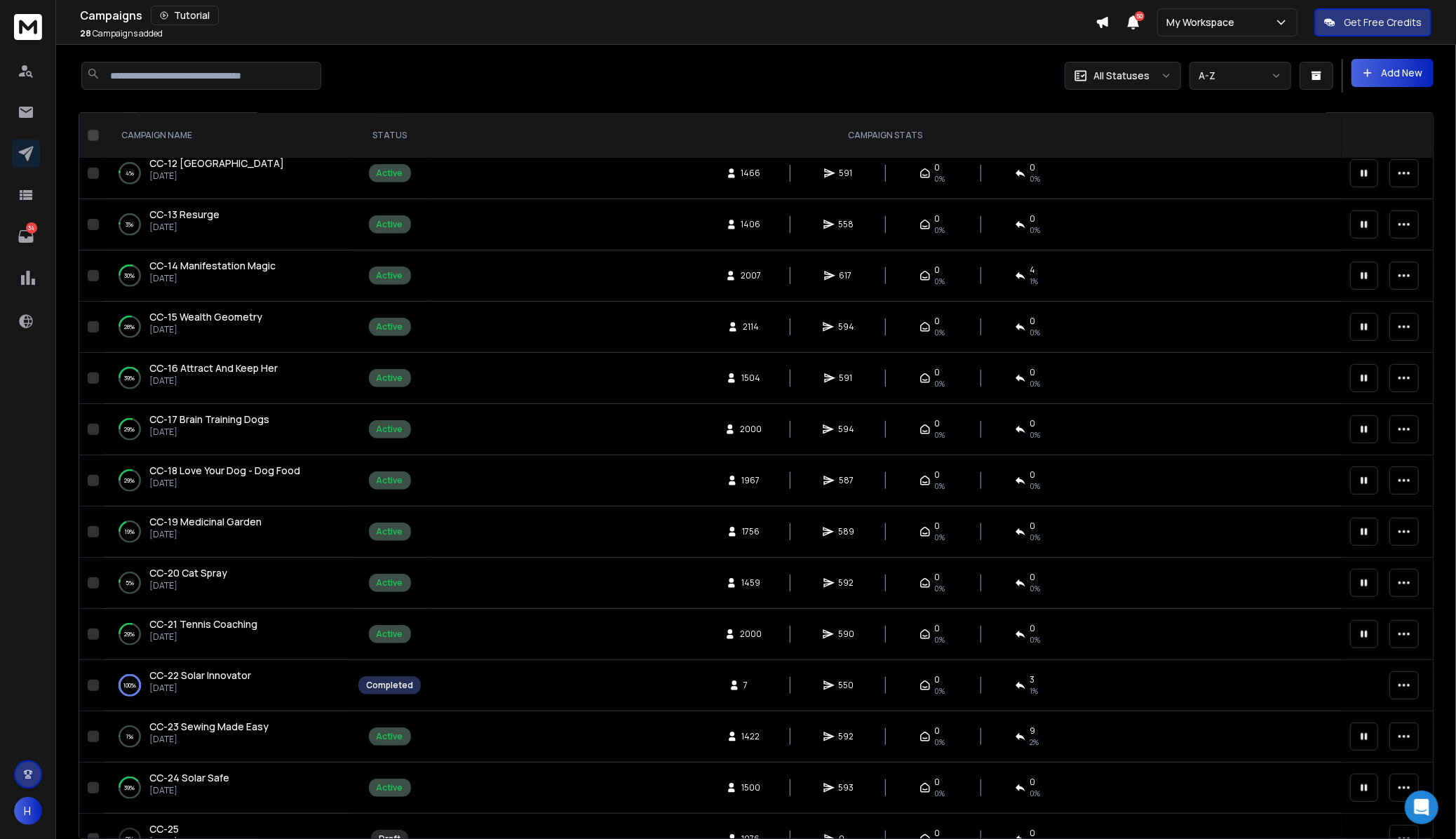
scroll to position [637, 0]
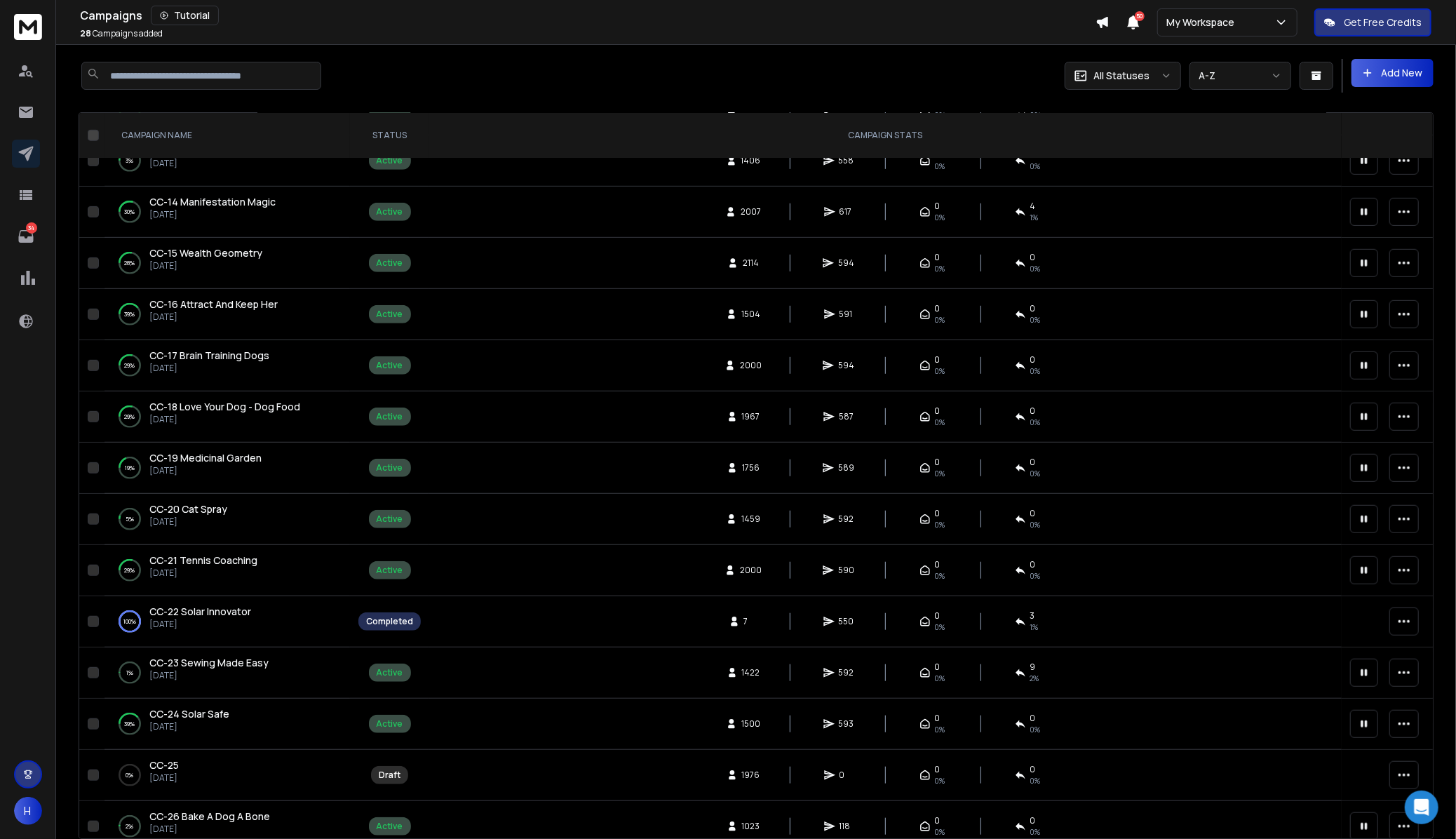
click at [211, 713] on span "CC-24 Solar Safe" at bounding box center [189, 713] width 80 height 14
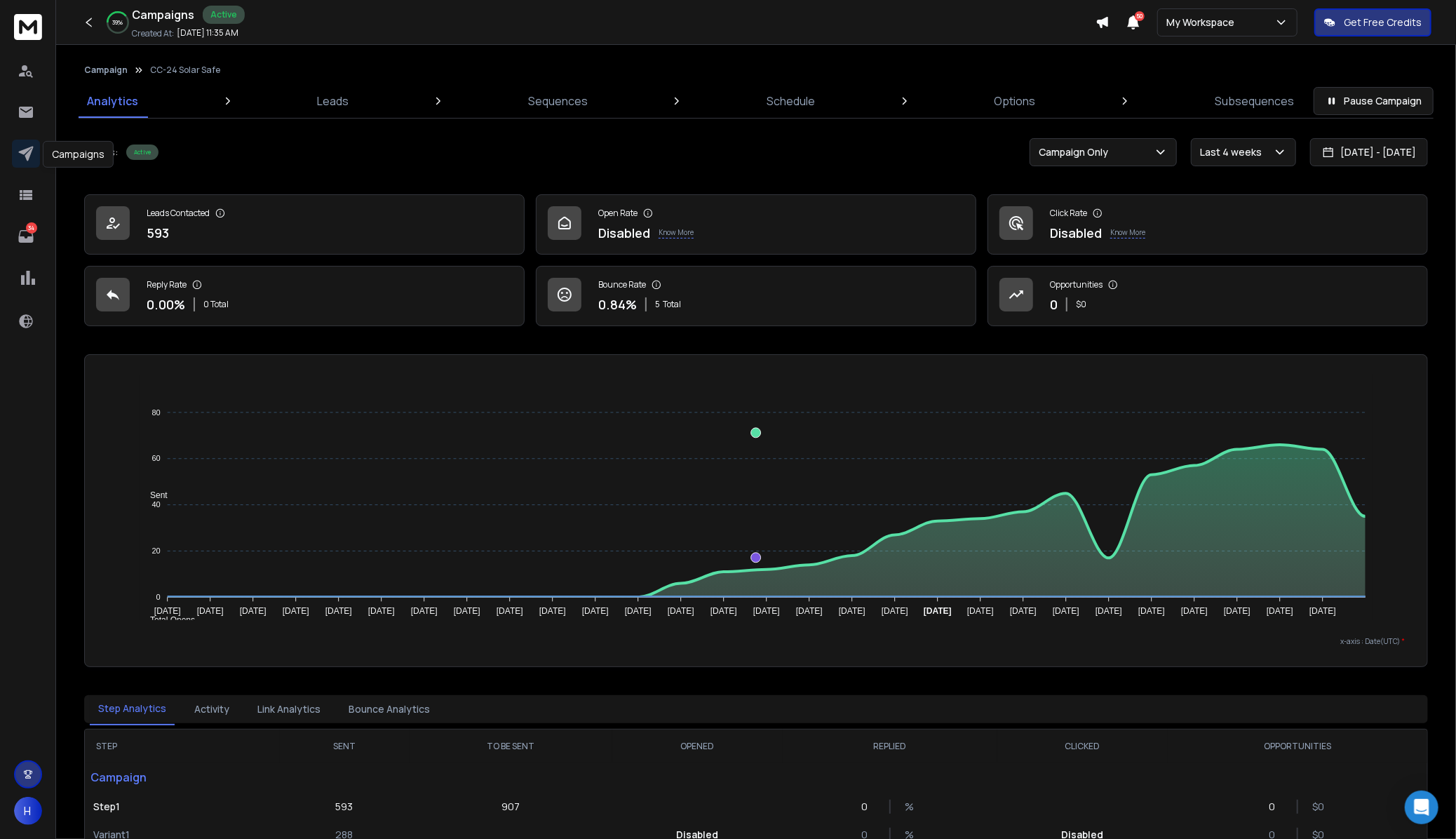
click at [28, 156] on icon at bounding box center [25, 154] width 15 height 15
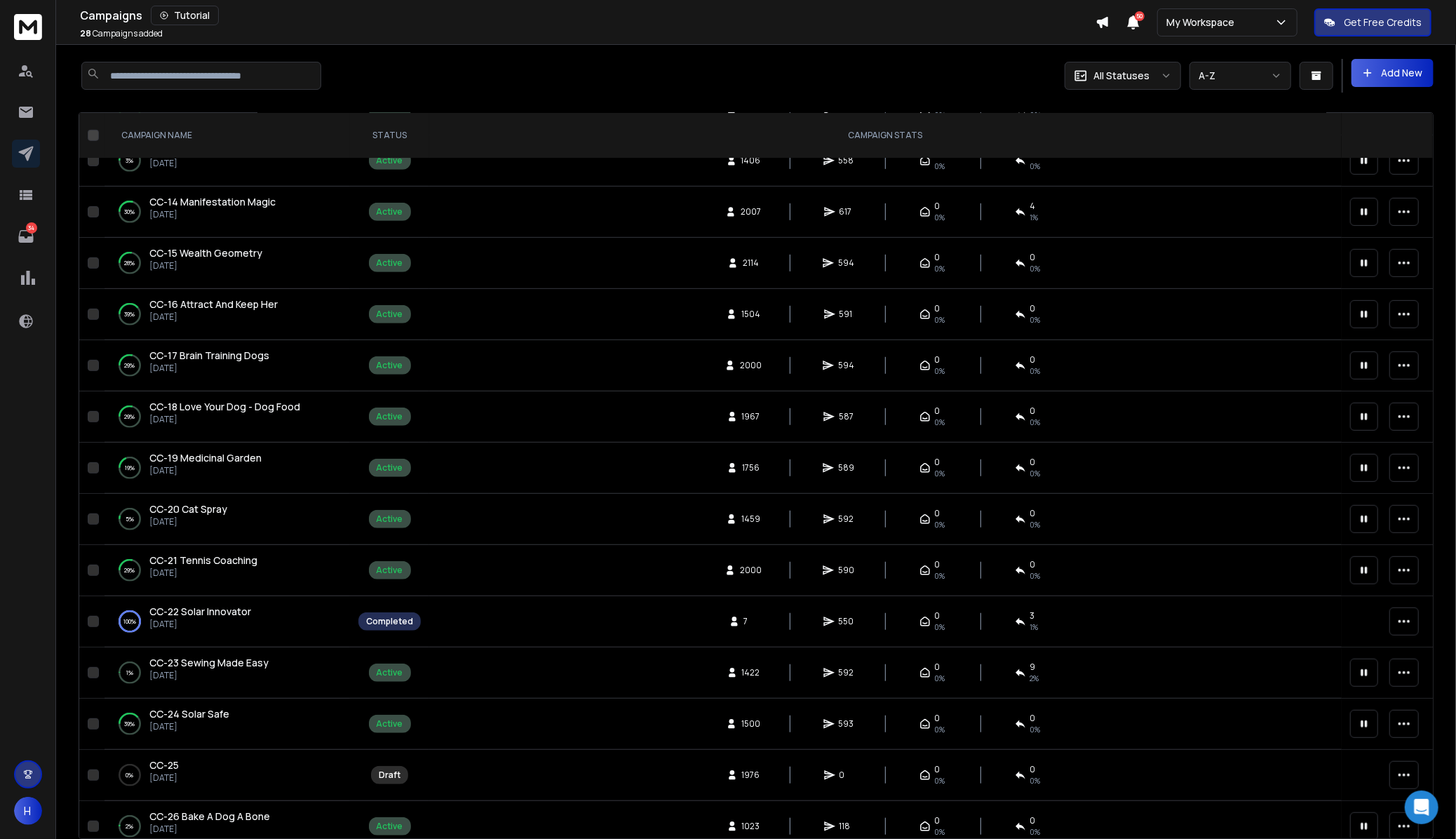
scroll to position [761, 0]
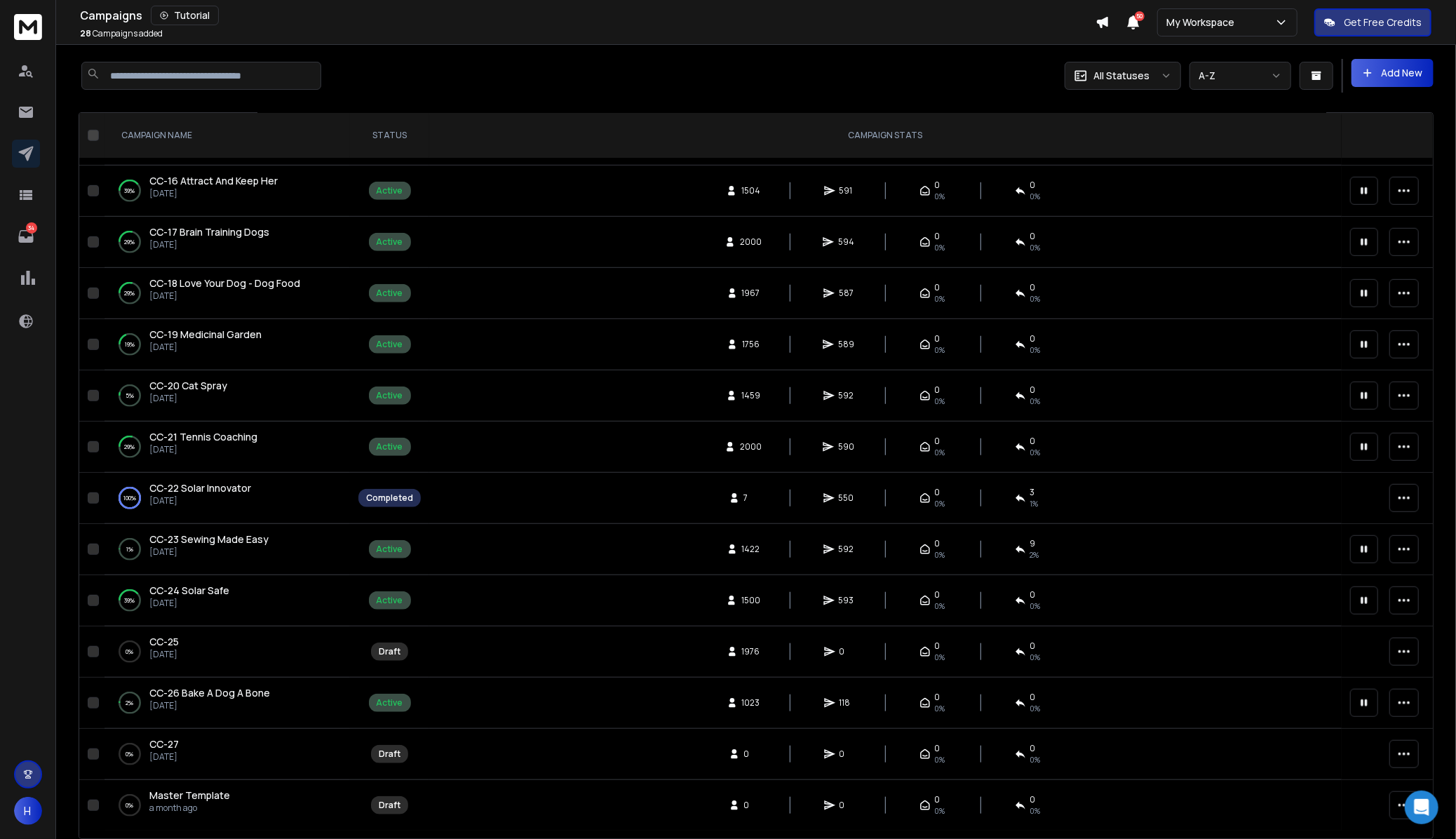
click at [222, 700] on p "[DATE]" at bounding box center [210, 706] width 121 height 11
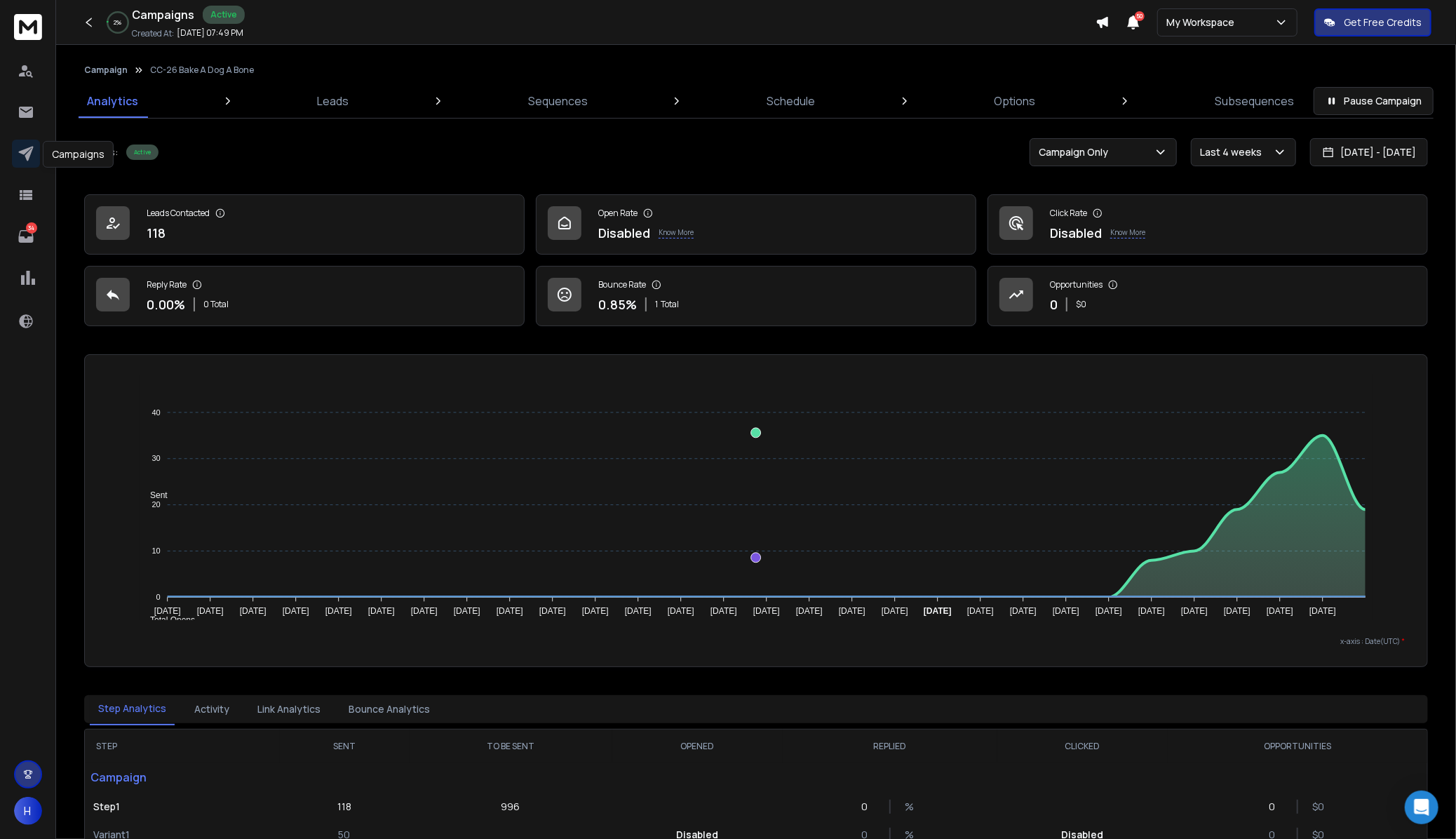
click at [36, 154] on link at bounding box center [26, 154] width 28 height 28
